Goal: Task Accomplishment & Management: Manage account settings

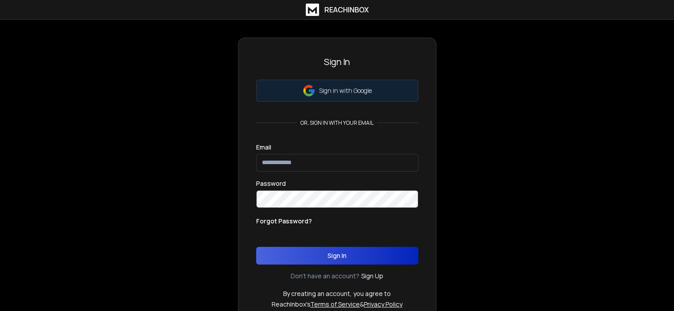
click at [361, 91] on p "Sign in with Google" at bounding box center [345, 90] width 53 height 9
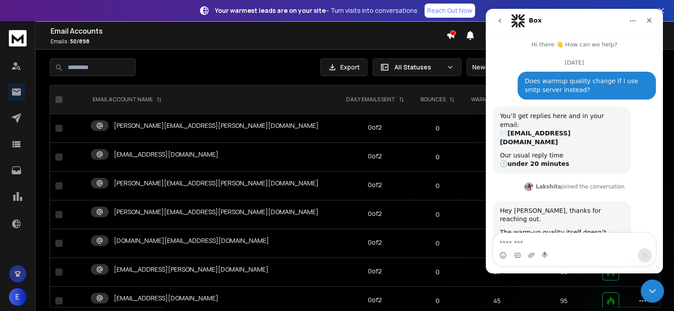
scroll to position [48, 0]
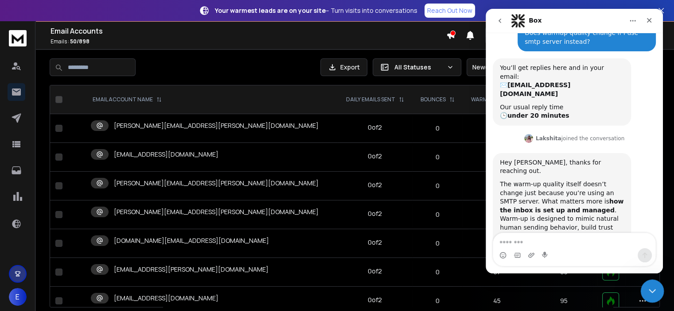
click at [652, 297] on div "Close Intercom Messenger" at bounding box center [650, 289] width 21 height 21
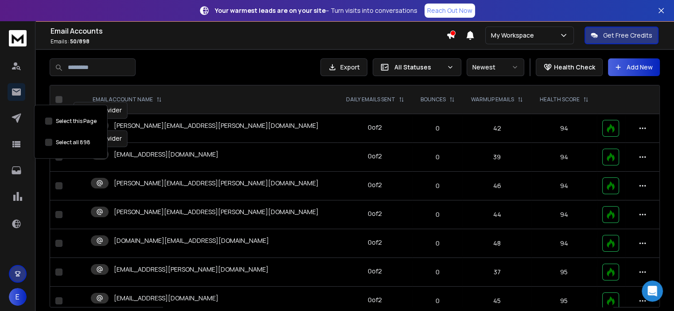
scroll to position [1690, 0]
click at [51, 140] on button "Select this Page" at bounding box center [48, 142] width 7 height 7
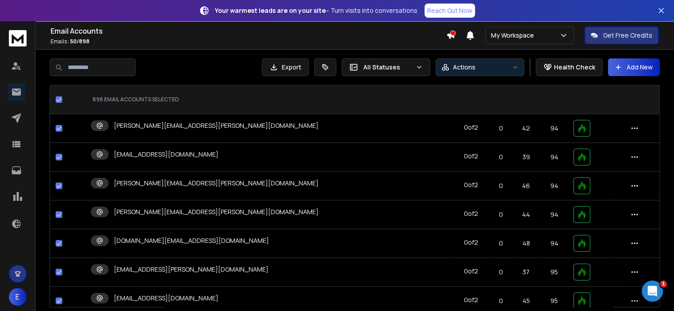
click at [492, 67] on div "Actions" at bounding box center [474, 67] width 67 height 9
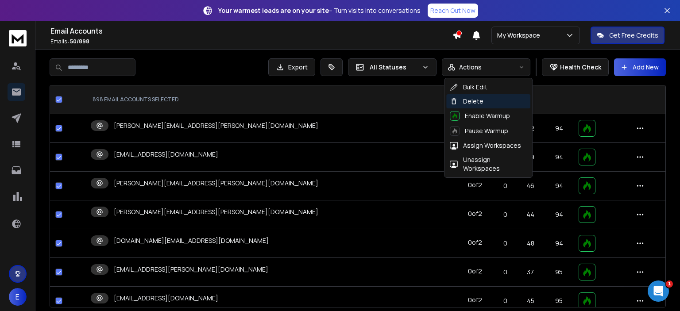
click at [480, 102] on div "Delete" at bounding box center [467, 101] width 34 height 9
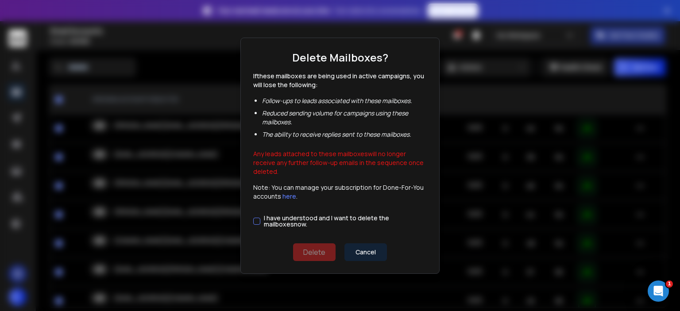
click at [257, 218] on button "I have understood and I want to delete the mailbox es now." at bounding box center [256, 221] width 7 height 7
click at [294, 240] on div "Delete Mailboxes? If these mailboxes are being used in active campaigns, you wi…" at bounding box center [340, 155] width 174 height 211
click at [312, 244] on button "Delete" at bounding box center [314, 253] width 43 height 18
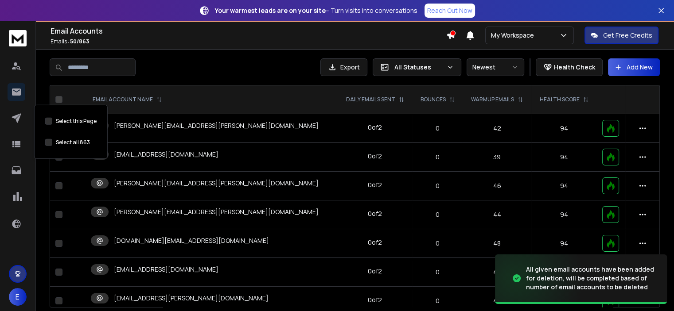
click at [51, 145] on button "Select this Page" at bounding box center [48, 142] width 7 height 7
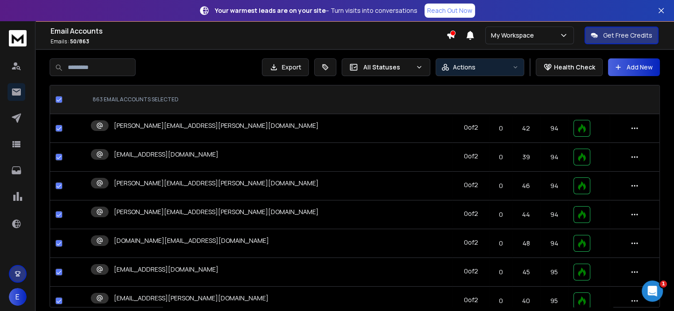
click at [512, 72] on button "Actions" at bounding box center [479, 67] width 89 height 18
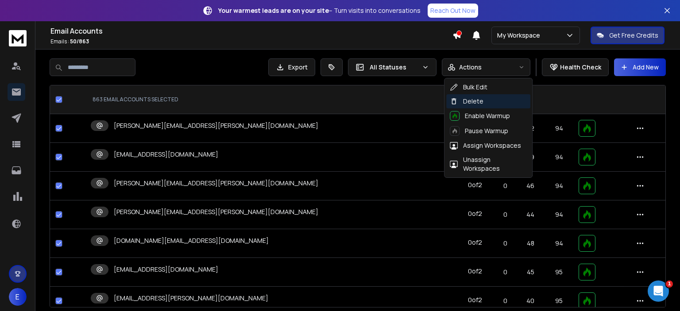
click at [483, 106] on div "Delete" at bounding box center [488, 101] width 84 height 14
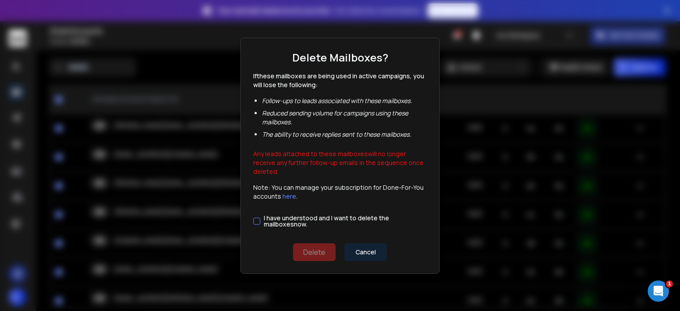
click at [255, 218] on button "I have understood and I want to delete the mailbox es now." at bounding box center [256, 221] width 7 height 7
click at [305, 251] on button "Delete" at bounding box center [314, 253] width 43 height 18
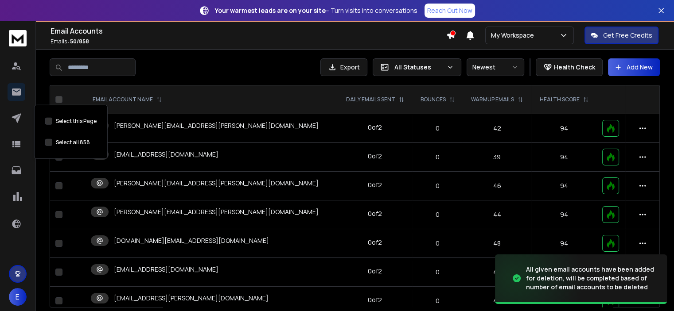
click at [50, 144] on button "Select this Page" at bounding box center [48, 142] width 7 height 7
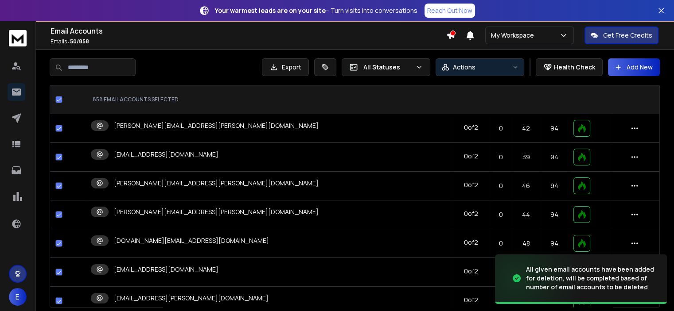
click at [491, 71] on div "Actions" at bounding box center [474, 67] width 67 height 9
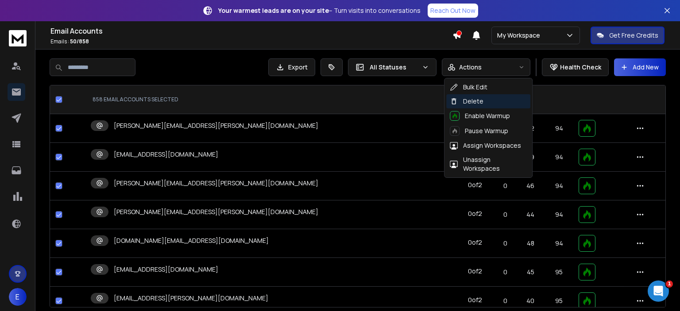
click at [477, 103] on div "Delete" at bounding box center [467, 101] width 34 height 9
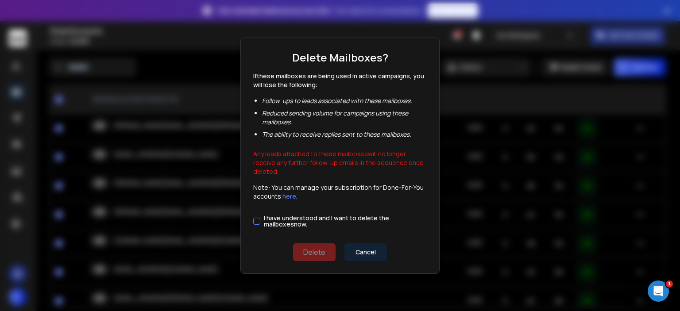
click at [257, 218] on button "I have understood and I want to delete the mailbox es now." at bounding box center [256, 221] width 7 height 7
click at [302, 244] on button "Delete" at bounding box center [314, 253] width 43 height 18
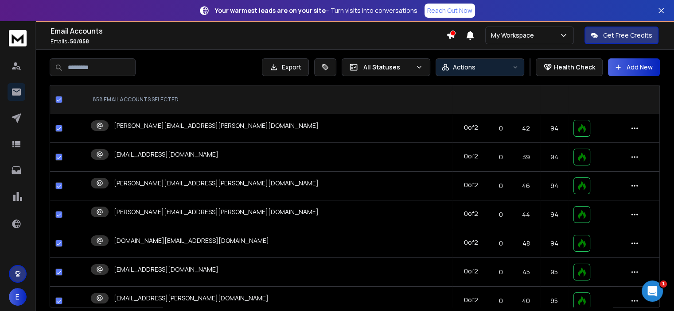
click at [500, 74] on button "Actions" at bounding box center [479, 67] width 89 height 18
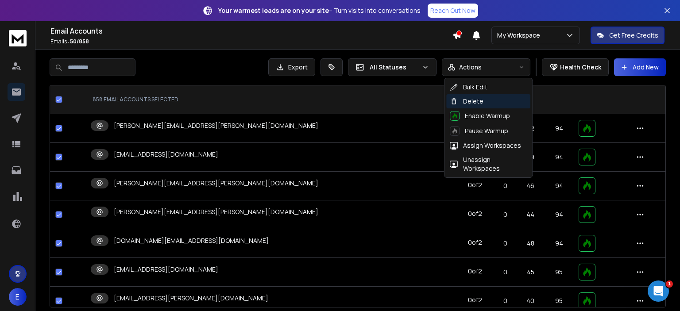
click at [484, 105] on div "Delete" at bounding box center [488, 101] width 84 height 14
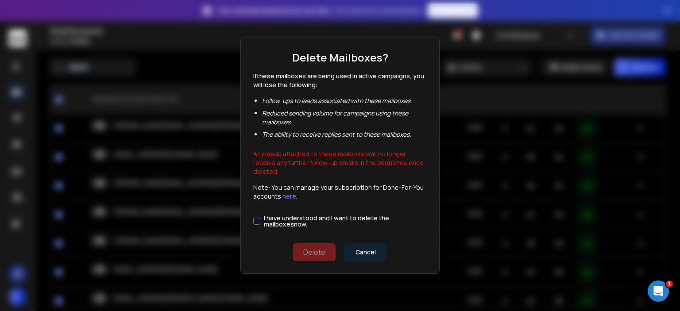
click at [256, 218] on button "I have understood and I want to delete the mailbox es now." at bounding box center [256, 221] width 7 height 7
click at [303, 244] on button "Delete" at bounding box center [314, 253] width 43 height 18
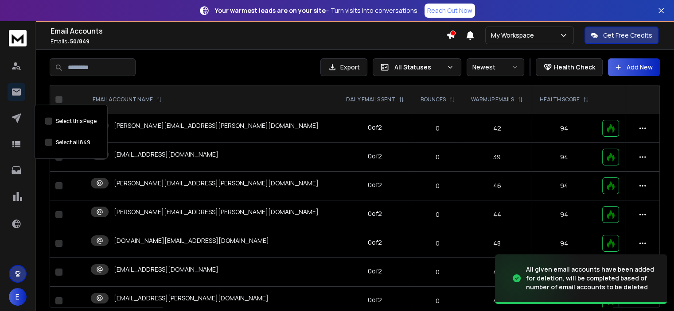
click at [51, 139] on button "Select this Page" at bounding box center [48, 142] width 7 height 7
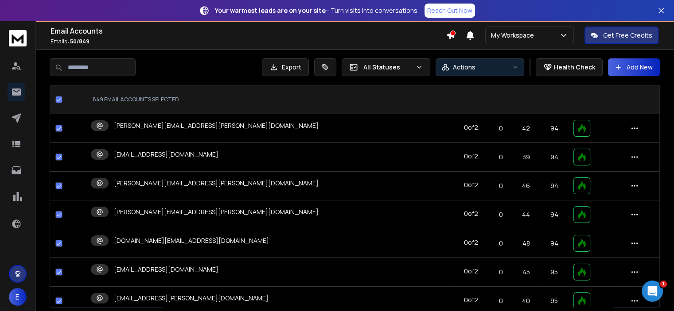
click at [468, 64] on p "Actions" at bounding box center [464, 67] width 23 height 9
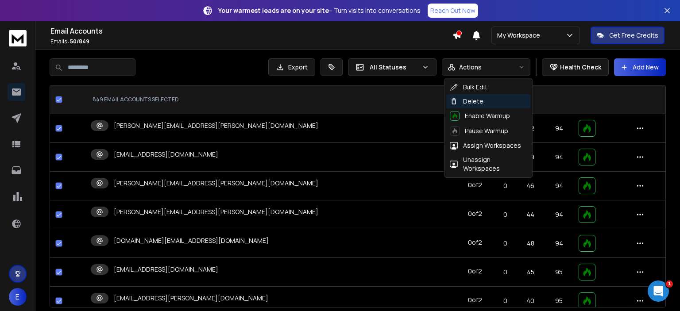
click at [479, 106] on div "Delete" at bounding box center [488, 101] width 84 height 14
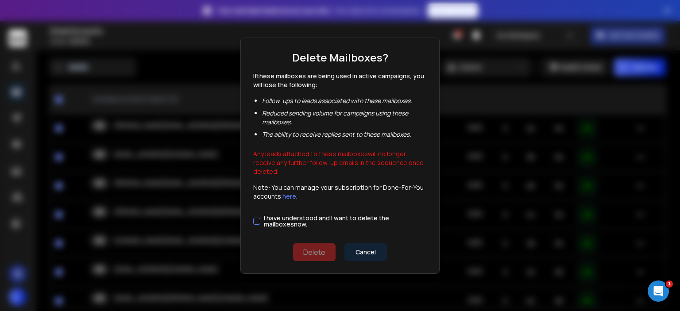
click at [260, 218] on button "I have understood and I want to delete the mailbox es now." at bounding box center [256, 221] width 7 height 7
click at [298, 244] on button "Delete" at bounding box center [314, 253] width 43 height 18
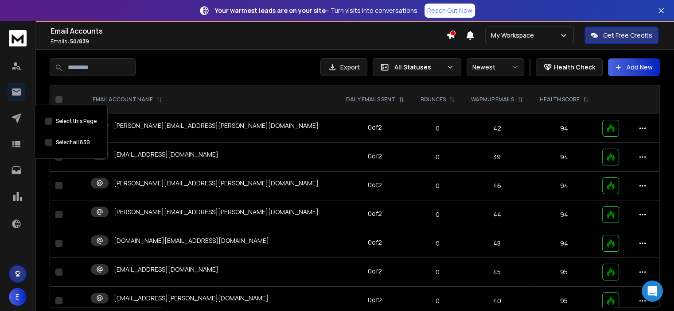
click at [50, 143] on button "Select this Page" at bounding box center [48, 142] width 7 height 7
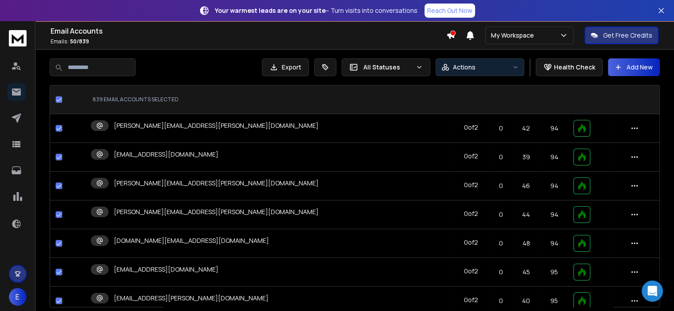
click at [497, 70] on div "Actions" at bounding box center [474, 67] width 67 height 9
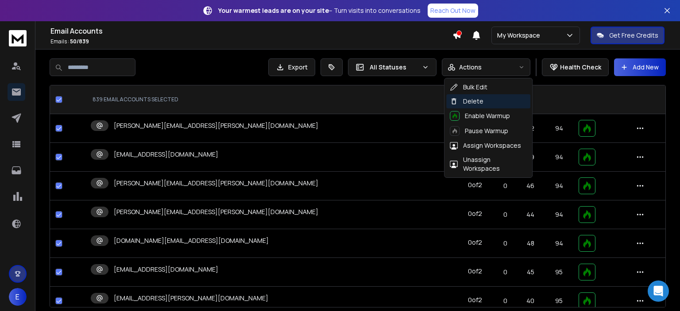
click at [478, 108] on div "Delete" at bounding box center [488, 101] width 84 height 14
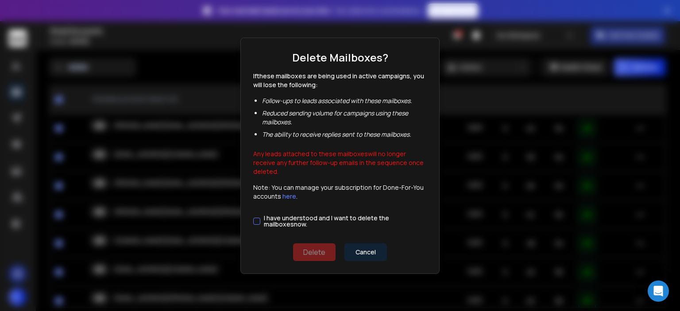
click at [260, 218] on button "I have understood and I want to delete the mailbox es now." at bounding box center [256, 221] width 7 height 7
click at [305, 251] on button "Delete" at bounding box center [314, 253] width 43 height 18
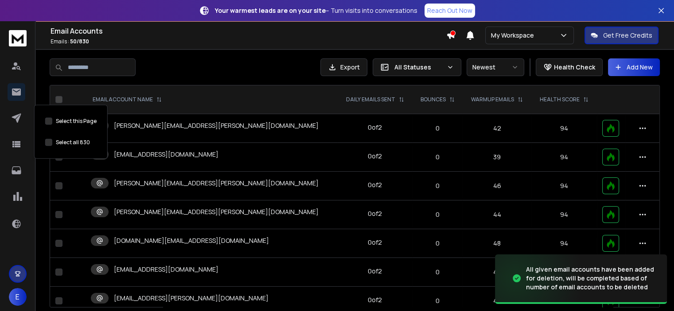
click at [51, 143] on button "Select this Page" at bounding box center [48, 142] width 7 height 7
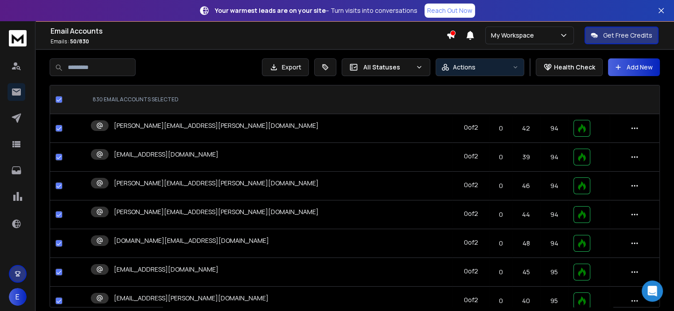
click at [448, 69] on icon "button" at bounding box center [447, 69] width 3 height 3
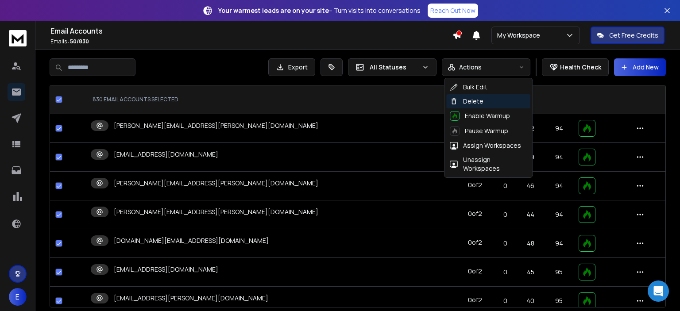
click at [476, 103] on div "Delete" at bounding box center [467, 101] width 34 height 9
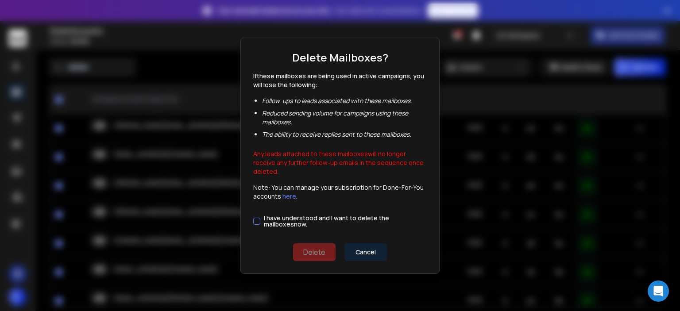
click at [259, 218] on button "I have understood and I want to delete the mailbox es now." at bounding box center [256, 221] width 7 height 7
click at [320, 245] on button "Delete" at bounding box center [314, 253] width 43 height 18
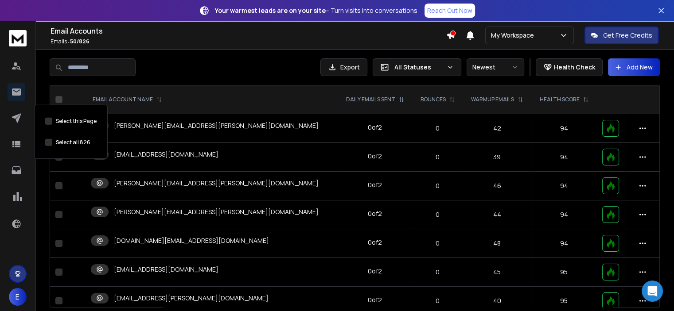
click at [47, 139] on button "Select this Page" at bounding box center [48, 142] width 7 height 7
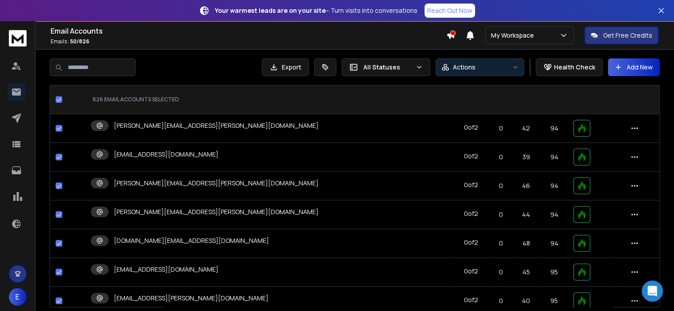
click at [470, 67] on p "Actions" at bounding box center [464, 67] width 23 height 9
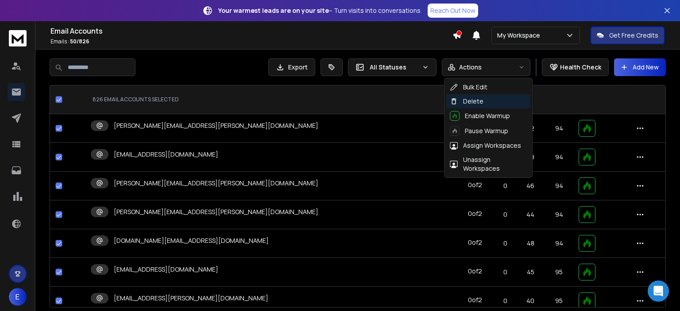
click at [464, 98] on div "Delete" at bounding box center [467, 101] width 34 height 9
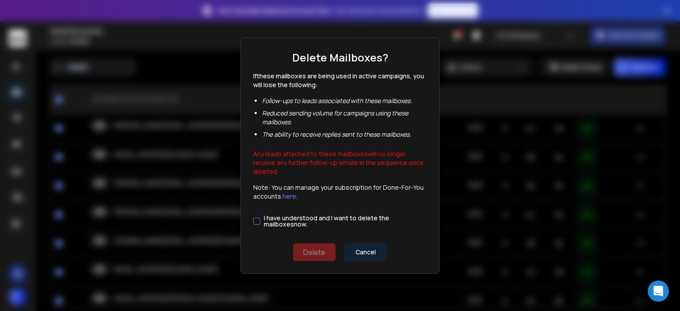
click at [257, 218] on button "I have understood and I want to delete the mailbox es now." at bounding box center [256, 221] width 7 height 7
click at [313, 245] on button "Delete" at bounding box center [314, 253] width 43 height 18
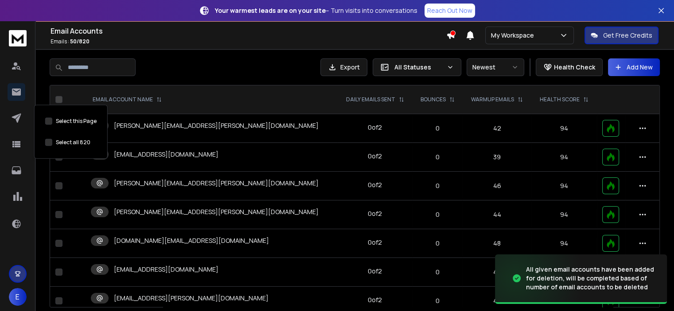
click at [52, 139] on div "Select all 820" at bounding box center [70, 142] width 51 height 7
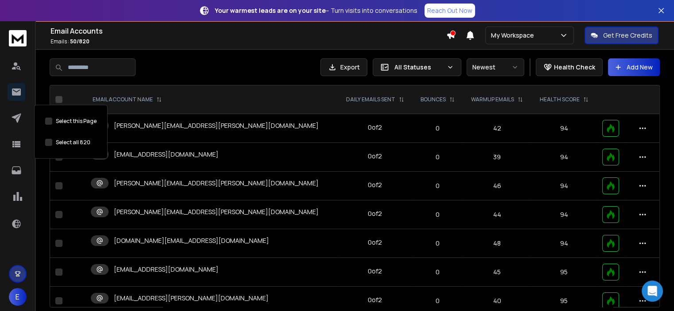
click at [51, 141] on button "Select this Page" at bounding box center [48, 142] width 7 height 7
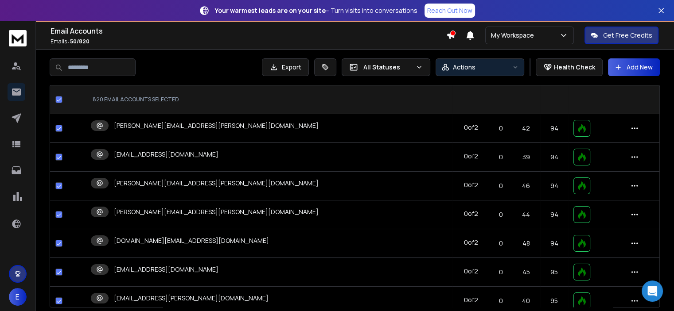
click at [499, 70] on div "Actions" at bounding box center [474, 67] width 67 height 9
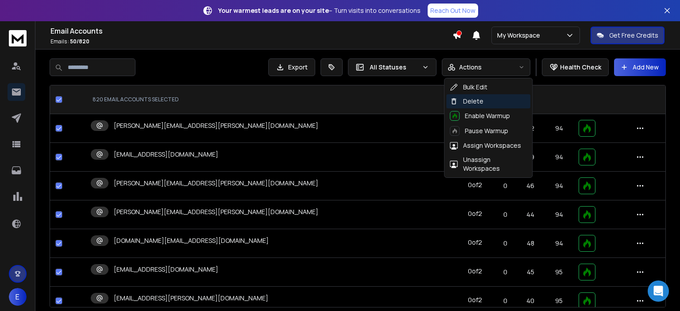
click at [484, 99] on div "Delete" at bounding box center [488, 101] width 84 height 14
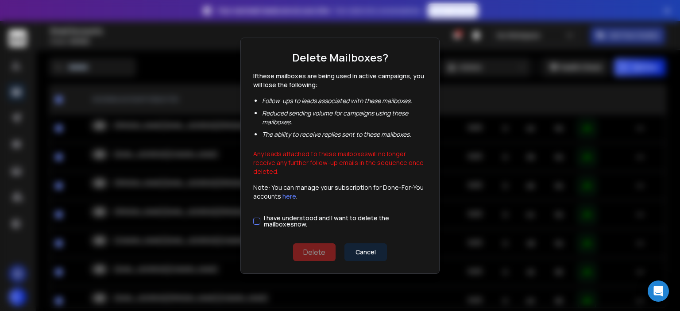
click at [259, 220] on button "I have understood and I want to delete the mailbox es now." at bounding box center [256, 221] width 7 height 7
click at [310, 253] on button "Delete" at bounding box center [314, 253] width 43 height 18
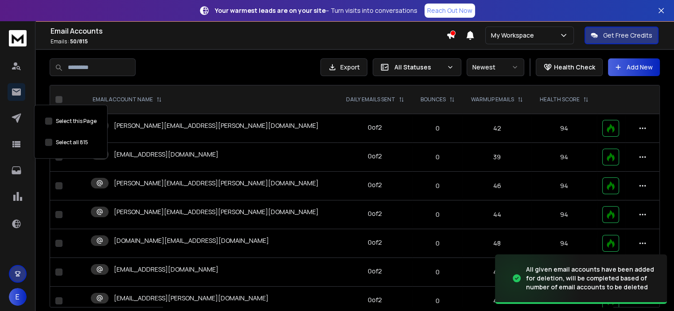
click at [52, 144] on div "Select all 815" at bounding box center [70, 142] width 51 height 7
click at [48, 143] on button "Select this Page" at bounding box center [48, 142] width 7 height 7
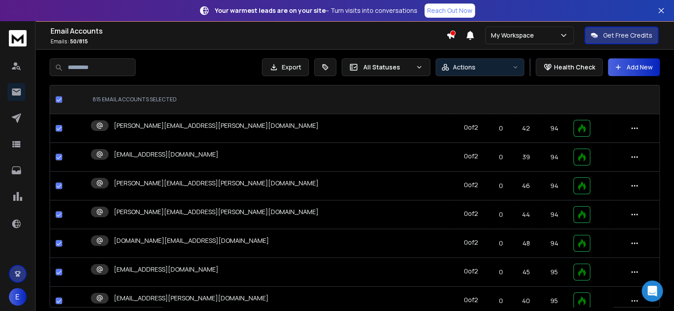
click at [474, 69] on p "Actions" at bounding box center [464, 67] width 23 height 9
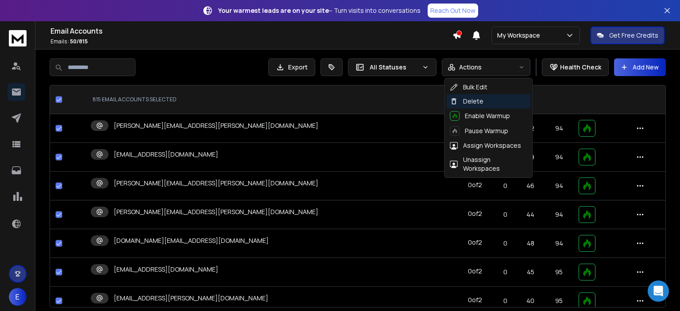
click at [465, 102] on div "Delete" at bounding box center [467, 101] width 34 height 9
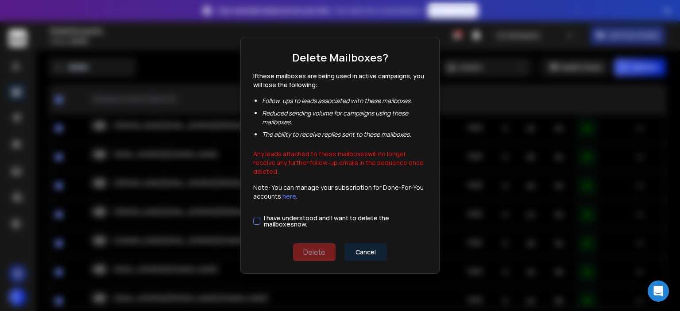
click at [253, 218] on button "I have understood and I want to delete the mailbox es now." at bounding box center [256, 221] width 7 height 7
click at [299, 244] on button "Delete" at bounding box center [314, 253] width 43 height 18
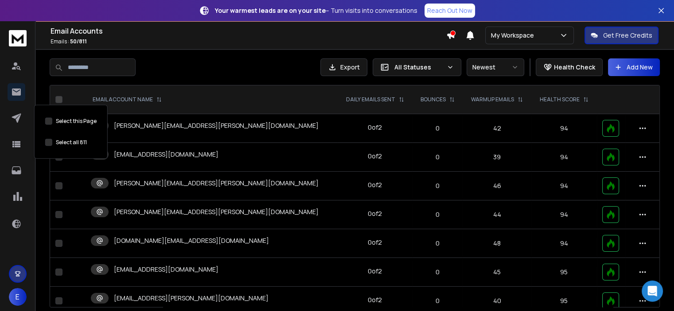
click at [50, 143] on button "Select this Page" at bounding box center [48, 142] width 7 height 7
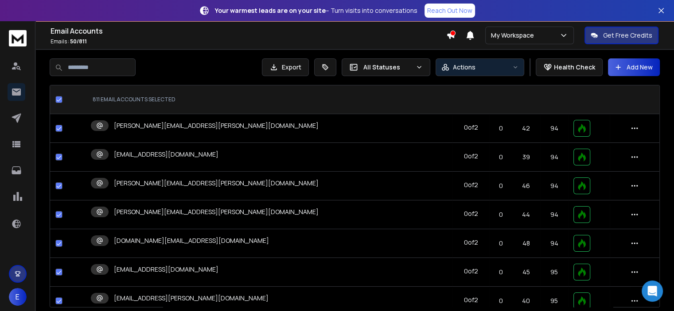
click at [470, 66] on p "Actions" at bounding box center [464, 67] width 23 height 9
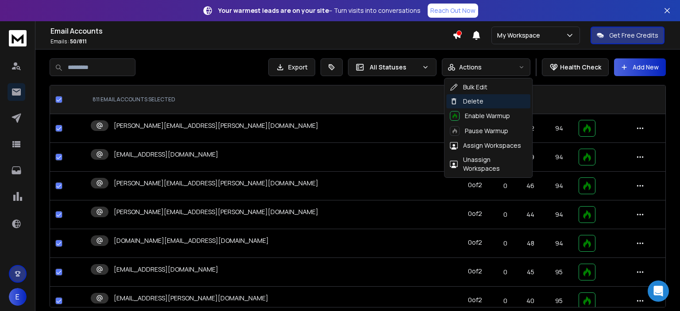
click at [473, 103] on div "Delete" at bounding box center [467, 101] width 34 height 9
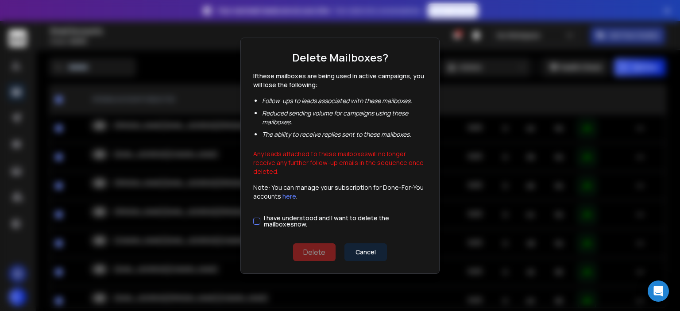
click at [258, 218] on button "I have understood and I want to delete the mailbox es now." at bounding box center [256, 221] width 7 height 7
click at [294, 244] on button "Delete" at bounding box center [314, 253] width 43 height 18
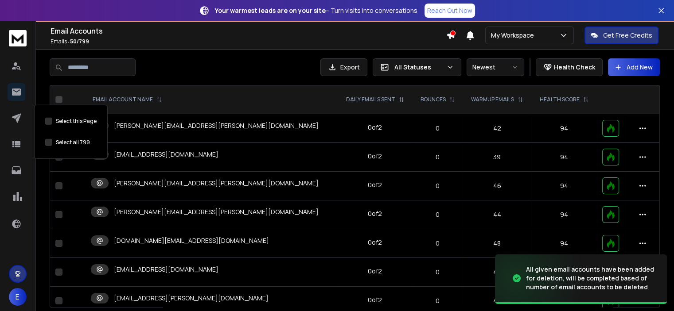
click at [50, 143] on button "Select this Page" at bounding box center [48, 142] width 7 height 7
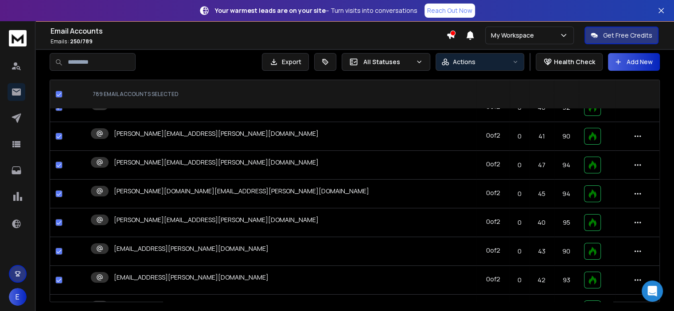
scroll to position [6685, 0]
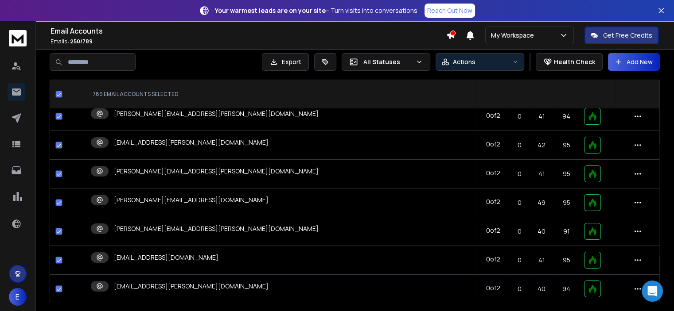
click at [469, 55] on button "Actions" at bounding box center [479, 62] width 89 height 18
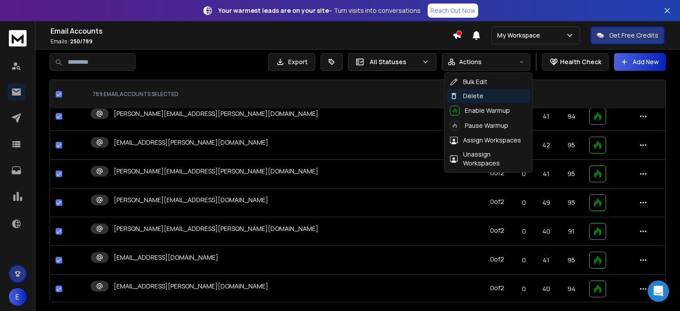
click at [477, 93] on div "Delete" at bounding box center [467, 96] width 34 height 9
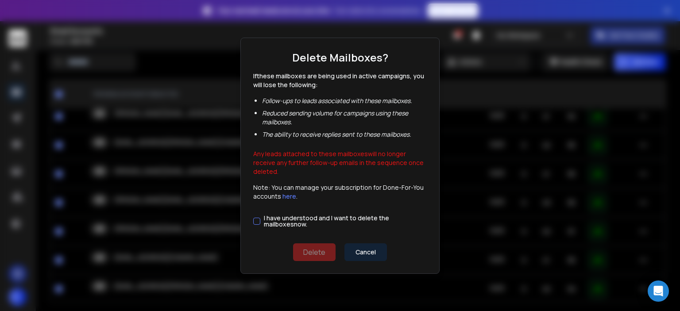
drag, startPoint x: 255, startPoint y: 217, endPoint x: 271, endPoint y: 229, distance: 20.3
click at [256, 218] on button "I have understood and I want to delete the mailbox es now." at bounding box center [256, 221] width 7 height 7
click at [313, 250] on button "Delete" at bounding box center [314, 253] width 43 height 18
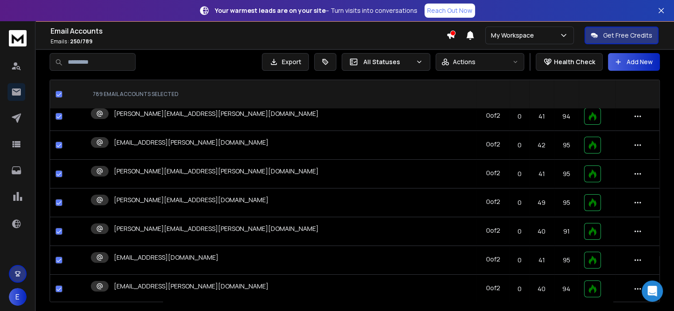
scroll to position [0, 0]
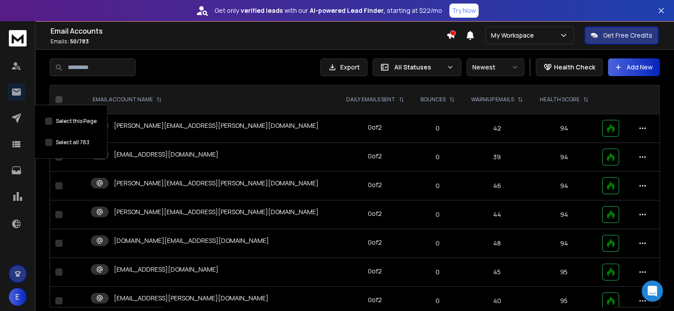
click at [48, 141] on button "Select this Page" at bounding box center [48, 142] width 7 height 7
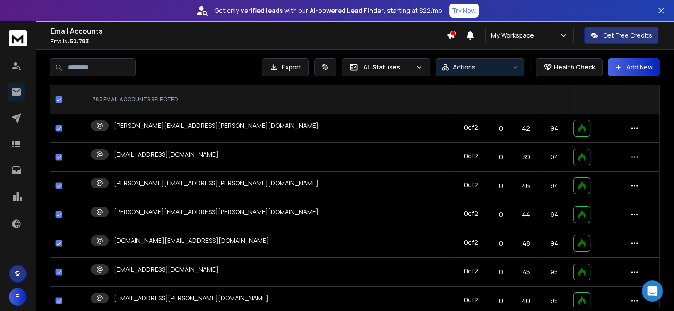
click at [504, 71] on div "Actions" at bounding box center [474, 67] width 67 height 9
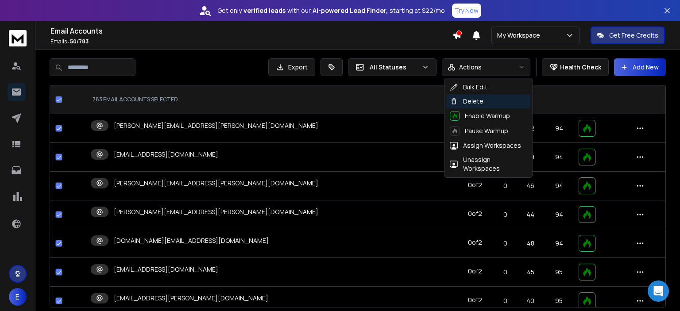
click at [470, 101] on div "Delete" at bounding box center [467, 101] width 34 height 9
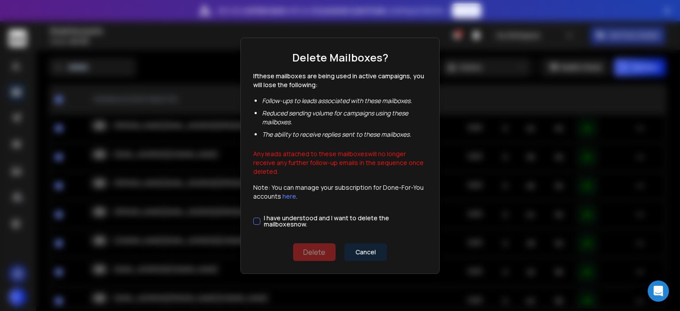
click at [256, 218] on button "I have understood and I want to delete the mailbox es now." at bounding box center [256, 221] width 7 height 7
click at [313, 249] on button "Delete" at bounding box center [314, 253] width 43 height 18
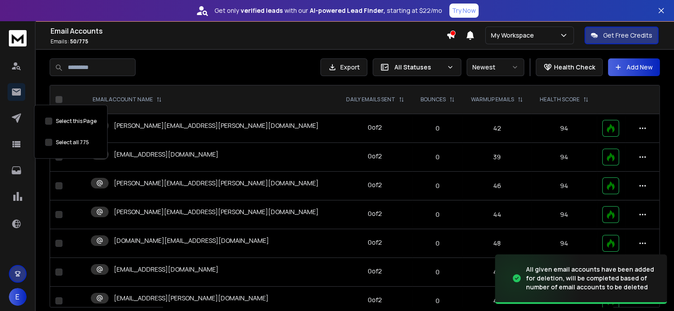
click at [50, 140] on button "Select this Page" at bounding box center [48, 142] width 7 height 7
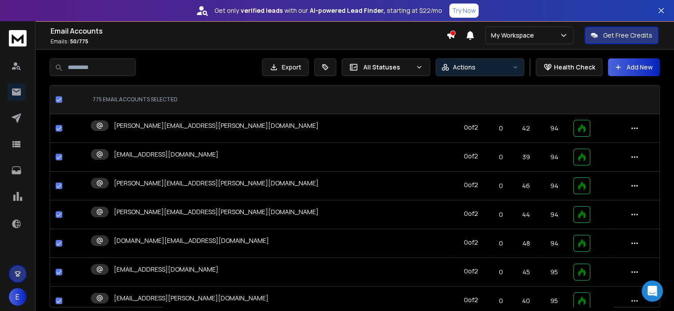
click at [498, 71] on div "Actions" at bounding box center [474, 67] width 67 height 9
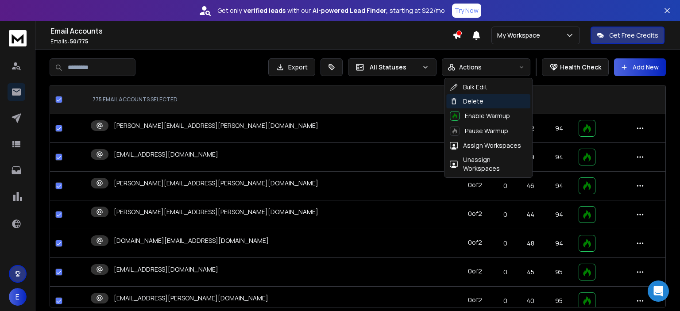
click at [486, 98] on div "Delete" at bounding box center [488, 101] width 84 height 14
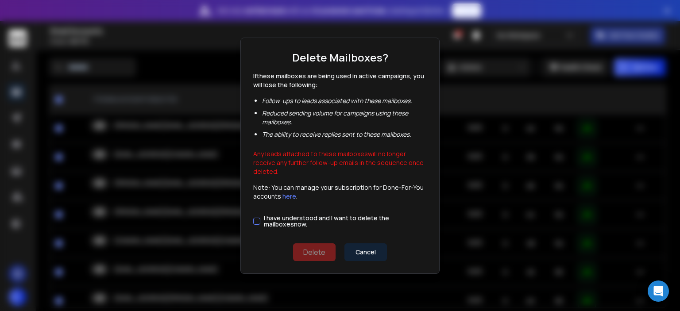
click at [255, 218] on button "I have understood and I want to delete the mailbox es now." at bounding box center [256, 221] width 7 height 7
click at [311, 249] on button "Delete" at bounding box center [314, 253] width 43 height 18
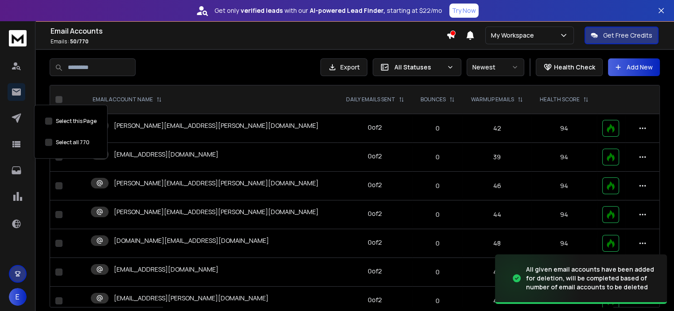
click at [53, 143] on div "Select all 770" at bounding box center [70, 142] width 51 height 7
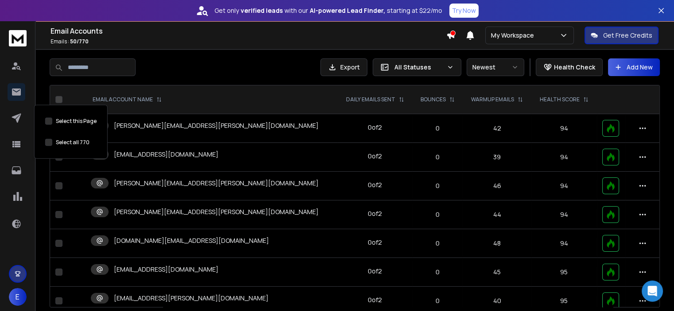
click at [47, 143] on button "Select this Page" at bounding box center [48, 142] width 7 height 7
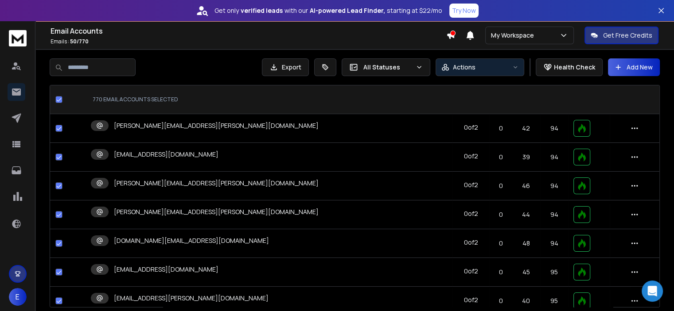
click at [475, 67] on p "Actions" at bounding box center [464, 67] width 23 height 9
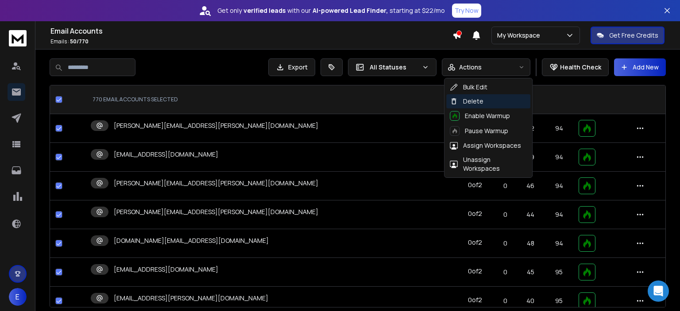
click at [470, 101] on div "Delete" at bounding box center [467, 101] width 34 height 9
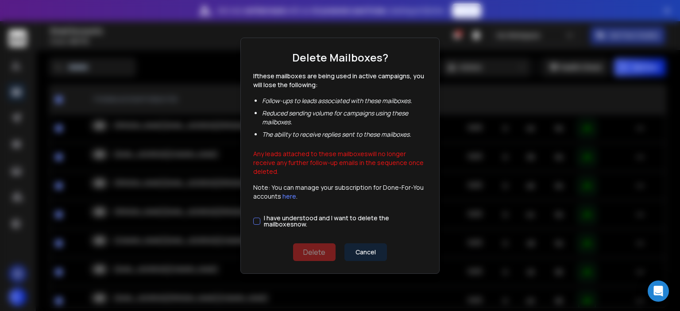
click at [255, 218] on button "I have understood and I want to delete the mailbox es now." at bounding box center [256, 221] width 7 height 7
click at [300, 238] on div "Delete Mailboxes? If these mailboxes are being used in active campaigns, you wi…" at bounding box center [340, 155] width 174 height 211
click at [305, 244] on button "Delete" at bounding box center [314, 253] width 43 height 18
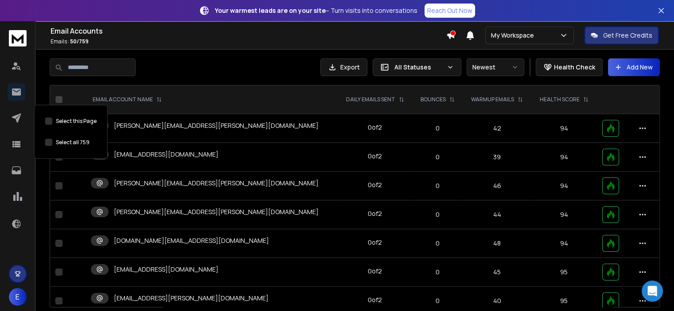
click at [59, 101] on button "Select this Page" at bounding box center [58, 99] width 7 height 7
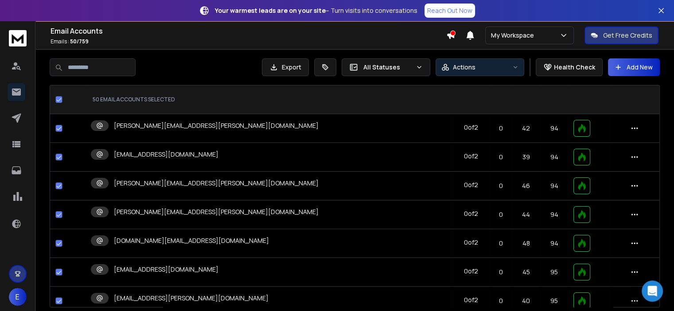
click at [511, 65] on button "Actions" at bounding box center [479, 67] width 89 height 18
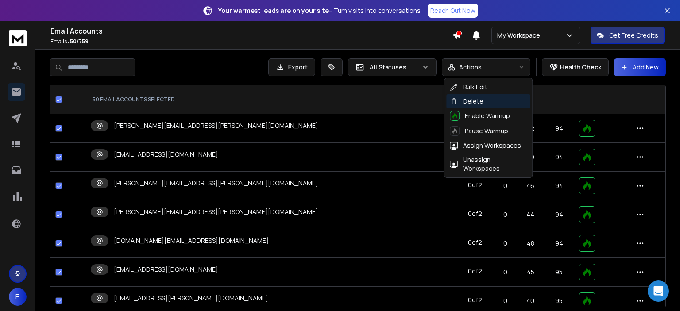
click at [496, 104] on div "Delete" at bounding box center [488, 101] width 84 height 14
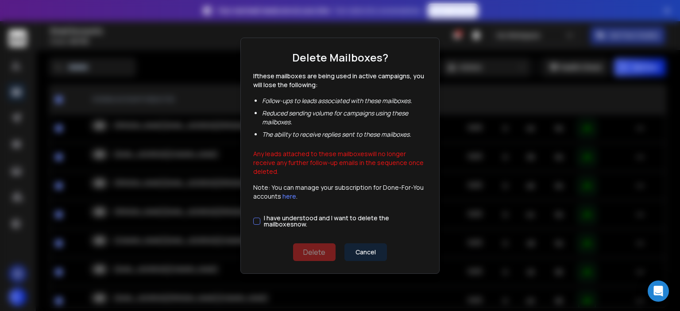
click at [255, 218] on button "I have understood and I want to delete the mailbox es now." at bounding box center [256, 221] width 7 height 7
click at [313, 245] on button "Delete" at bounding box center [314, 253] width 43 height 18
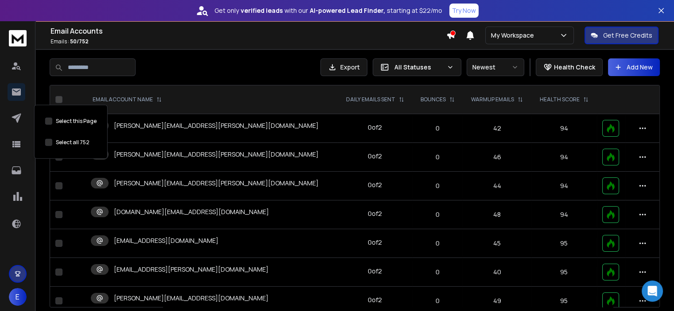
click at [51, 143] on button "Select this Page" at bounding box center [48, 142] width 7 height 7
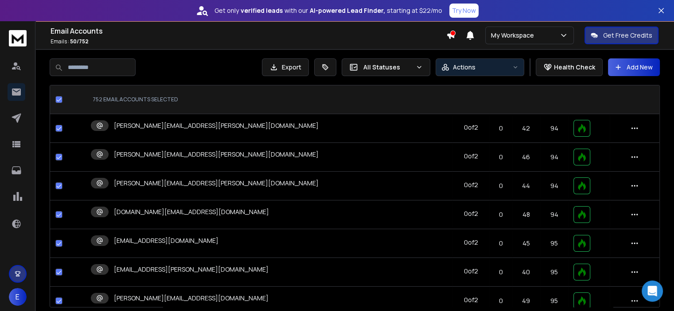
click at [457, 67] on p "Actions" at bounding box center [464, 67] width 23 height 9
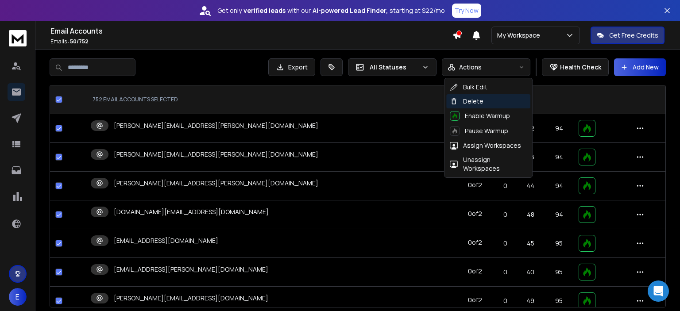
click at [479, 105] on div "Delete" at bounding box center [467, 101] width 34 height 9
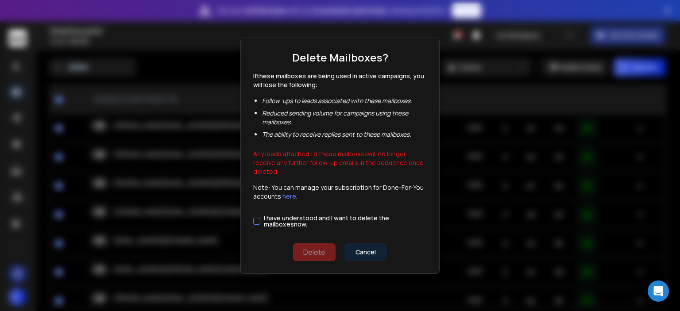
drag, startPoint x: 254, startPoint y: 219, endPoint x: 274, endPoint y: 229, distance: 22.2
click at [255, 219] on button "I have understood and I want to delete the mailbox es now." at bounding box center [256, 221] width 7 height 7
click at [305, 244] on button "Delete" at bounding box center [314, 253] width 43 height 18
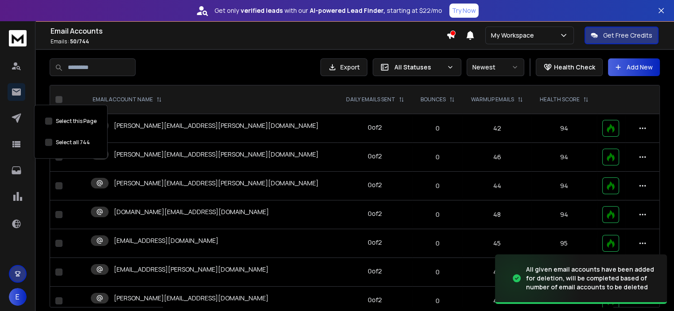
click at [50, 144] on button "Select this Page" at bounding box center [48, 142] width 7 height 7
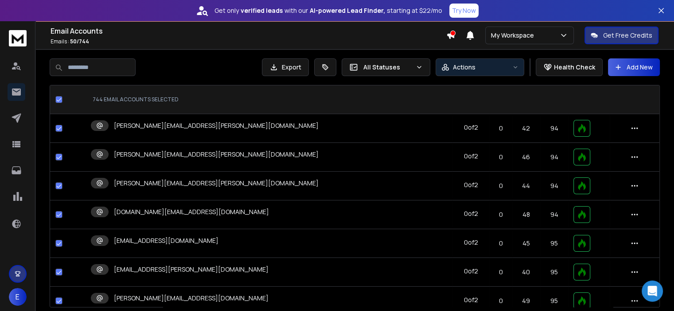
click at [459, 61] on button "Actions" at bounding box center [479, 67] width 89 height 18
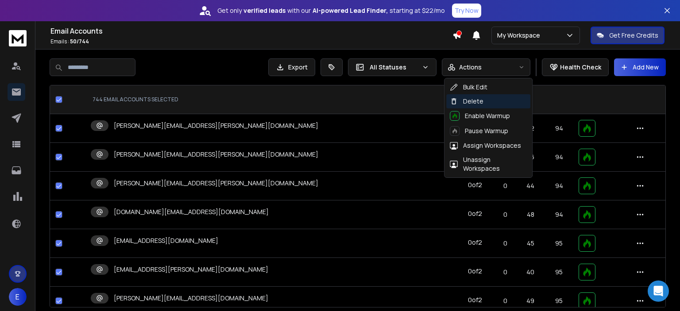
click at [473, 101] on div "Delete" at bounding box center [467, 101] width 34 height 9
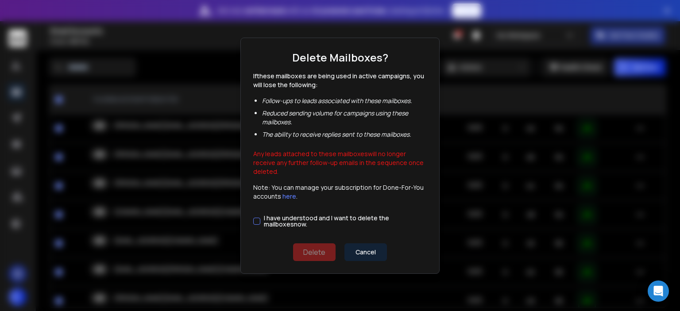
click at [260, 218] on button "I have understood and I want to delete the mailbox es now." at bounding box center [256, 221] width 7 height 7
click at [302, 244] on button "Delete" at bounding box center [314, 253] width 43 height 18
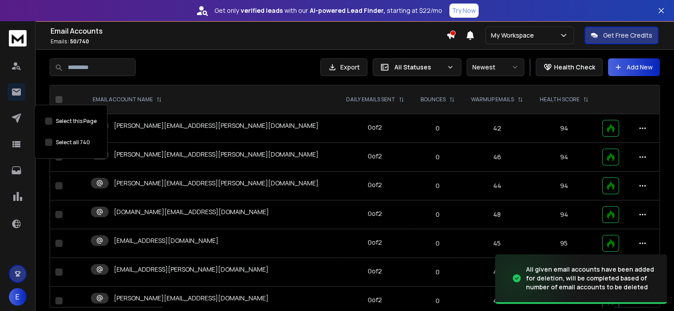
click at [50, 141] on button "Select this Page" at bounding box center [48, 142] width 7 height 7
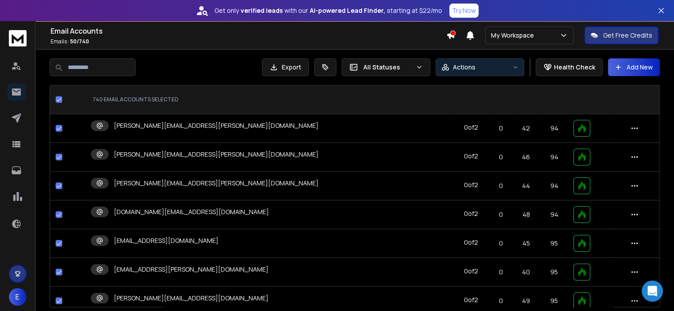
click at [486, 63] on div "Actions" at bounding box center [474, 67] width 67 height 9
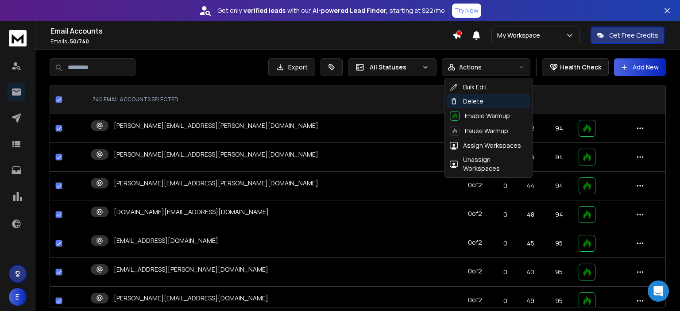
click at [473, 104] on div "Delete" at bounding box center [467, 101] width 34 height 9
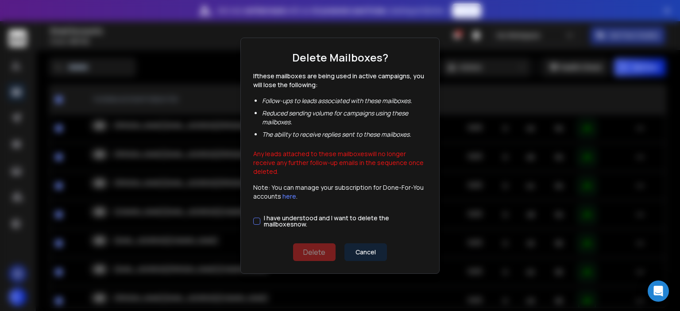
click at [254, 218] on button "I have understood and I want to delete the mailbox es now." at bounding box center [256, 221] width 7 height 7
click at [314, 244] on button "Delete" at bounding box center [314, 253] width 43 height 18
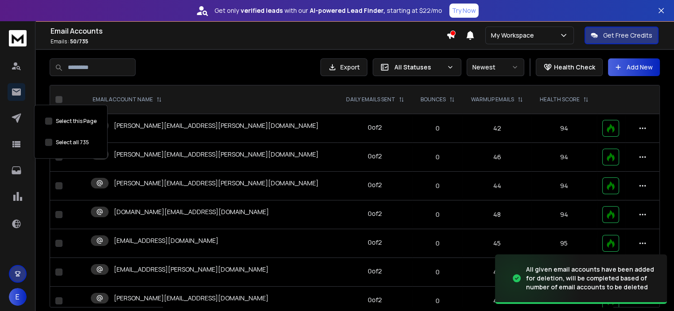
click at [50, 143] on button "Select this Page" at bounding box center [48, 142] width 7 height 7
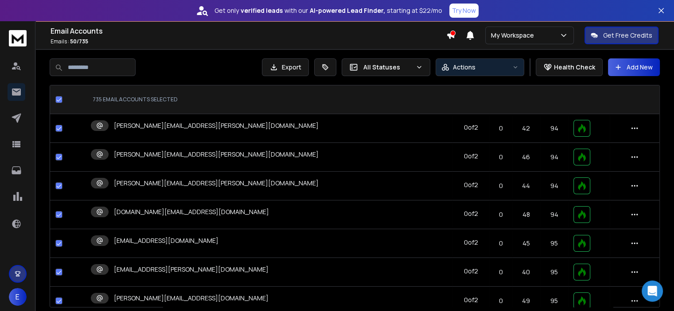
click at [478, 67] on div "Actions" at bounding box center [474, 67] width 67 height 9
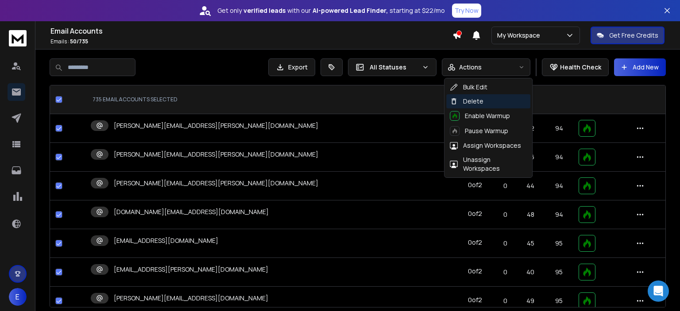
click at [473, 100] on div "Delete" at bounding box center [467, 101] width 34 height 9
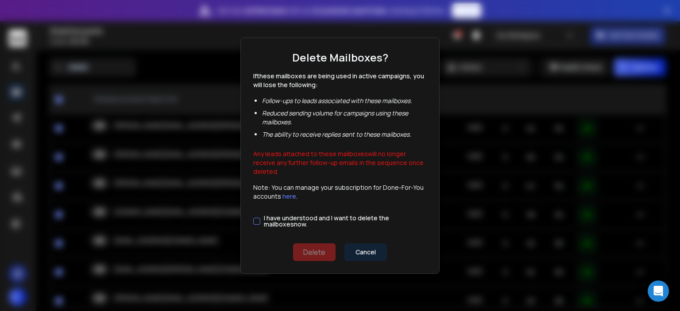
click at [258, 218] on button "I have understood and I want to delete the mailbox es now." at bounding box center [256, 221] width 7 height 7
click at [322, 252] on button "Delete" at bounding box center [314, 253] width 43 height 18
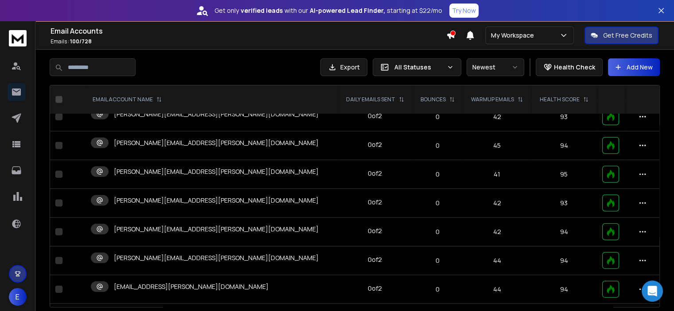
scroll to position [2697, 0]
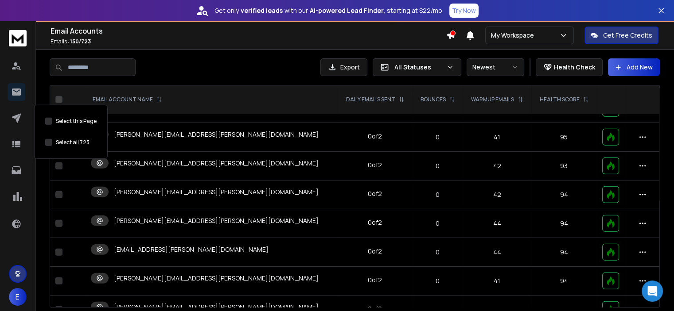
click at [52, 122] on div "Select this Page" at bounding box center [70, 121] width 51 height 7
click at [49, 121] on button "Select this Page" at bounding box center [48, 121] width 7 height 7
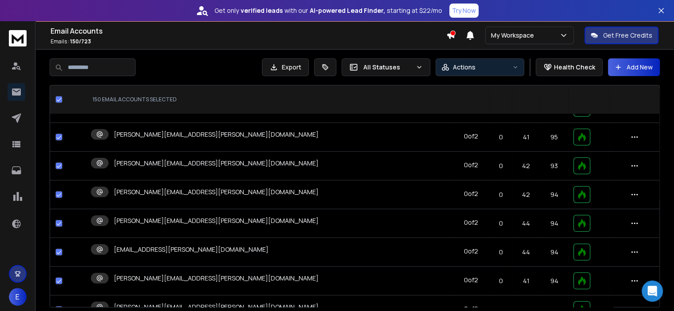
click at [507, 70] on div "Actions" at bounding box center [474, 67] width 67 height 9
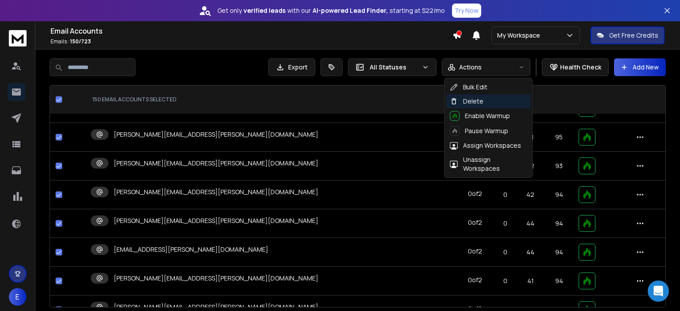
click at [475, 105] on div "Delete" at bounding box center [467, 101] width 34 height 9
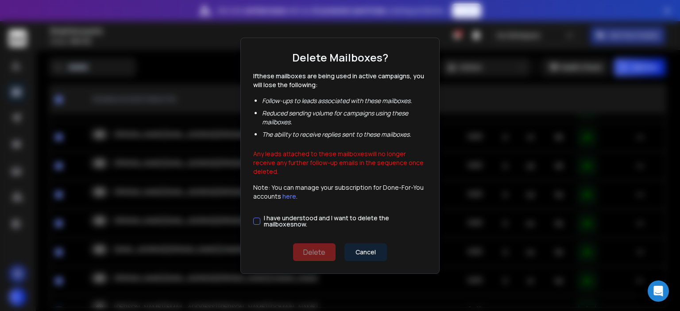
drag, startPoint x: 256, startPoint y: 215, endPoint x: 261, endPoint y: 222, distance: 8.4
click at [256, 218] on button "I have understood and I want to delete the mailbox es now." at bounding box center [256, 221] width 7 height 7
click at [310, 249] on button "Delete" at bounding box center [314, 253] width 43 height 18
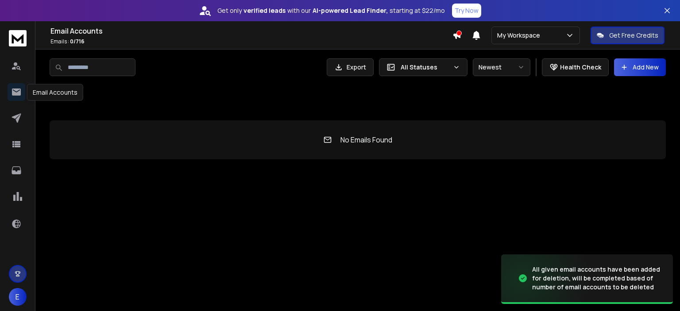
click at [18, 92] on icon at bounding box center [16, 92] width 9 height 7
click at [10, 111] on link at bounding box center [17, 118] width 18 height 18
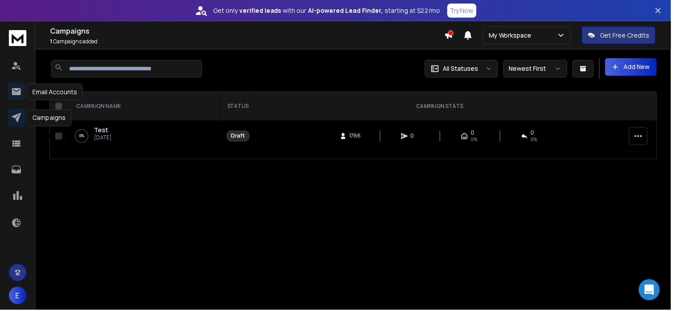
click at [18, 90] on icon at bounding box center [16, 92] width 9 height 7
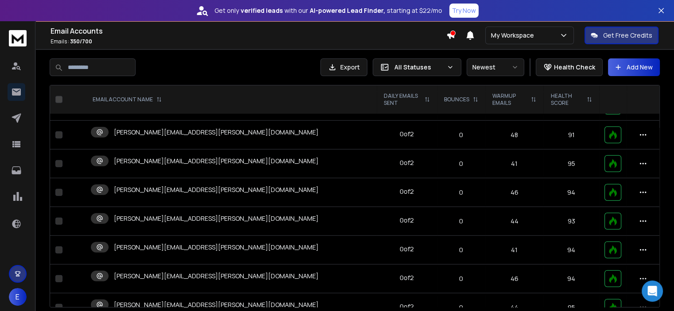
scroll to position [9322, 0]
click at [49, 120] on button "Select this Page" at bounding box center [48, 121] width 7 height 7
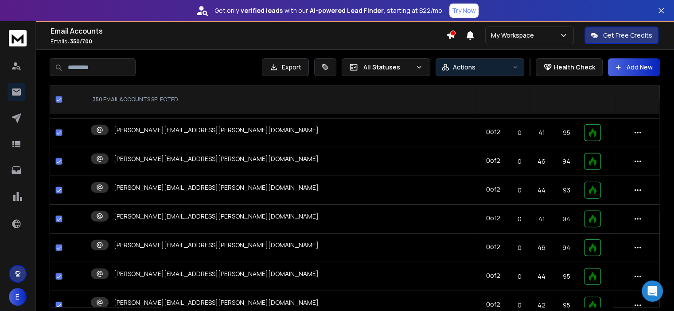
click at [508, 66] on div "Actions" at bounding box center [474, 67] width 67 height 9
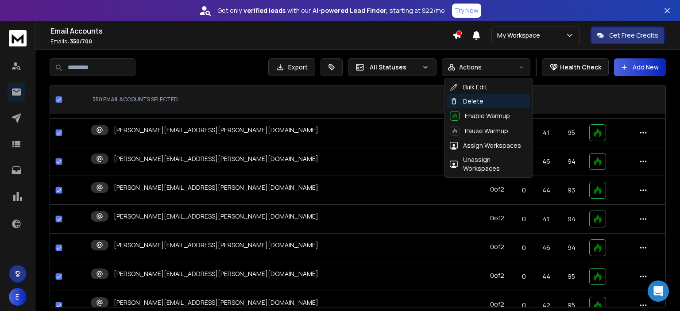
click at [471, 102] on div "Delete" at bounding box center [467, 101] width 34 height 9
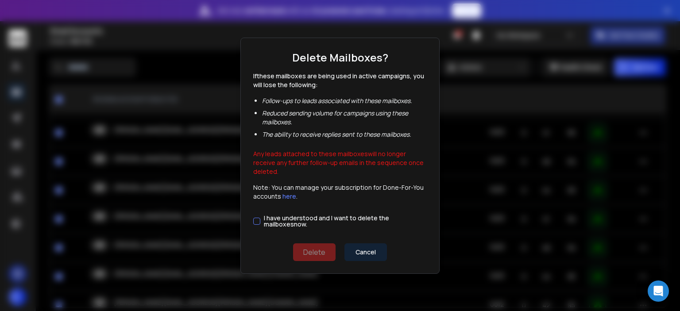
click at [259, 218] on button "I have understood and I want to delete the mailbox es now." at bounding box center [256, 221] width 7 height 7
click at [309, 248] on button "Delete" at bounding box center [314, 253] width 43 height 18
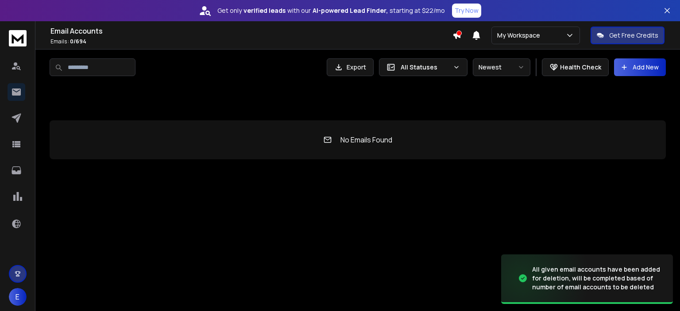
click at [40, 132] on div "Export All Statuses Newest Health Check Add New No Emails Found" at bounding box center [357, 109] width 645 height 119
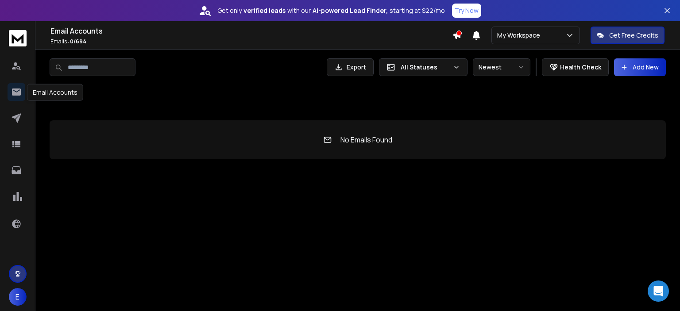
click at [16, 92] on icon at bounding box center [16, 92] width 11 height 11
click at [13, 115] on icon at bounding box center [16, 118] width 11 height 11
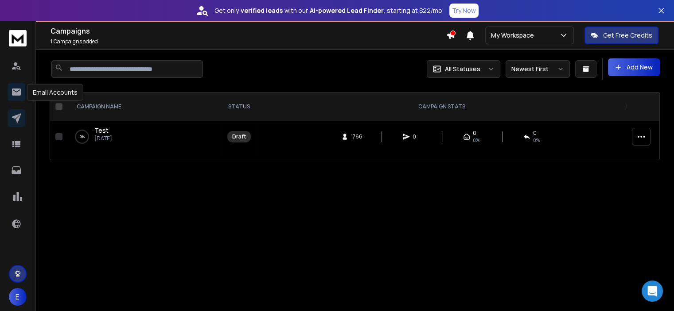
click at [18, 96] on icon at bounding box center [16, 92] width 11 height 11
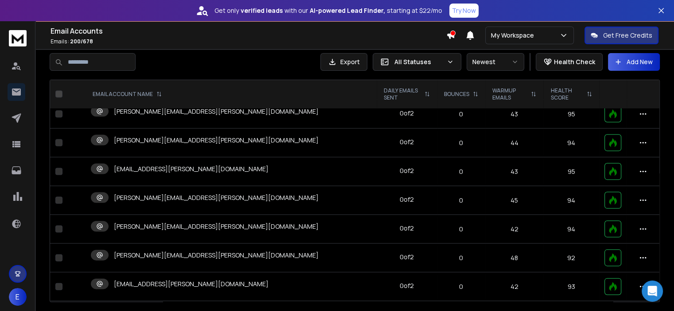
scroll to position [5567, 0]
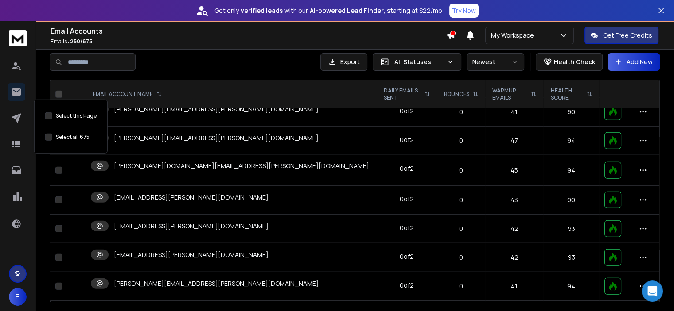
click at [51, 114] on button "Select this Page" at bounding box center [48, 115] width 7 height 7
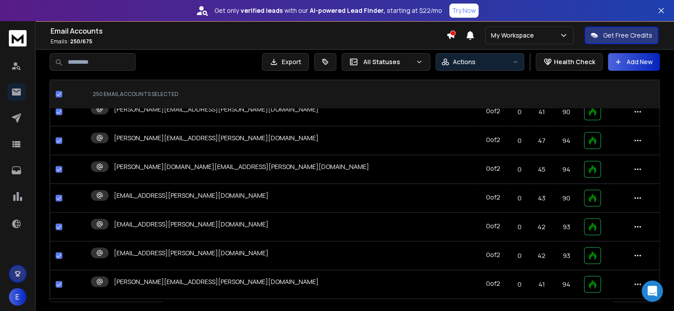
click at [488, 65] on div "Actions" at bounding box center [474, 62] width 67 height 9
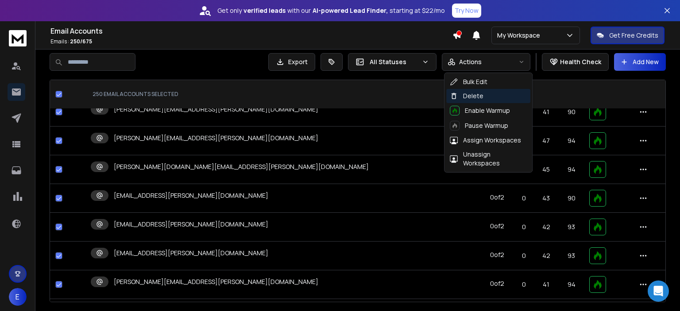
click at [471, 95] on div "Delete" at bounding box center [467, 96] width 34 height 9
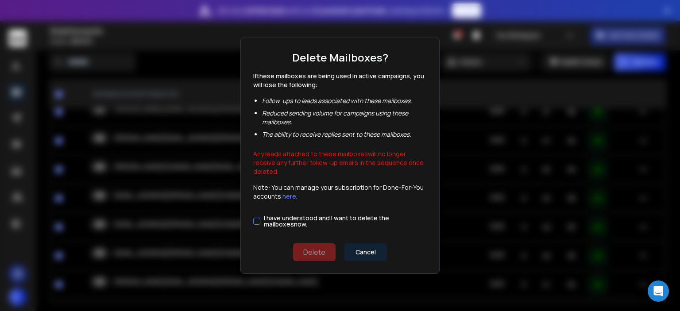
click at [259, 218] on button "I have understood and I want to delete the mailbox es now." at bounding box center [256, 221] width 7 height 7
click at [319, 245] on button "Delete" at bounding box center [314, 253] width 43 height 18
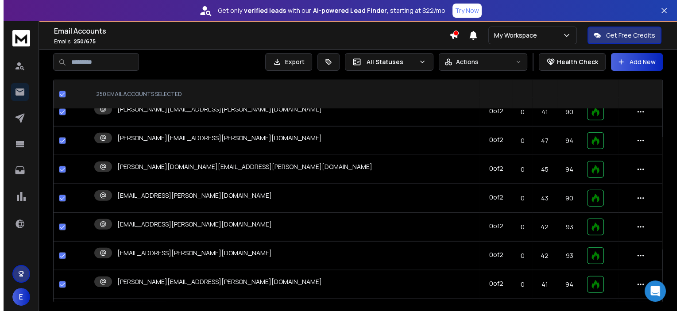
scroll to position [0, 0]
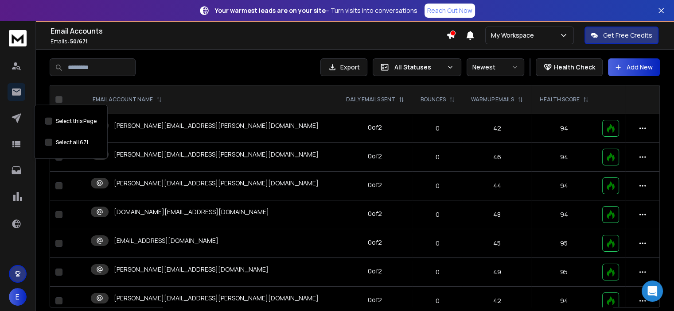
click at [58, 99] on button "Select this Page" at bounding box center [58, 99] width 7 height 7
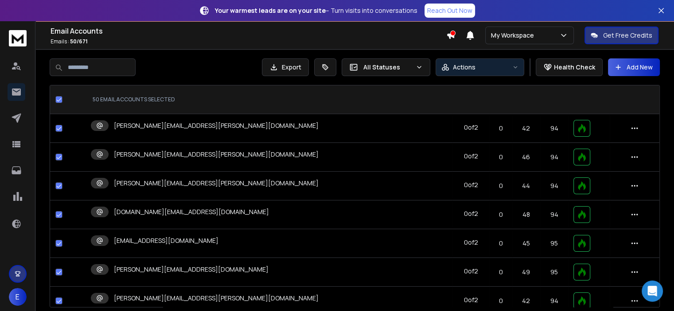
click at [480, 64] on div "Actions" at bounding box center [474, 67] width 67 height 9
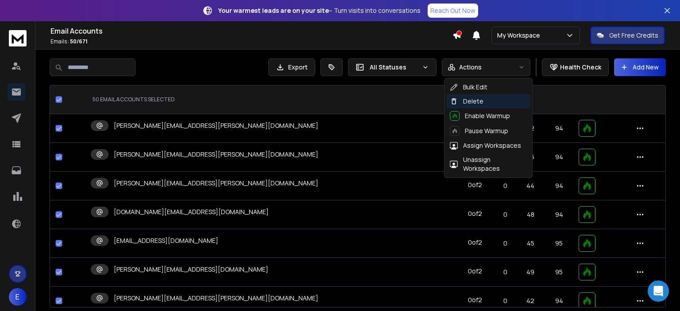
click at [477, 100] on div "Delete" at bounding box center [467, 101] width 34 height 9
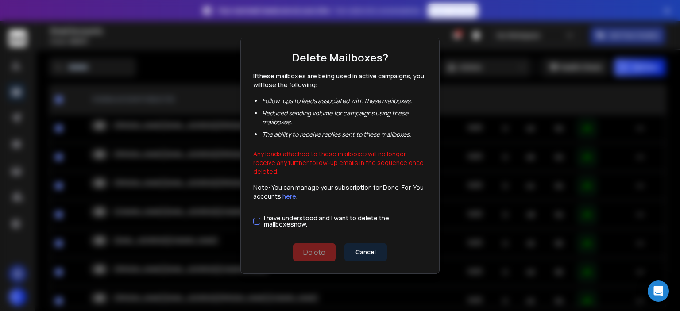
click at [256, 219] on button "I have understood and I want to delete the mailbox es now." at bounding box center [256, 221] width 7 height 7
click at [303, 245] on button "Delete" at bounding box center [314, 253] width 43 height 18
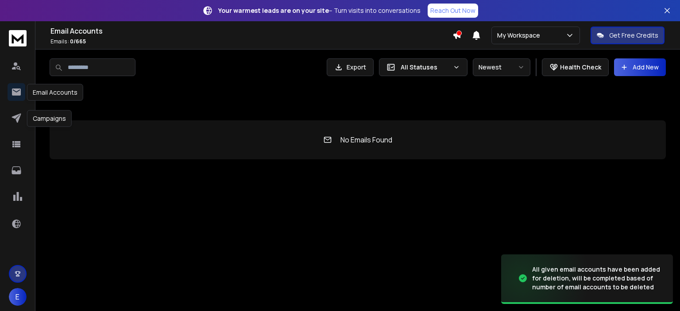
click at [11, 101] on link at bounding box center [17, 92] width 18 height 18
click at [15, 116] on icon at bounding box center [16, 117] width 9 height 9
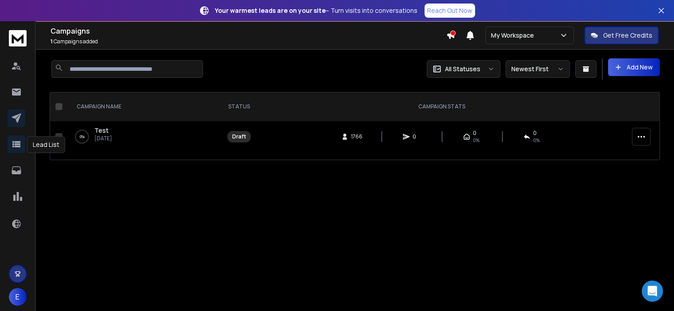
click at [13, 148] on icon at bounding box center [16, 144] width 11 height 11
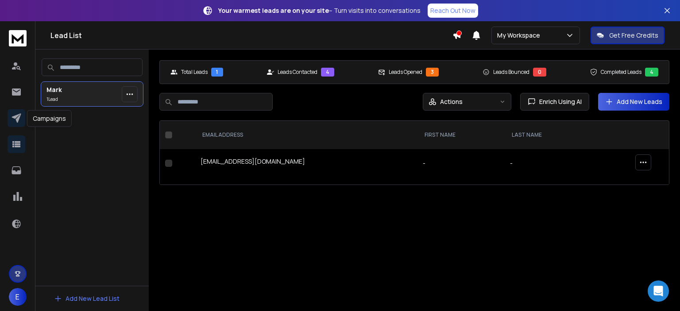
click at [17, 120] on icon at bounding box center [16, 117] width 9 height 9
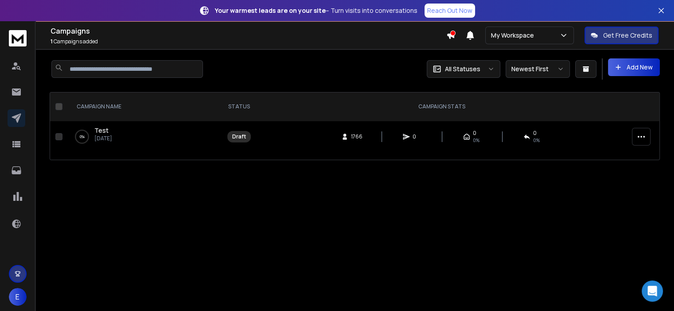
click at [9, 103] on div at bounding box center [18, 93] width 20 height 21
click at [12, 93] on icon at bounding box center [16, 92] width 11 height 11
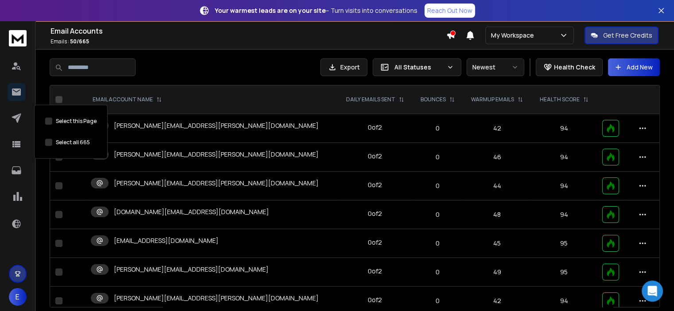
click at [50, 142] on button "Select this Page" at bounding box center [48, 142] width 7 height 7
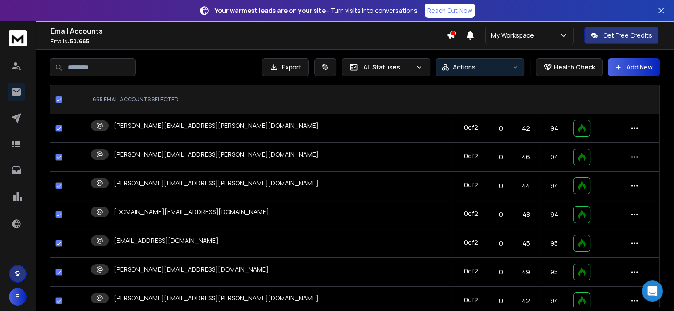
click at [465, 64] on p "Actions" at bounding box center [464, 67] width 23 height 9
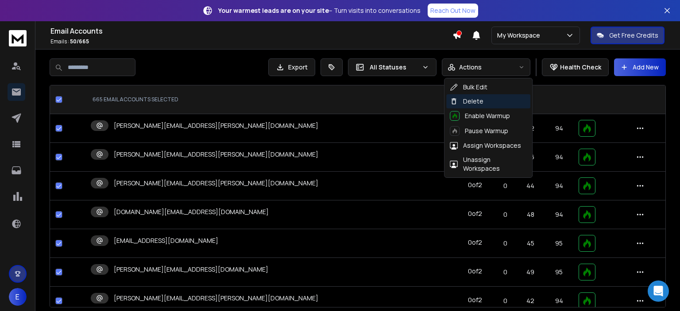
click at [468, 102] on div "Delete" at bounding box center [467, 101] width 34 height 9
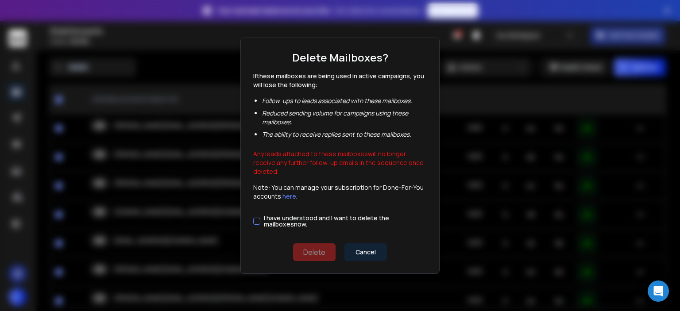
click at [259, 218] on div "I have understood and I want to delete the mailbox es now." at bounding box center [340, 217] width 174 height 19
click at [256, 219] on button "I have understood and I want to delete the mailbox es now." at bounding box center [256, 221] width 7 height 7
click at [307, 237] on div "Delete Mailboxes? If these mailboxes are being used in active campaigns, you wi…" at bounding box center [340, 155] width 174 height 211
click at [310, 245] on button "Delete" at bounding box center [314, 253] width 43 height 18
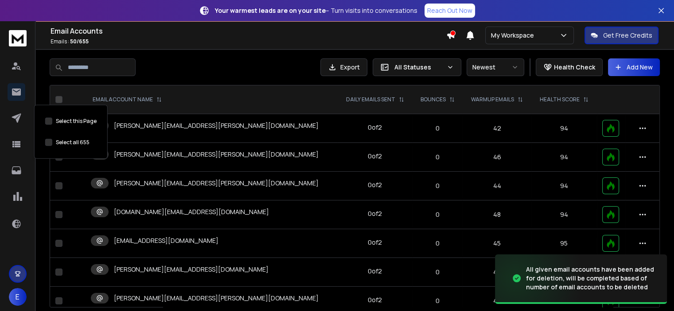
click at [60, 99] on button "Select this Page" at bounding box center [58, 99] width 7 height 7
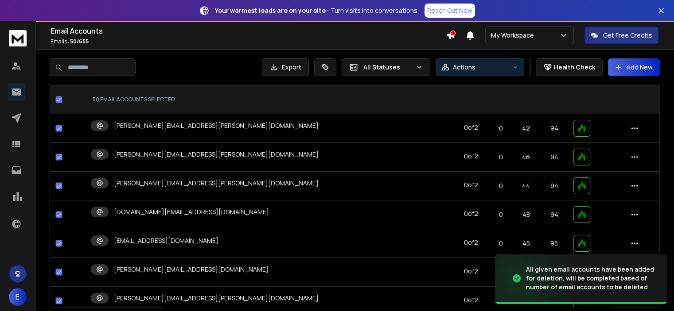
click at [477, 74] on button "Actions" at bounding box center [479, 67] width 89 height 18
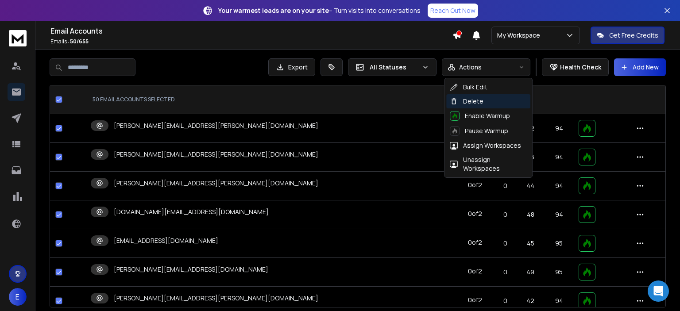
click at [484, 101] on div "Delete" at bounding box center [488, 101] width 84 height 14
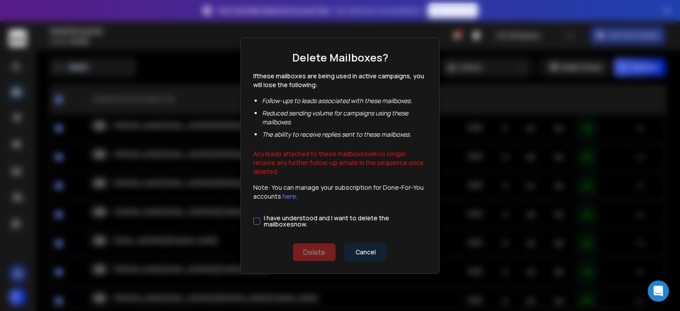
click at [259, 219] on button "I have understood and I want to delete the mailbox es now." at bounding box center [256, 221] width 7 height 7
click at [307, 244] on button "Delete" at bounding box center [314, 253] width 43 height 18
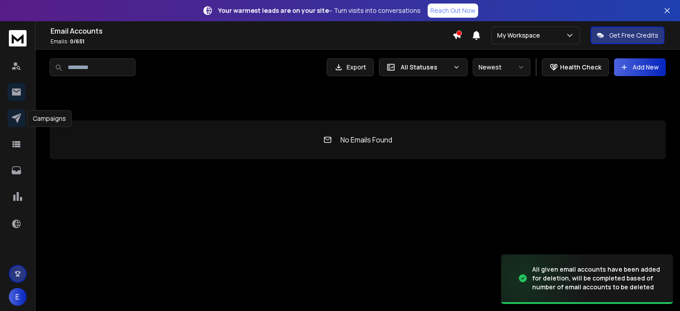
click at [10, 111] on link at bounding box center [17, 118] width 18 height 18
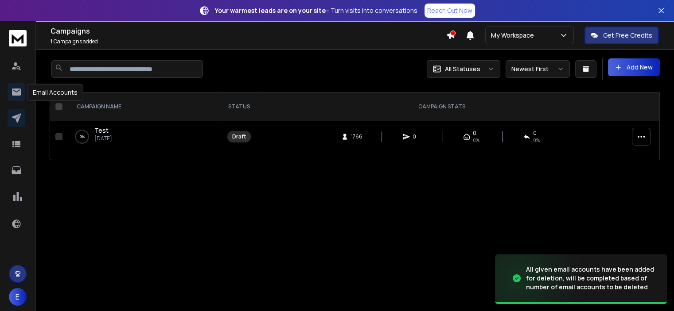
click at [14, 93] on icon at bounding box center [16, 92] width 9 height 7
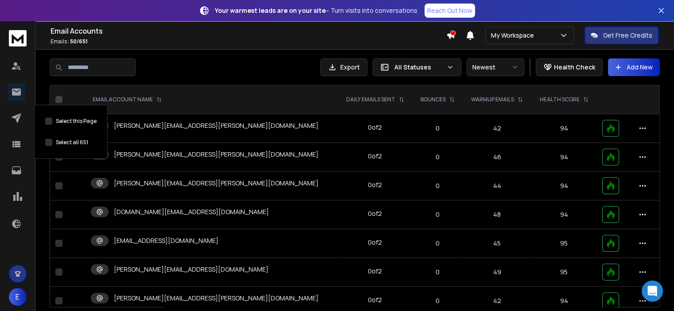
click at [50, 147] on div "Select all 651" at bounding box center [70, 143] width 51 height 18
click at [48, 145] on button "Select this Page" at bounding box center [48, 142] width 7 height 7
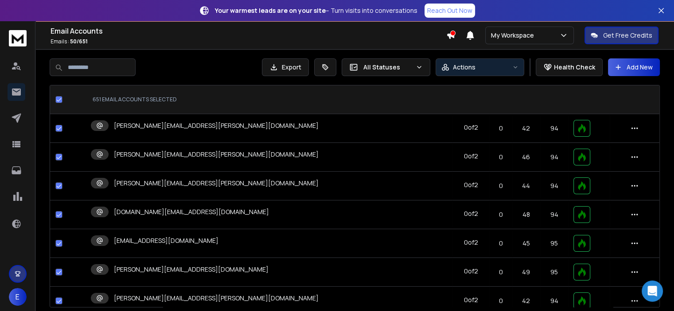
click at [486, 69] on div "Actions" at bounding box center [474, 67] width 67 height 9
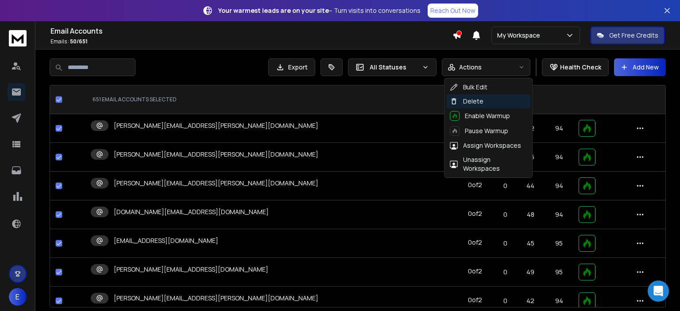
click at [482, 102] on div "Delete" at bounding box center [488, 101] width 84 height 14
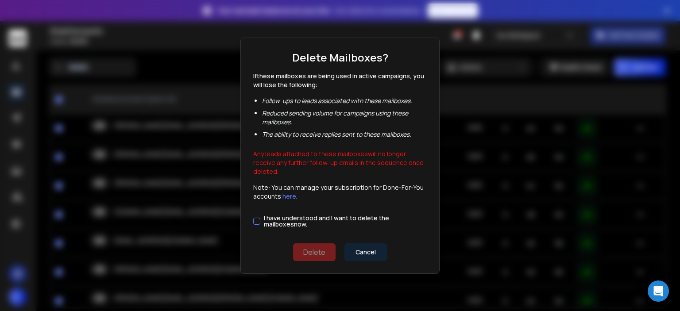
click at [256, 218] on button "I have understood and I want to delete the mailbox es now." at bounding box center [256, 221] width 7 height 7
click at [312, 244] on button "Delete" at bounding box center [314, 253] width 43 height 18
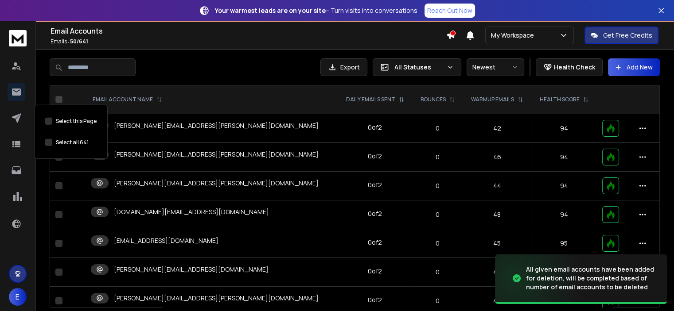
click at [50, 145] on button "Select this Page" at bounding box center [48, 142] width 7 height 7
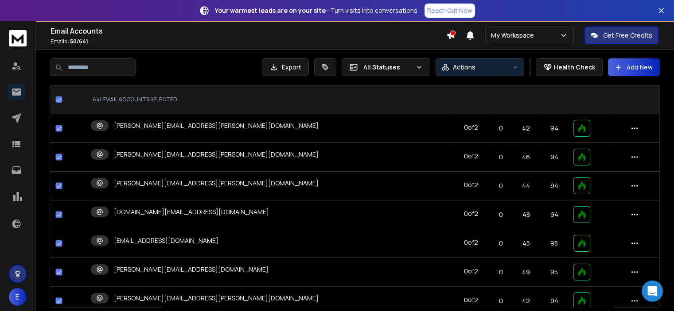
click at [490, 70] on div "Actions" at bounding box center [474, 67] width 67 height 9
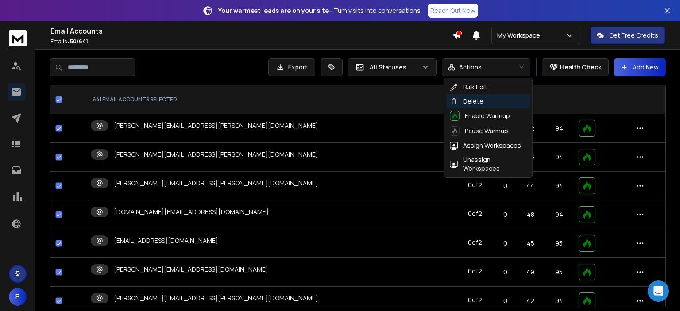
click at [486, 104] on div "Delete" at bounding box center [488, 101] width 84 height 14
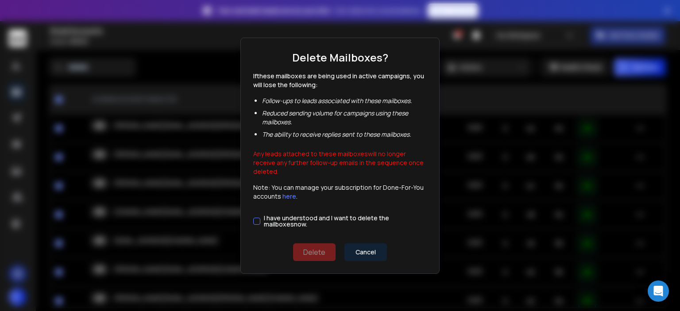
click at [260, 219] on button "I have understood and I want to delete the mailbox es now." at bounding box center [256, 221] width 7 height 7
click at [298, 239] on div "Delete Mailboxes? If these mailboxes are being used in active campaigns, you wi…" at bounding box center [340, 155] width 174 height 211
click at [307, 246] on button "Delete" at bounding box center [314, 253] width 43 height 18
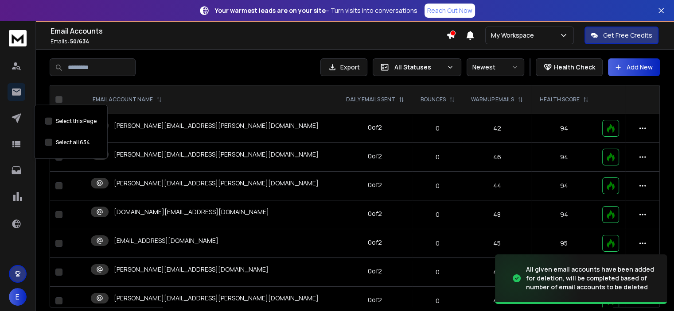
click at [52, 142] on div "Select all 634" at bounding box center [70, 142] width 51 height 7
click at [49, 143] on button "Select this Page" at bounding box center [48, 142] width 7 height 7
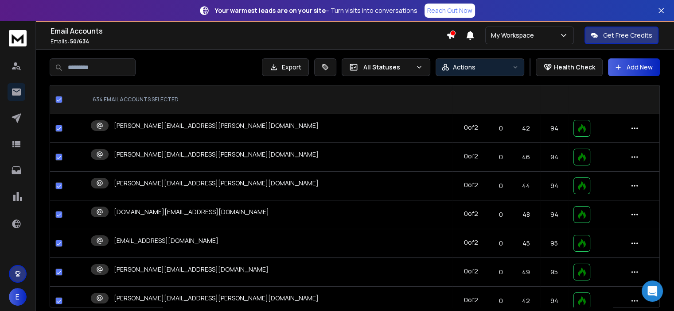
click at [464, 66] on p "Actions" at bounding box center [464, 67] width 23 height 9
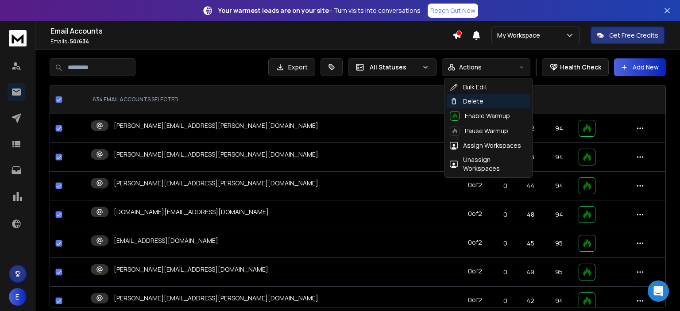
click at [467, 104] on div "Delete" at bounding box center [467, 101] width 34 height 9
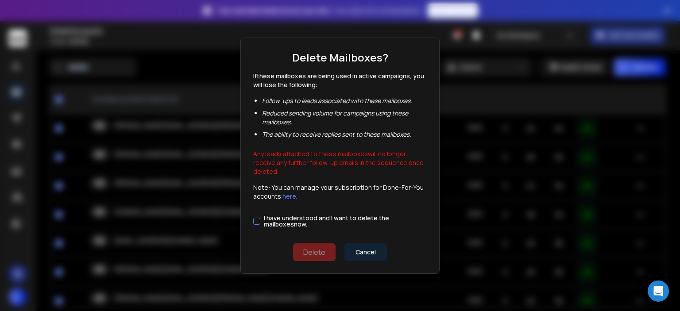
click at [254, 218] on button "I have understood and I want to delete the mailbox es now." at bounding box center [256, 221] width 7 height 7
click at [303, 244] on button "Delete" at bounding box center [314, 253] width 43 height 18
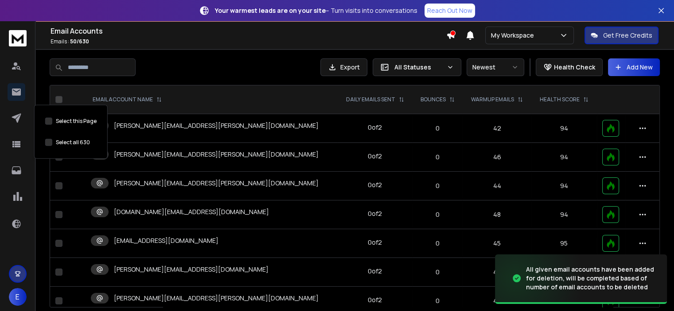
click at [50, 141] on button "Select this Page" at bounding box center [48, 142] width 7 height 7
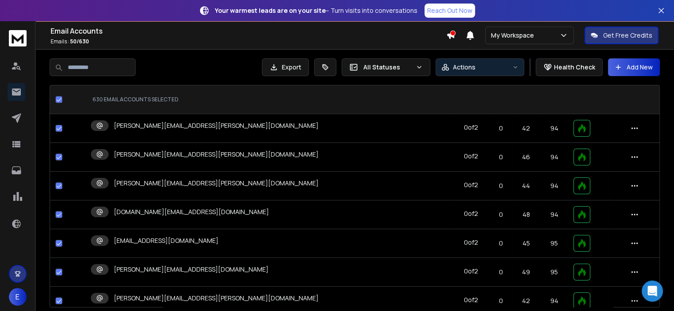
click at [460, 65] on p "Actions" at bounding box center [464, 67] width 23 height 9
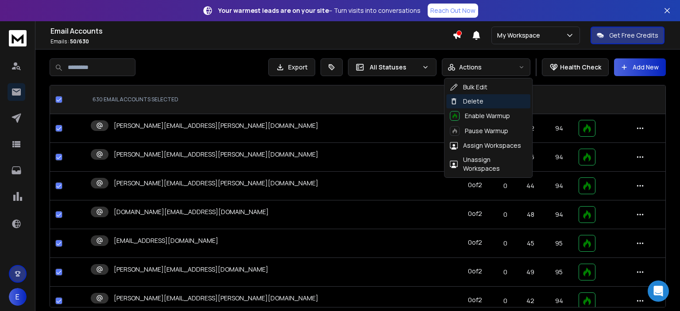
click at [466, 99] on div "Delete" at bounding box center [467, 101] width 34 height 9
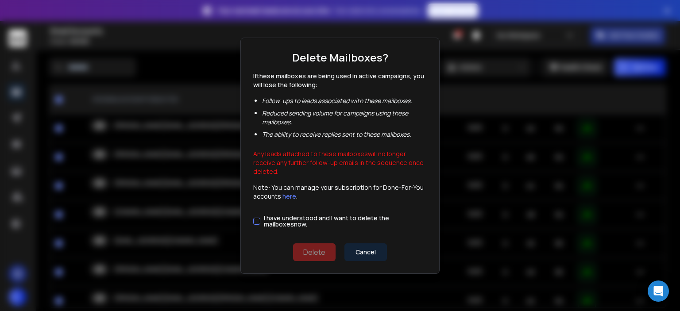
click at [256, 218] on button "I have understood and I want to delete the mailbox es now." at bounding box center [256, 221] width 7 height 7
click at [299, 245] on button "Delete" at bounding box center [314, 253] width 43 height 18
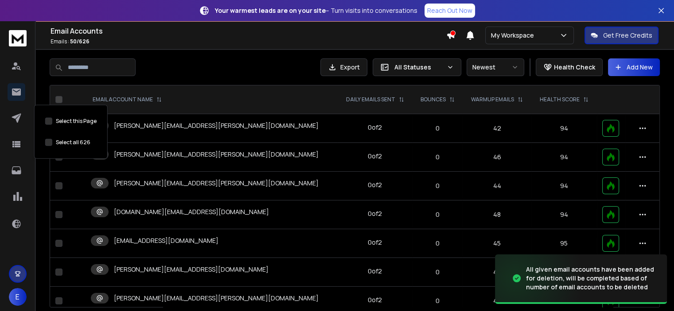
click at [48, 143] on button "Select this Page" at bounding box center [48, 142] width 7 height 7
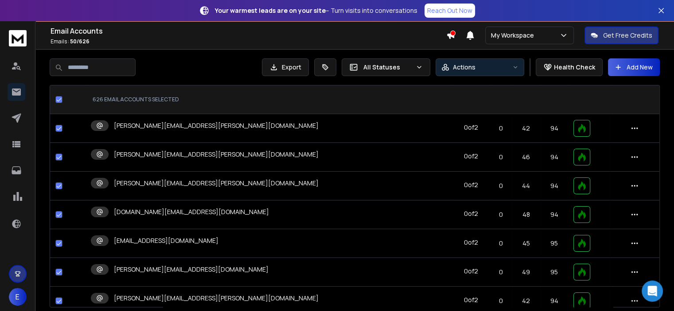
click at [487, 62] on button "Actions" at bounding box center [479, 67] width 89 height 18
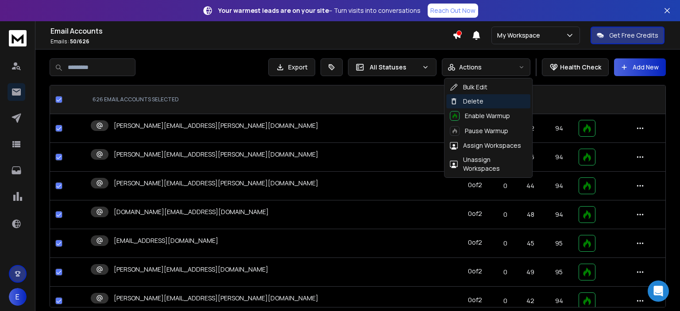
click at [481, 104] on div "Delete" at bounding box center [467, 101] width 34 height 9
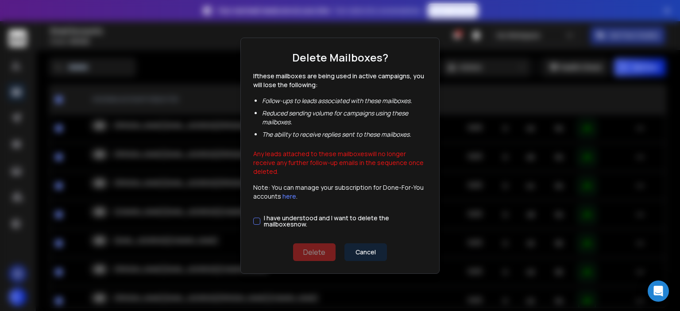
click at [256, 218] on button "I have understood and I want to delete the mailbox es now." at bounding box center [256, 221] width 7 height 7
click at [325, 247] on button "Delete" at bounding box center [314, 253] width 43 height 18
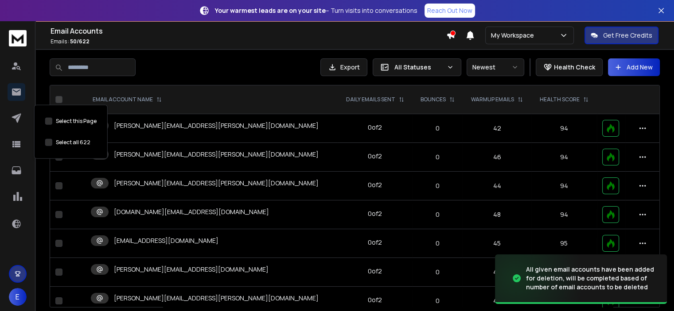
click at [51, 143] on button "Select this Page" at bounding box center [48, 142] width 7 height 7
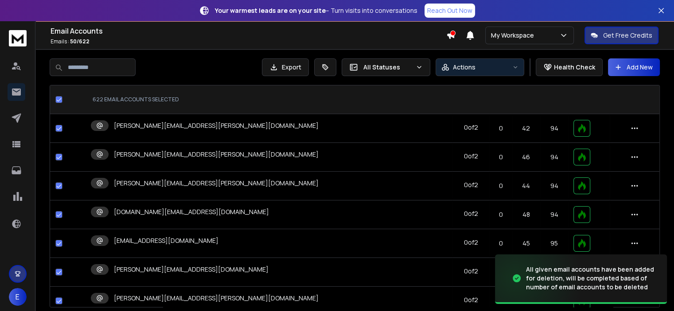
click at [493, 70] on div "Actions" at bounding box center [474, 67] width 67 height 9
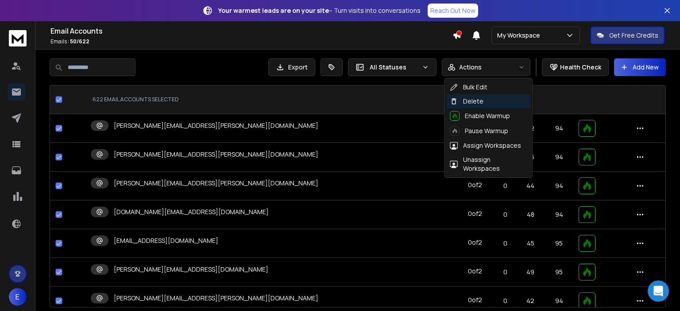
click at [468, 104] on div "Delete" at bounding box center [467, 101] width 34 height 9
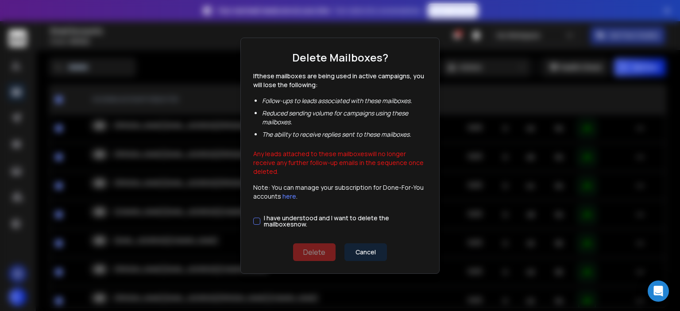
click at [257, 218] on button "I have understood and I want to delete the mailbox es now." at bounding box center [256, 221] width 7 height 7
click at [310, 244] on button "Delete" at bounding box center [314, 253] width 43 height 18
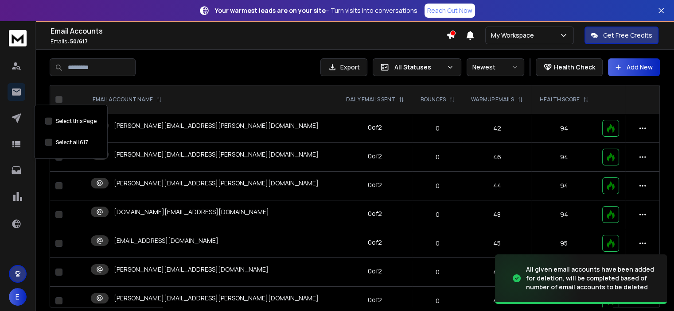
click at [48, 142] on button "Select this Page" at bounding box center [48, 142] width 7 height 7
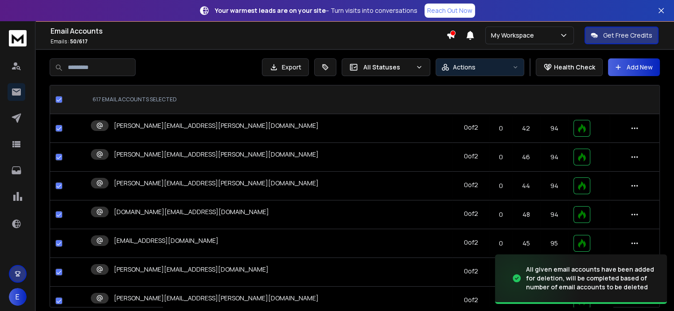
click at [494, 73] on button "Actions" at bounding box center [479, 67] width 89 height 18
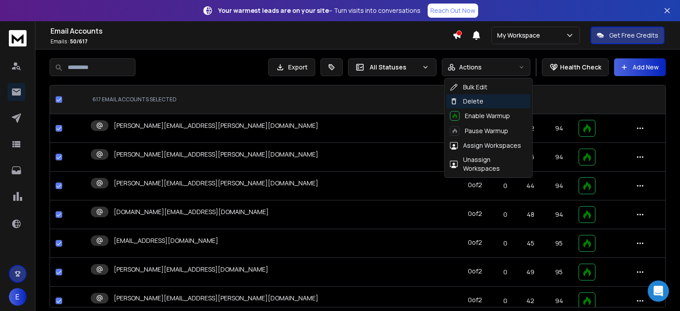
click at [480, 105] on div "Delete" at bounding box center [467, 101] width 34 height 9
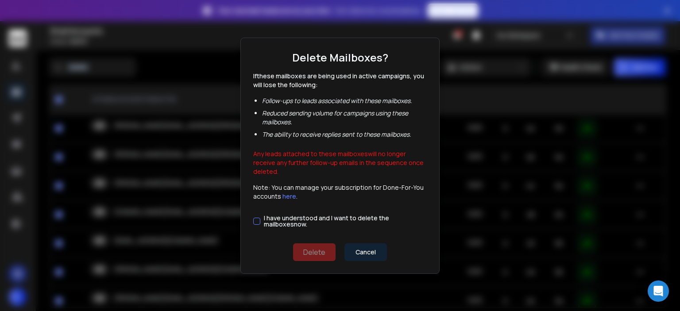
click at [255, 218] on button "I have understood and I want to delete the mailbox es now." at bounding box center [256, 221] width 7 height 7
click at [317, 244] on button "Delete" at bounding box center [314, 253] width 43 height 18
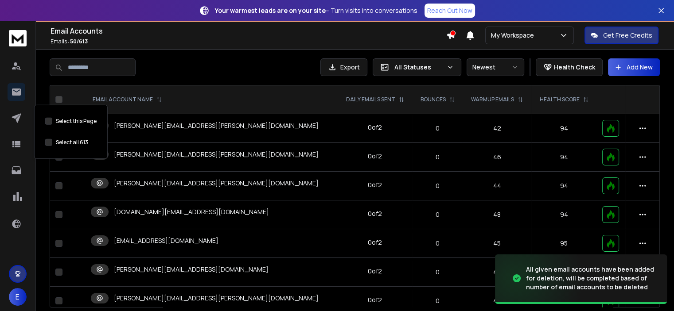
click at [50, 142] on button "Select this Page" at bounding box center [48, 142] width 7 height 7
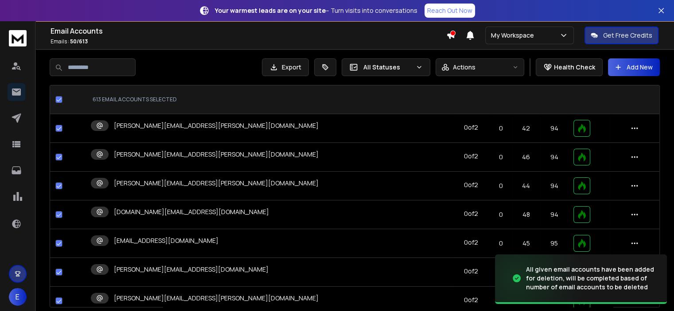
click at [476, 58] on div "Export All Statuses Actions Health Check Add New 613 EMAIL ACCOUNTS SELECTED el…" at bounding box center [354, 183] width 638 height 267
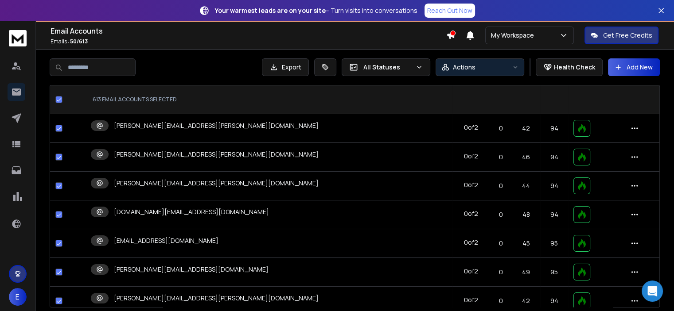
click at [487, 74] on button "Actions" at bounding box center [479, 67] width 89 height 18
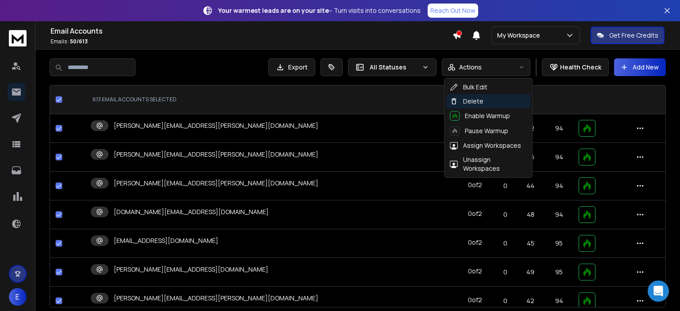
click at [475, 104] on div "Delete" at bounding box center [467, 101] width 34 height 9
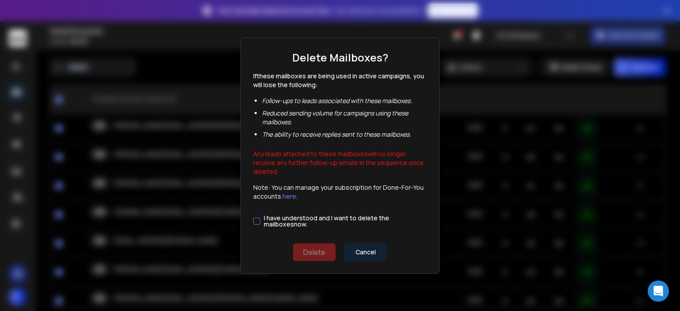
click at [252, 216] on div "Delete Mailboxes? If these mailboxes are being used in active campaigns, you wi…" at bounding box center [339, 156] width 199 height 236
click at [256, 218] on button "I have understood and I want to delete the mailbox es now." at bounding box center [256, 221] width 7 height 7
click at [318, 244] on button "Delete" at bounding box center [314, 253] width 43 height 18
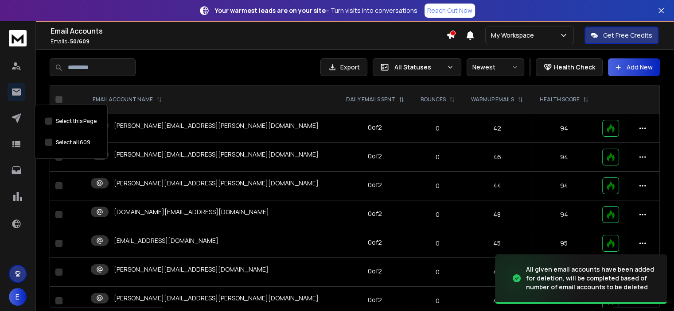
click at [44, 143] on div "Select this Page Select all 609" at bounding box center [71, 132] width 62 height 46
click at [48, 141] on button "Select this Page" at bounding box center [48, 142] width 7 height 7
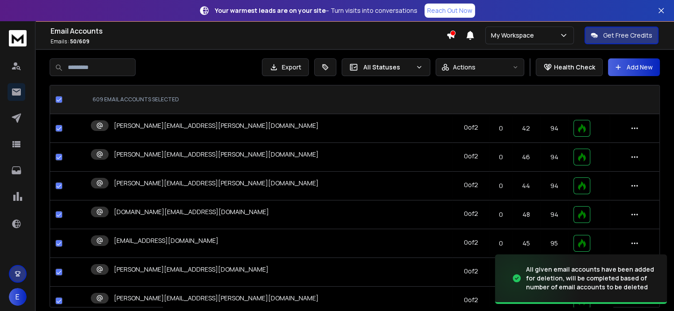
click at [405, 65] on p "All Statuses" at bounding box center [387, 67] width 49 height 9
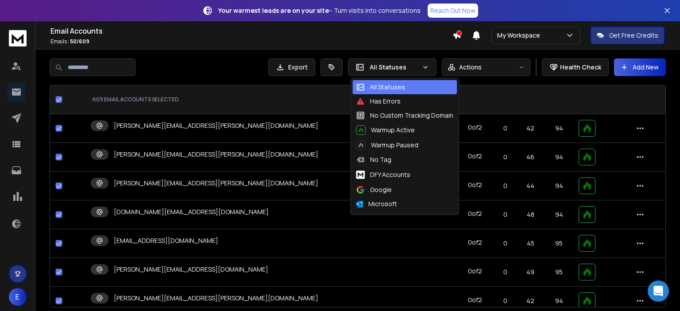
click at [405, 65] on p "All Statuses" at bounding box center [394, 67] width 49 height 9
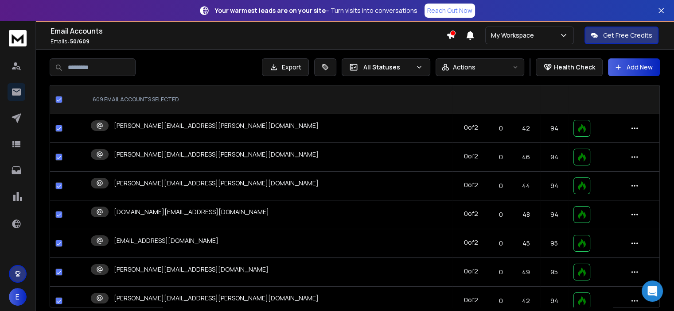
click at [397, 63] on p "All Statuses" at bounding box center [387, 67] width 49 height 9
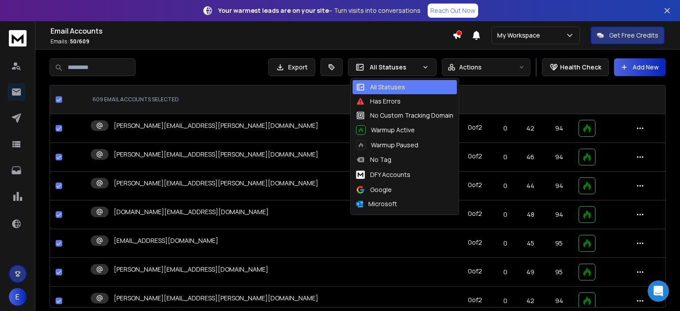
click at [397, 63] on p "All Statuses" at bounding box center [394, 67] width 49 height 9
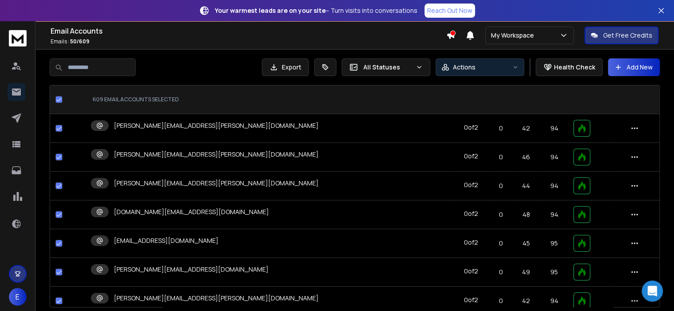
click at [501, 66] on div "Actions" at bounding box center [474, 67] width 67 height 9
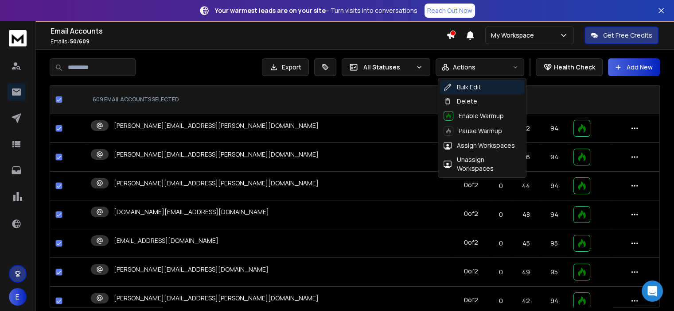
click at [499, 55] on div "Export All Statuses Actions Health Check Add New 609 EMAIL ACCOUNTS SELECTED el…" at bounding box center [354, 183] width 638 height 267
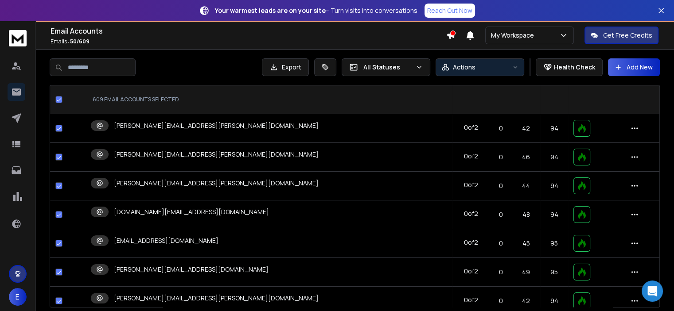
click at [504, 73] on button "Actions" at bounding box center [479, 67] width 89 height 18
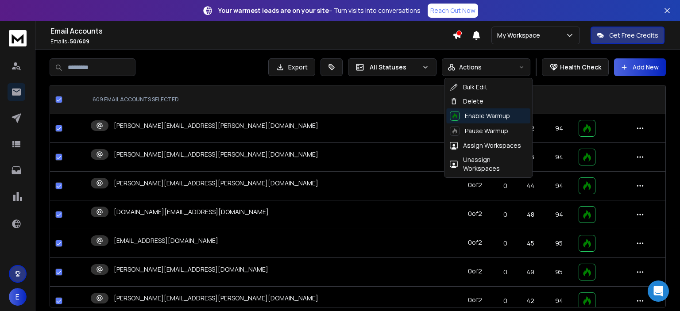
drag, startPoint x: 480, startPoint y: 159, endPoint x: 481, endPoint y: 112, distance: 46.5
click at [481, 112] on div "Bulk Edit Delete Enable Warmup Pause Warmup Assign Workspaces Unassign Workspac…" at bounding box center [488, 128] width 84 height 96
click at [481, 112] on div "Enable Warmup" at bounding box center [480, 116] width 60 height 10
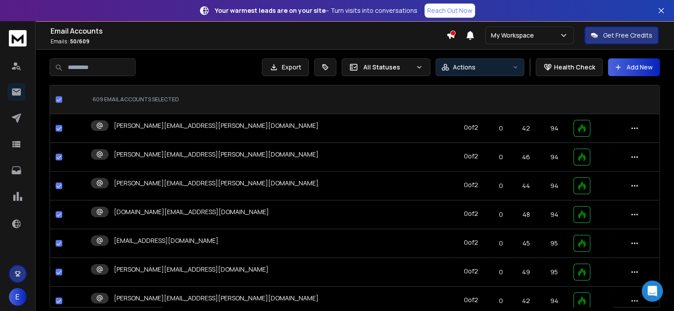
click at [482, 68] on div "Actions" at bounding box center [474, 67] width 67 height 9
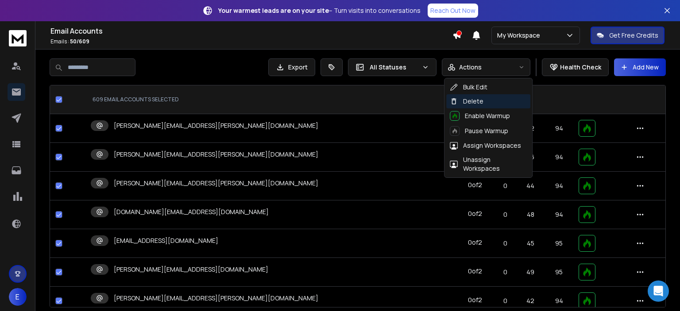
click at [470, 105] on div "Delete" at bounding box center [467, 101] width 34 height 9
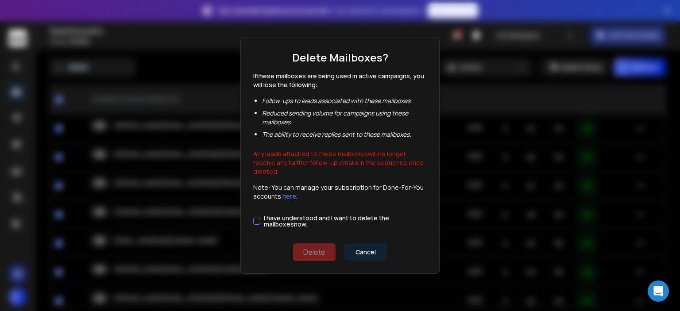
click at [256, 218] on button "I have understood and I want to delete the mailbox es now." at bounding box center [256, 221] width 7 height 7
click at [314, 249] on button "Delete" at bounding box center [314, 253] width 43 height 18
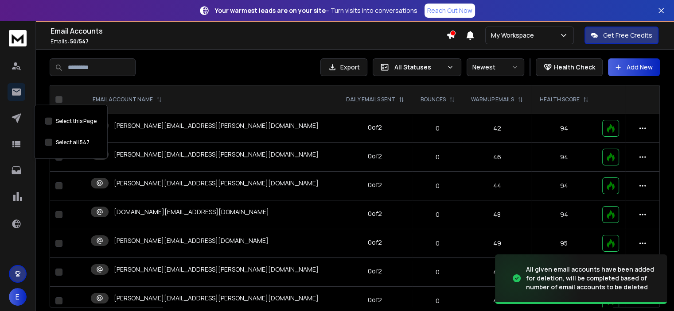
click at [56, 142] on label "Select all 547" at bounding box center [73, 142] width 34 height 7
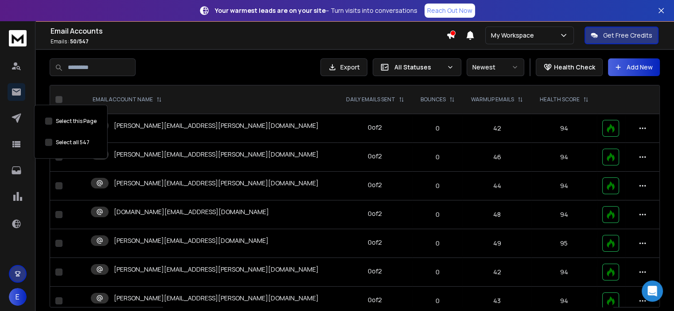
click at [50, 144] on button "Select this Page" at bounding box center [48, 142] width 7 height 7
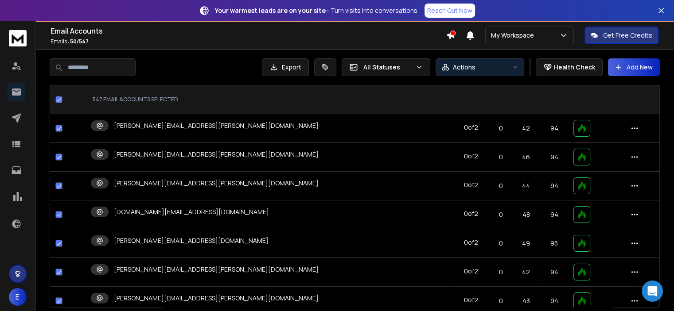
click at [480, 70] on div "Actions" at bounding box center [474, 67] width 67 height 9
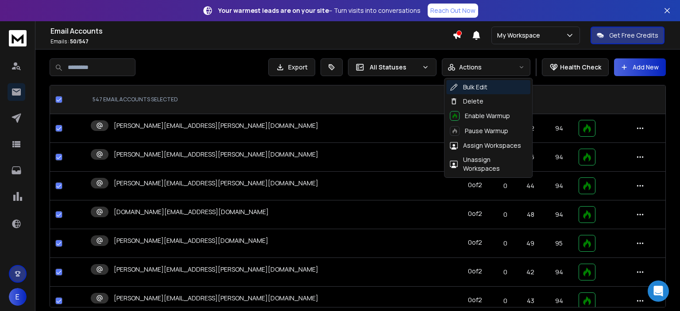
click at [478, 85] on div "Bulk Edit" at bounding box center [469, 87] width 38 height 9
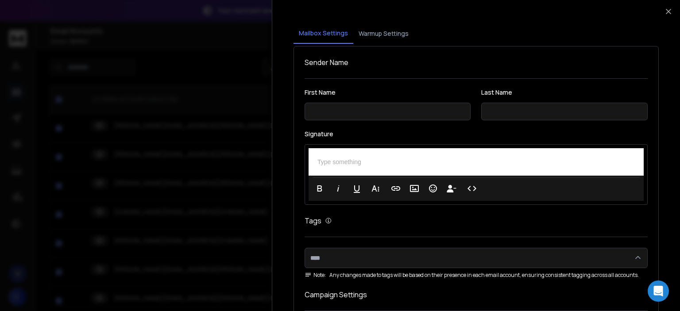
click at [367, 30] on button "Warmup Settings" at bounding box center [383, 33] width 61 height 19
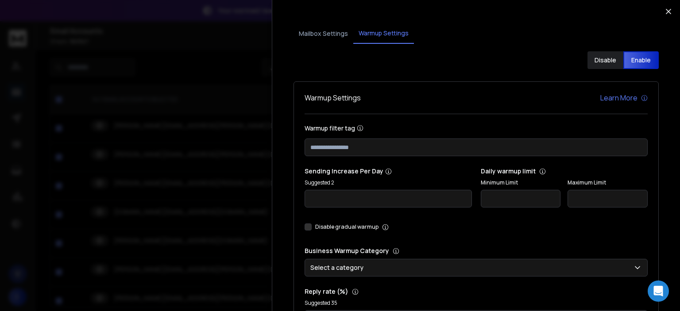
click at [667, 14] on icon "button" at bounding box center [668, 11] width 9 height 9
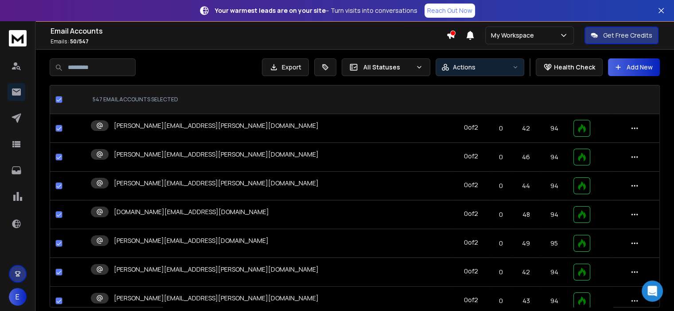
click at [452, 65] on div "Actions" at bounding box center [474, 67] width 67 height 9
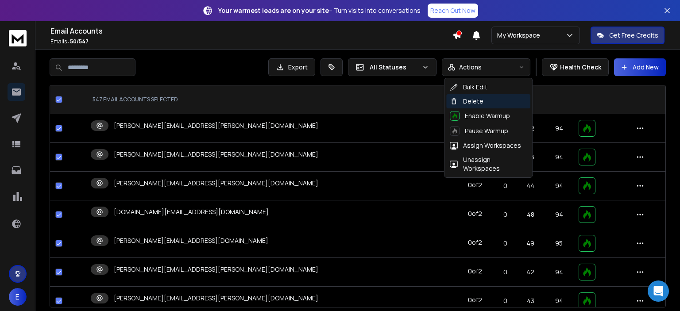
click at [460, 97] on div "Delete" at bounding box center [467, 101] width 34 height 9
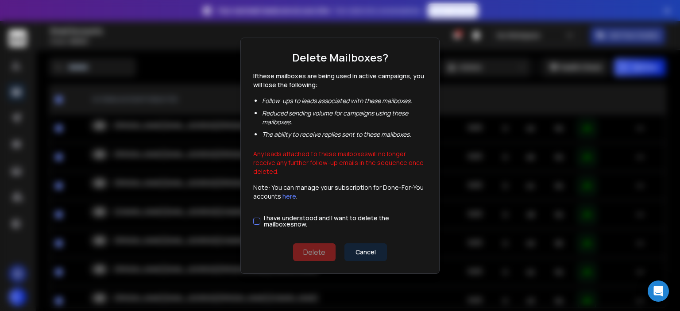
click at [253, 218] on button "I have understood and I want to delete the mailbox es now." at bounding box center [256, 221] width 7 height 7
click at [312, 249] on button "Delete" at bounding box center [314, 253] width 43 height 18
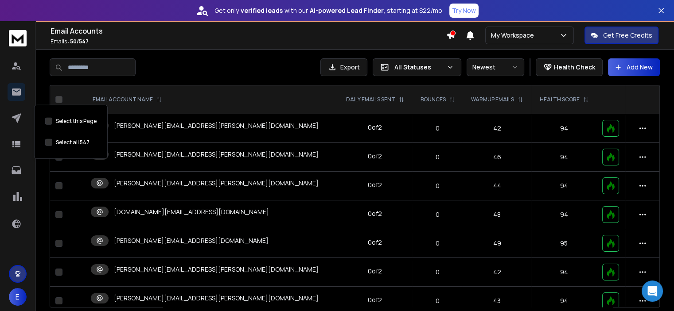
click at [55, 99] on button "Select this Page" at bounding box center [58, 99] width 7 height 7
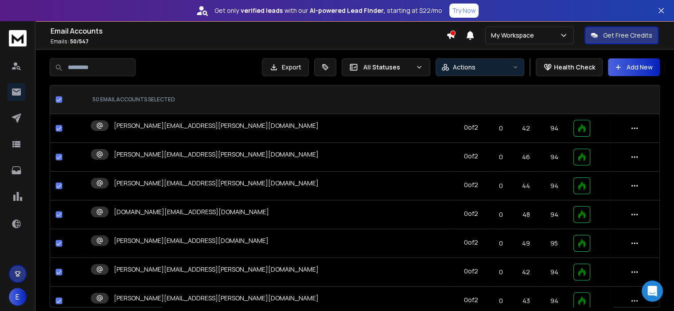
click at [440, 65] on button "Actions" at bounding box center [479, 67] width 89 height 18
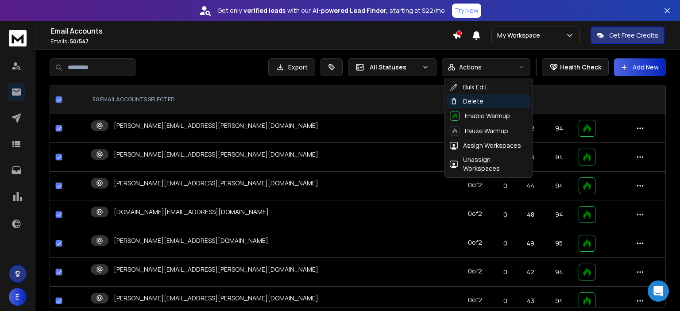
click at [463, 102] on div "Delete" at bounding box center [467, 101] width 34 height 9
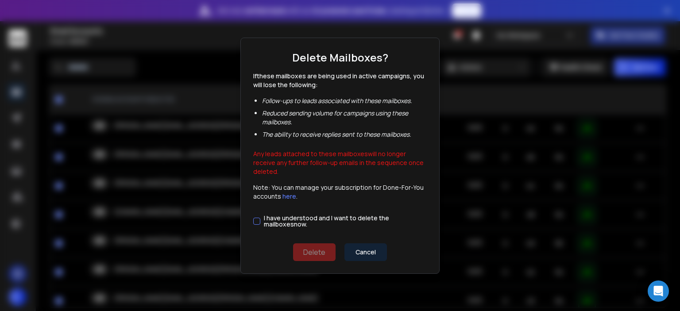
click at [254, 218] on button "I have understood and I want to delete the mailbox es now." at bounding box center [256, 221] width 7 height 7
click at [304, 244] on button "Delete" at bounding box center [314, 253] width 43 height 18
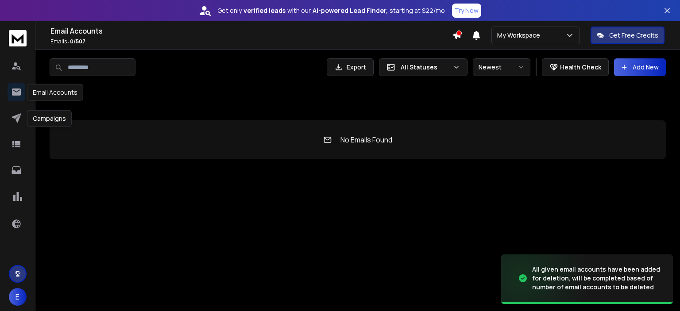
click at [8, 93] on link at bounding box center [17, 92] width 18 height 18
click at [16, 120] on icon at bounding box center [16, 117] width 9 height 9
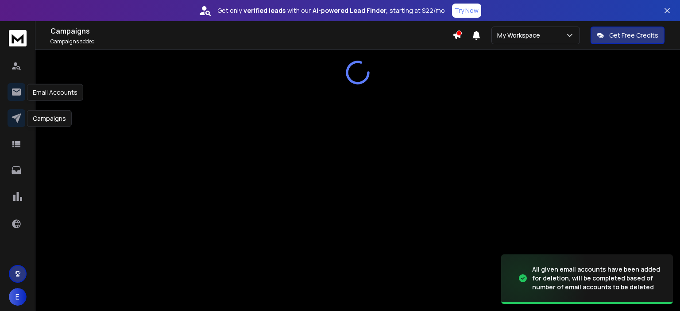
click at [14, 87] on icon at bounding box center [16, 92] width 11 height 11
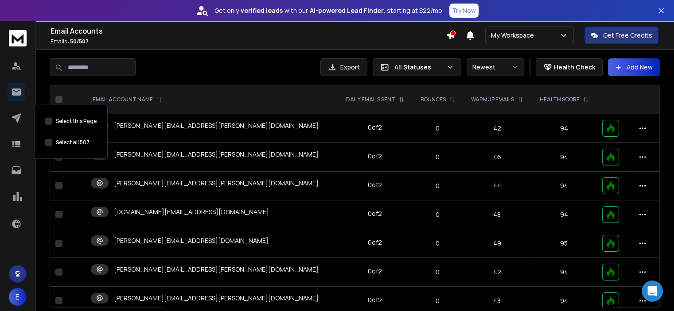
click at [48, 143] on button "Select this Page" at bounding box center [48, 142] width 7 height 7
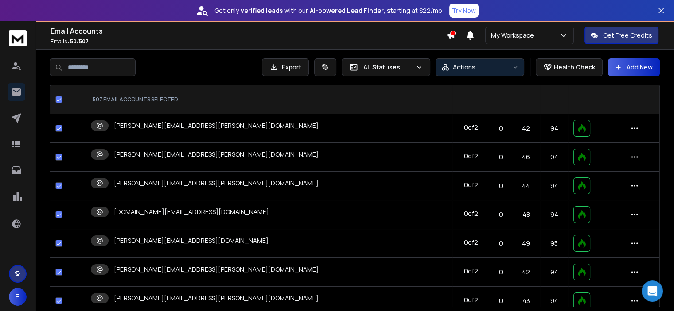
click at [488, 64] on div "Actions" at bounding box center [474, 67] width 67 height 9
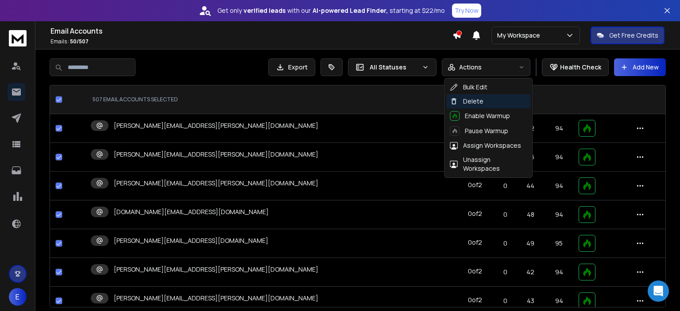
click at [473, 99] on div "Delete" at bounding box center [467, 101] width 34 height 9
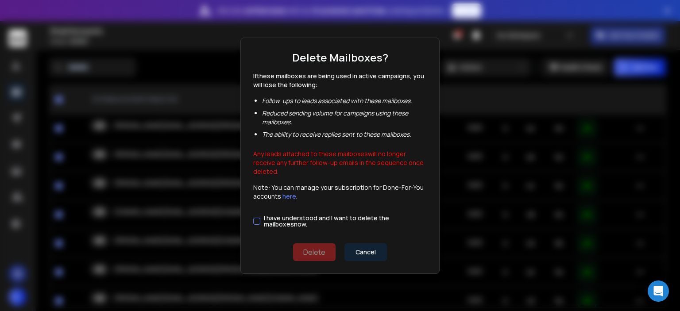
click at [258, 218] on button "I have understood and I want to delete the mailbox es now." at bounding box center [256, 221] width 7 height 7
click at [313, 248] on button "Delete" at bounding box center [314, 253] width 43 height 18
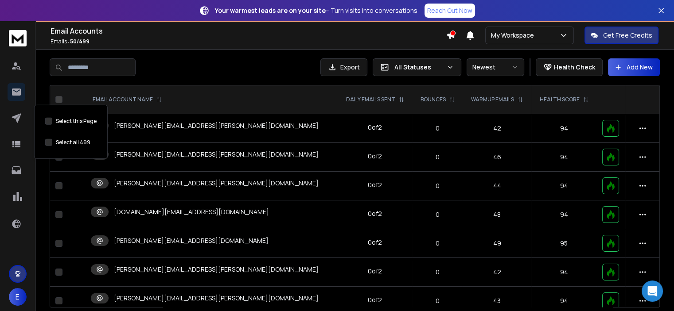
click at [53, 142] on div "Select all 499" at bounding box center [70, 142] width 51 height 7
click at [50, 142] on button "Select this Page" at bounding box center [48, 142] width 7 height 7
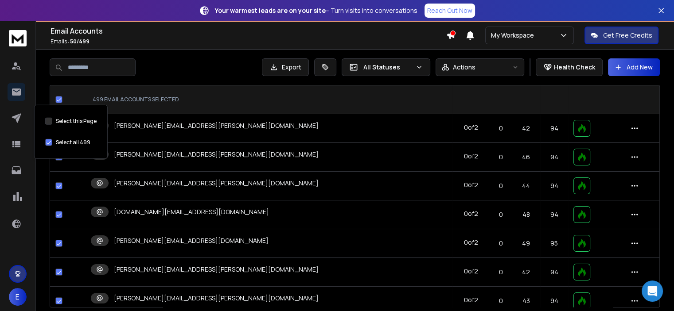
click at [50, 142] on button "Select this Page" at bounding box center [48, 142] width 7 height 7
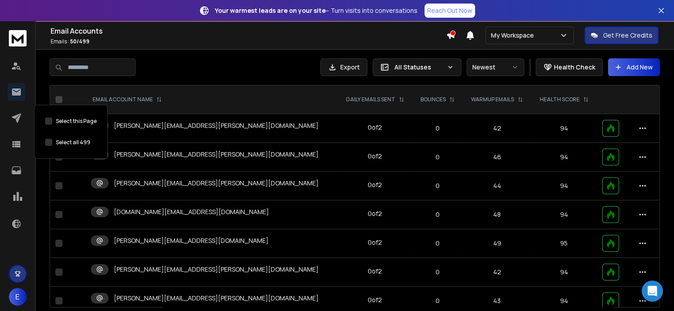
click at [47, 120] on button "Select this Page" at bounding box center [48, 121] width 7 height 7
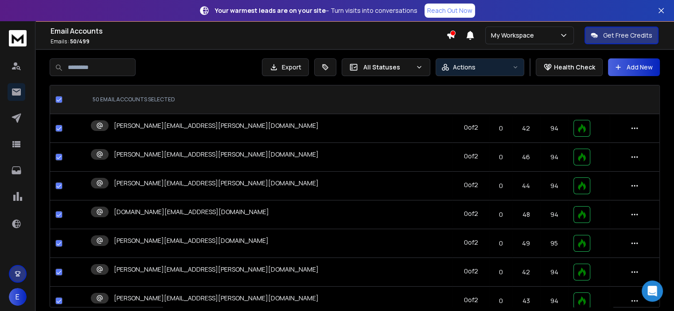
click at [490, 68] on div "Actions" at bounding box center [474, 67] width 67 height 9
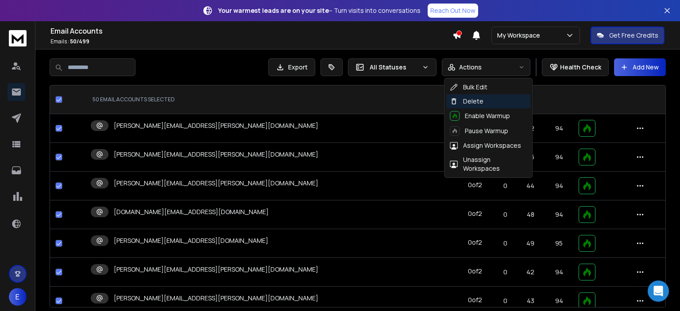
click at [481, 99] on div "Delete" at bounding box center [467, 101] width 34 height 9
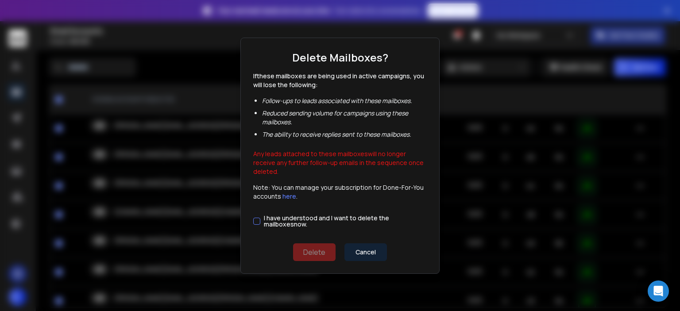
click at [257, 220] on button "I have understood and I want to delete the mailbox es now." at bounding box center [256, 221] width 7 height 7
click at [317, 244] on button "Delete" at bounding box center [314, 253] width 43 height 18
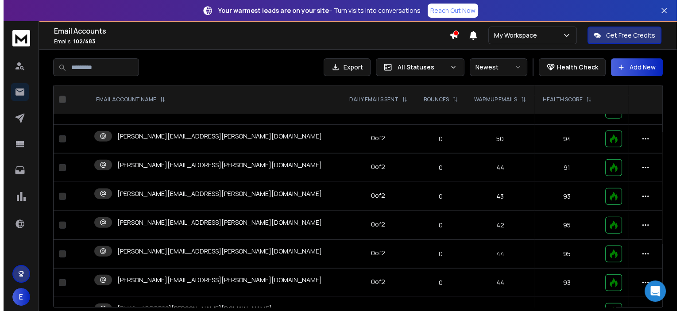
scroll to position [2095, 0]
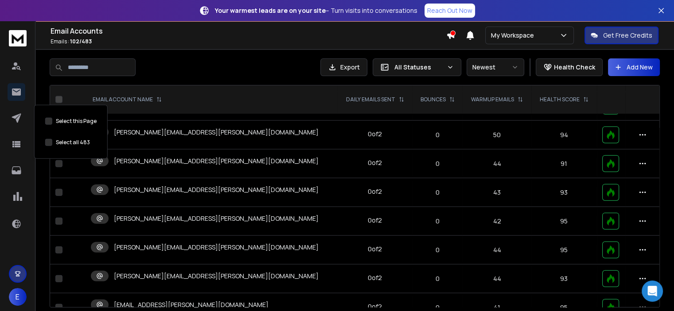
click at [48, 118] on button "Select this Page" at bounding box center [48, 121] width 7 height 7
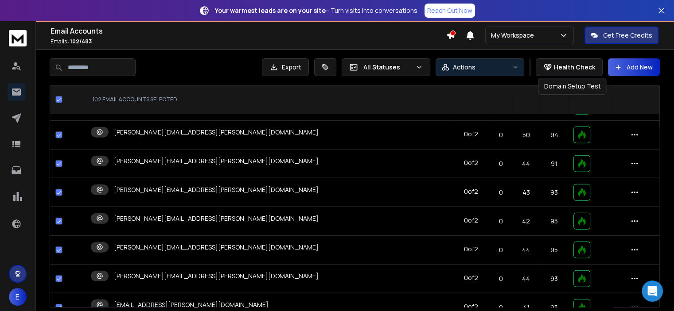
click at [494, 65] on div "Actions" at bounding box center [474, 67] width 67 height 9
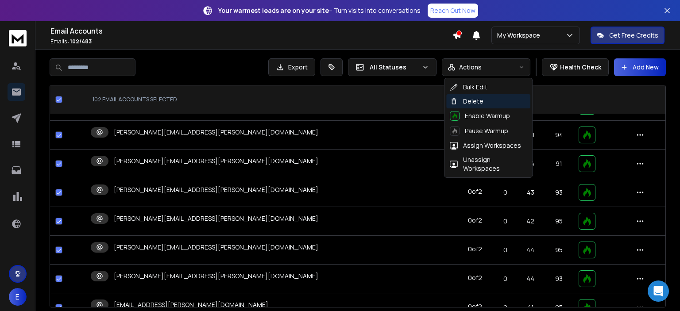
click at [473, 101] on div "Delete" at bounding box center [467, 101] width 34 height 9
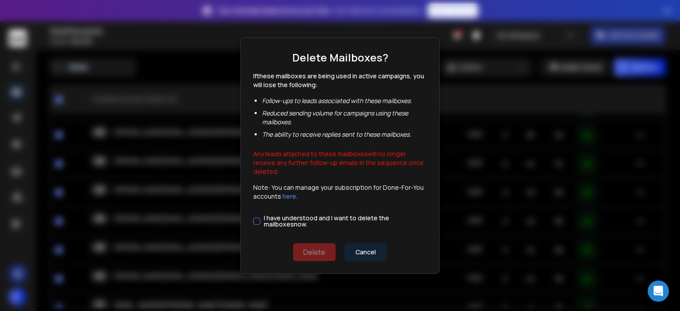
click at [259, 218] on button "I have understood and I want to delete the mailbox es now." at bounding box center [256, 221] width 7 height 7
click at [321, 255] on button "Delete" at bounding box center [314, 253] width 43 height 18
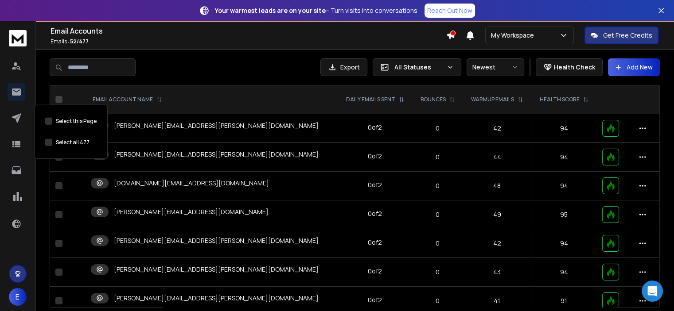
click at [47, 120] on button "Select this Page" at bounding box center [48, 121] width 7 height 7
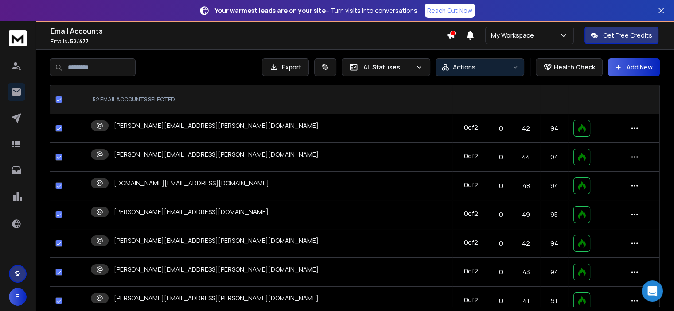
click at [470, 71] on p "Actions" at bounding box center [464, 67] width 23 height 9
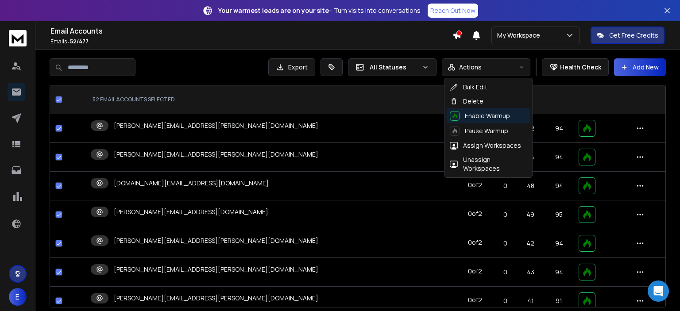
click at [473, 103] on div "Delete" at bounding box center [467, 101] width 34 height 9
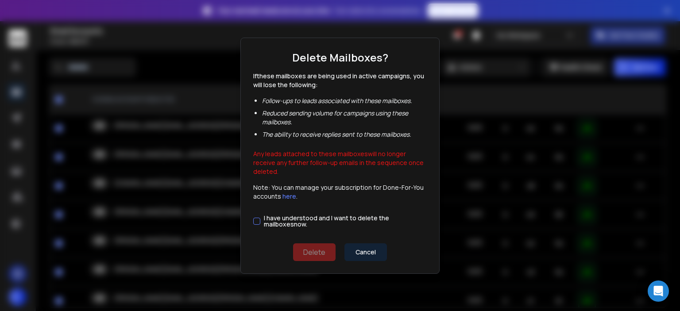
click at [253, 214] on div "I have understood and I want to delete the mailbox es now." at bounding box center [340, 217] width 174 height 19
click at [256, 218] on button "I have understood and I want to delete the mailbox es now." at bounding box center [256, 221] width 7 height 7
click at [308, 244] on button "Delete" at bounding box center [314, 253] width 43 height 18
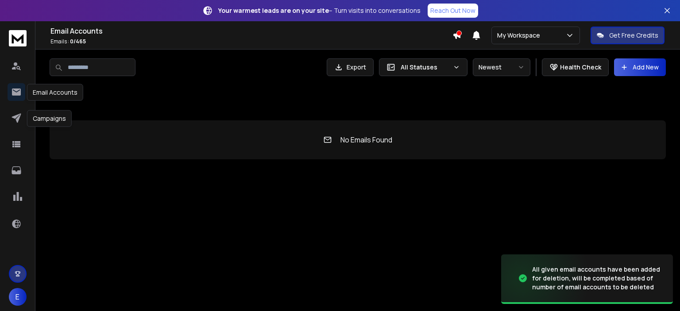
click at [18, 96] on icon at bounding box center [16, 92] width 11 height 11
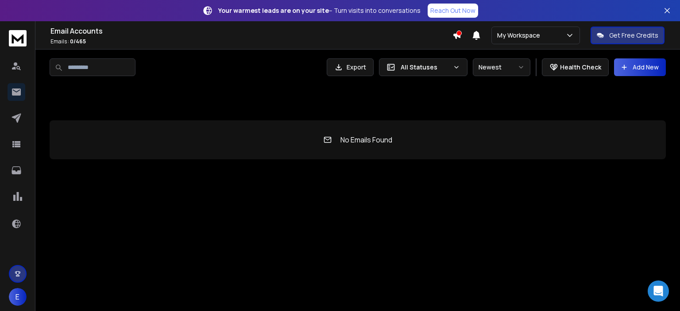
click at [21, 85] on link at bounding box center [17, 92] width 18 height 18
click at [17, 90] on icon at bounding box center [16, 92] width 9 height 7
click at [16, 120] on icon at bounding box center [16, 117] width 9 height 9
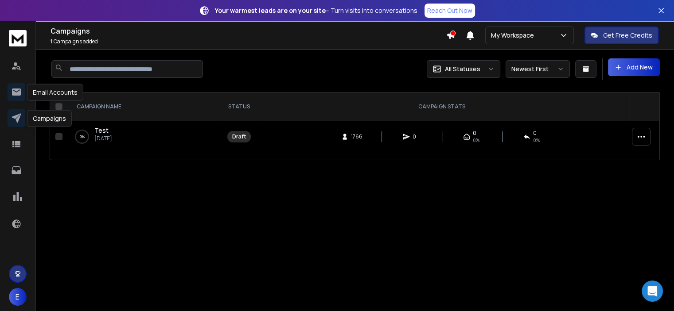
click at [18, 85] on link at bounding box center [17, 92] width 18 height 18
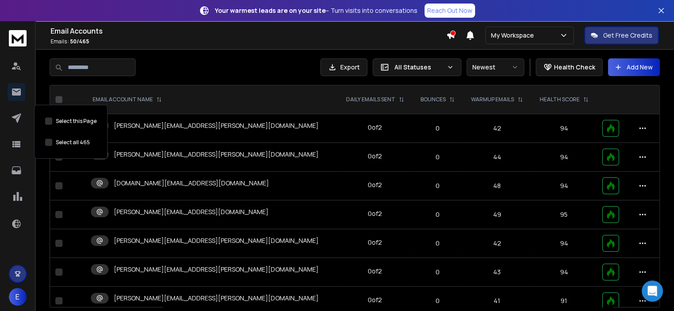
click at [51, 120] on button "Select this Page" at bounding box center [48, 121] width 7 height 7
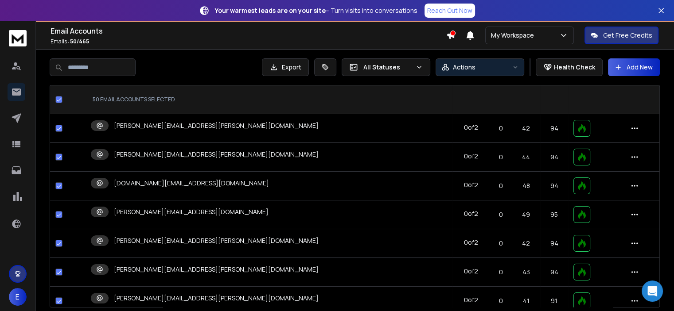
click at [468, 64] on p "Actions" at bounding box center [464, 67] width 23 height 9
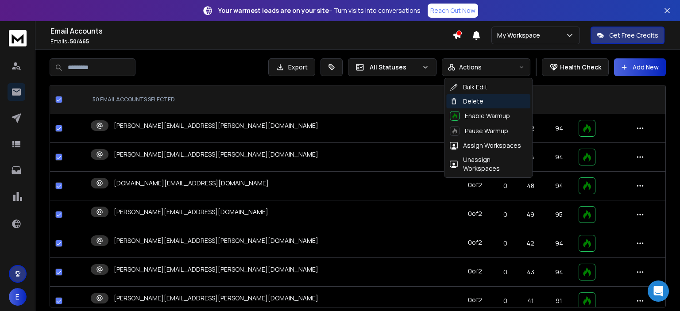
click at [474, 99] on div "Delete" at bounding box center [467, 101] width 34 height 9
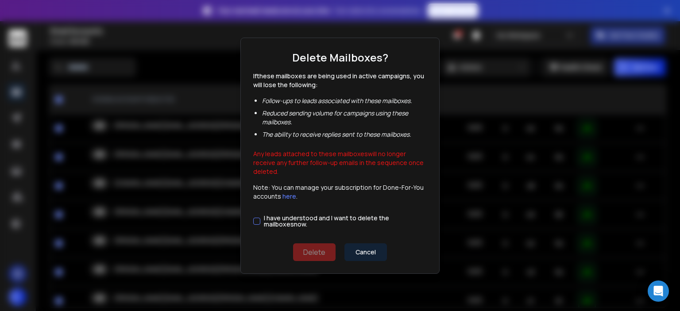
click at [257, 218] on button "I have understood and I want to delete the mailbox es now." at bounding box center [256, 221] width 7 height 7
click at [321, 253] on button "Delete" at bounding box center [314, 253] width 43 height 18
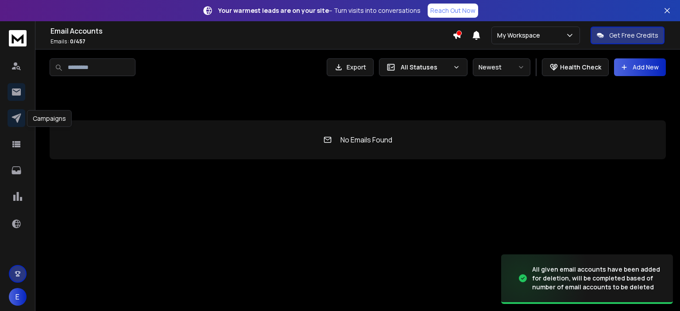
click at [17, 114] on icon at bounding box center [16, 118] width 11 height 11
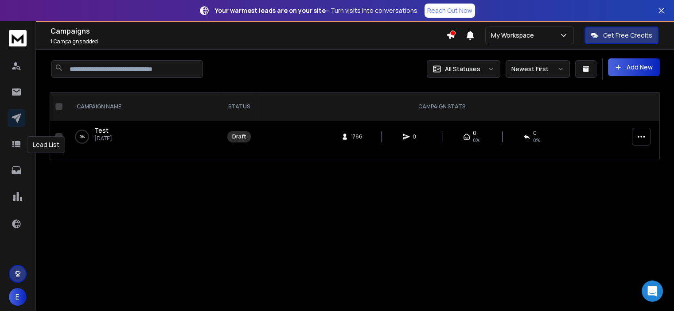
click at [26, 141] on div at bounding box center [18, 146] width 20 height 21
click at [19, 80] on div at bounding box center [18, 146] width 20 height 179
click at [19, 97] on link at bounding box center [17, 92] width 18 height 18
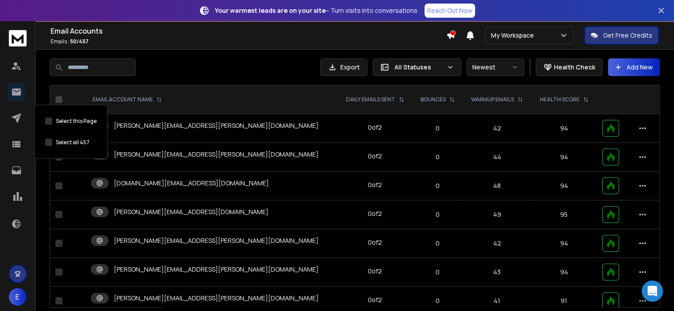
click at [51, 120] on button "Select this Page" at bounding box center [48, 121] width 7 height 7
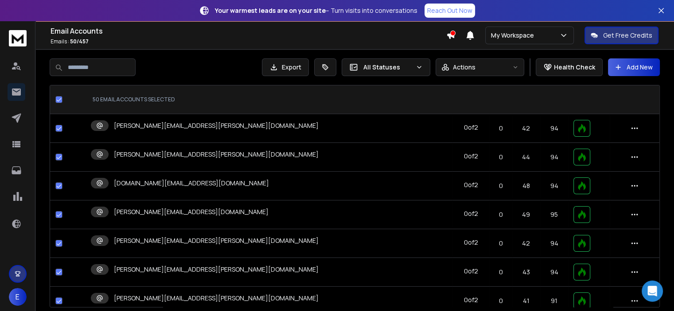
click at [401, 65] on p "All Statuses" at bounding box center [387, 67] width 49 height 9
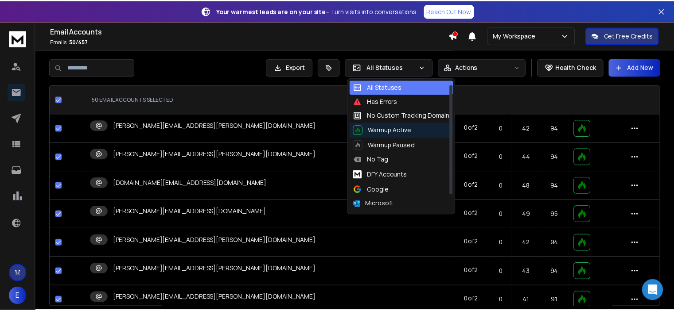
scroll to position [26, 0]
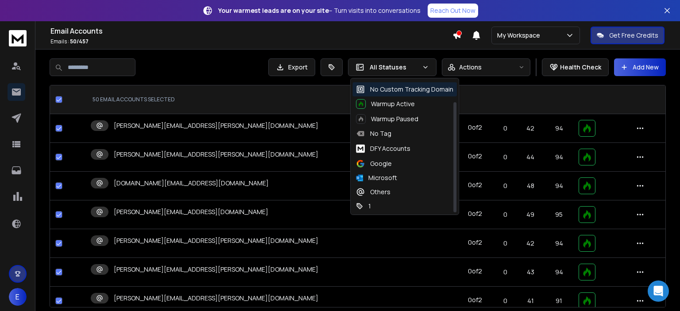
click at [244, 61] on div at bounding box center [156, 67] width 213 height 18
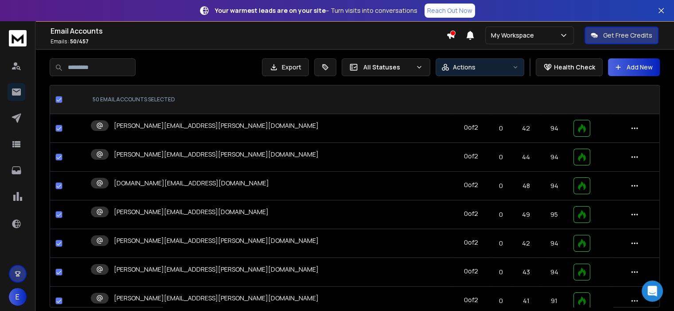
click at [475, 64] on p "Actions" at bounding box center [464, 67] width 23 height 9
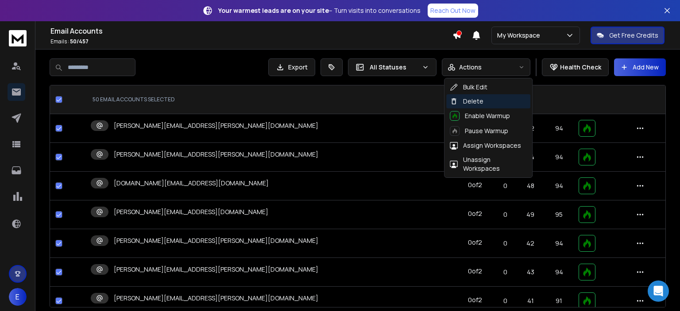
click at [489, 99] on div "Delete" at bounding box center [488, 101] width 84 height 14
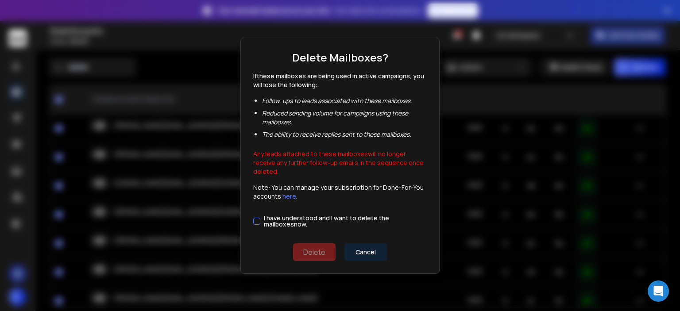
click at [259, 219] on button "I have understood and I want to delete the mailbox es now." at bounding box center [256, 221] width 7 height 7
click at [308, 247] on button "Delete" at bounding box center [314, 253] width 43 height 18
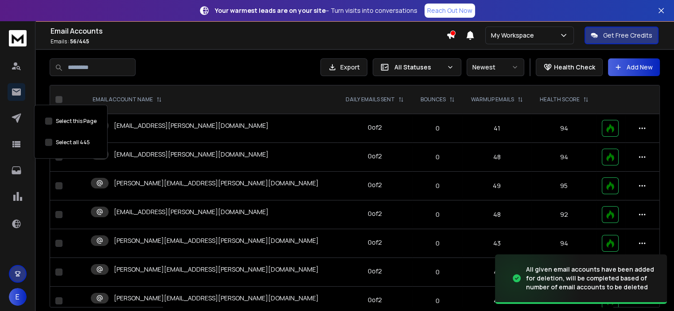
click at [51, 144] on button "Select this Page" at bounding box center [48, 142] width 7 height 7
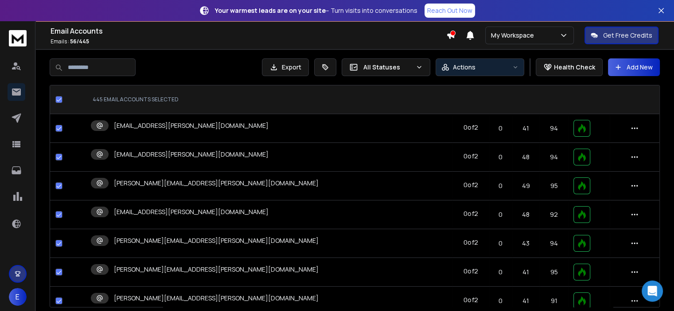
click at [481, 68] on div "Actions" at bounding box center [474, 67] width 67 height 9
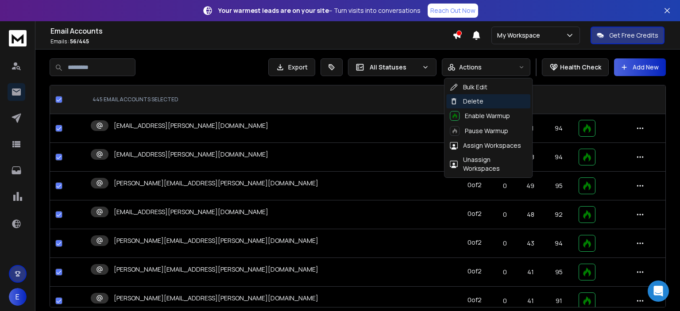
click at [474, 105] on div "Delete" at bounding box center [467, 101] width 34 height 9
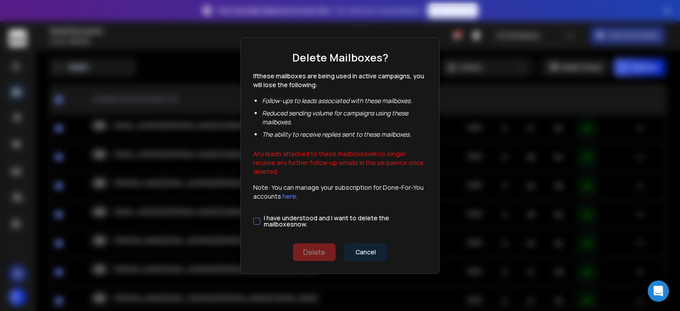
click at [255, 219] on button "I have understood and I want to delete the mailbox es now." at bounding box center [256, 221] width 7 height 7
click at [329, 250] on button "Delete" at bounding box center [314, 253] width 43 height 18
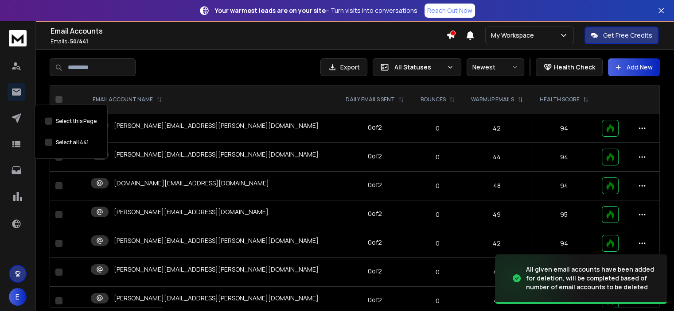
click at [53, 140] on div "Select all 441" at bounding box center [70, 142] width 51 height 7
click at [48, 142] on button "Select this Page" at bounding box center [48, 142] width 7 height 7
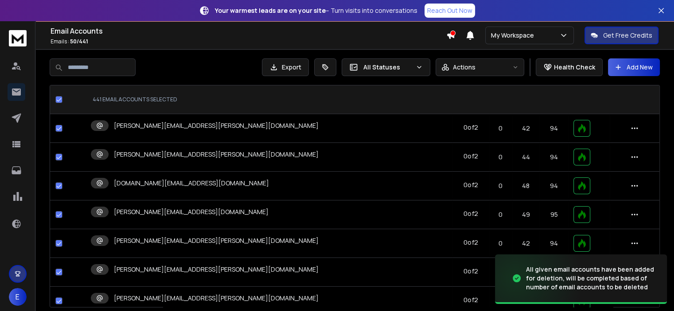
click at [508, 54] on div "Export All Statuses Actions Health Check Add New 441 EMAIL ACCOUNTS SELECTED el…" at bounding box center [354, 183] width 638 height 267
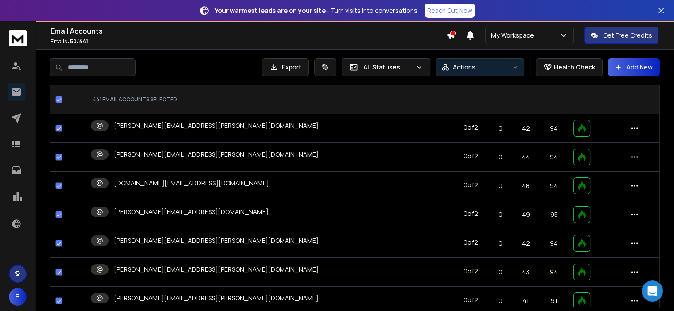
click at [507, 59] on button "Actions" at bounding box center [479, 67] width 89 height 18
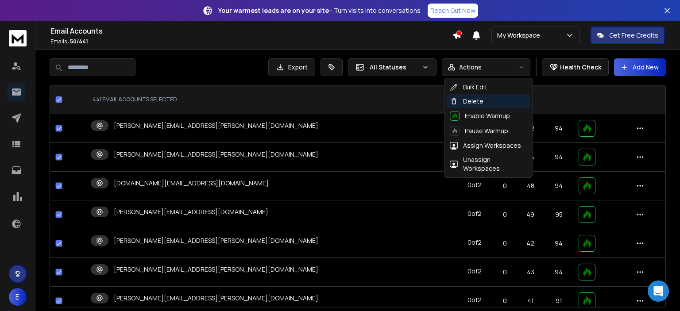
click at [471, 104] on div "Delete" at bounding box center [467, 101] width 34 height 9
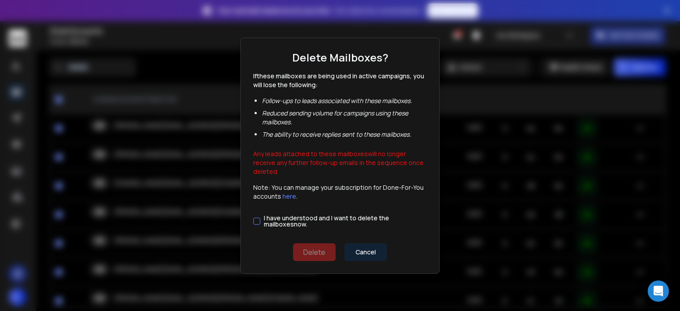
click at [254, 218] on button "I have understood and I want to delete the mailbox es now." at bounding box center [256, 221] width 7 height 7
click at [306, 244] on button "Delete" at bounding box center [314, 253] width 43 height 18
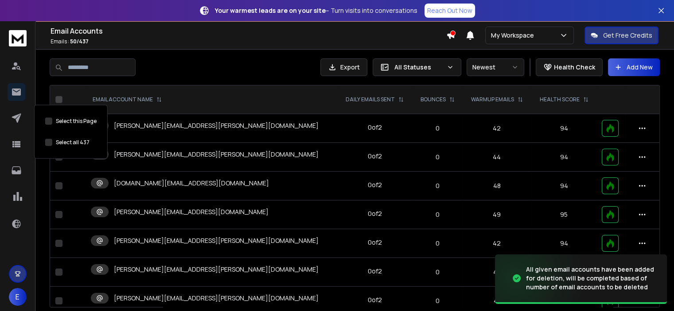
click at [48, 143] on button "Select this Page" at bounding box center [48, 142] width 7 height 7
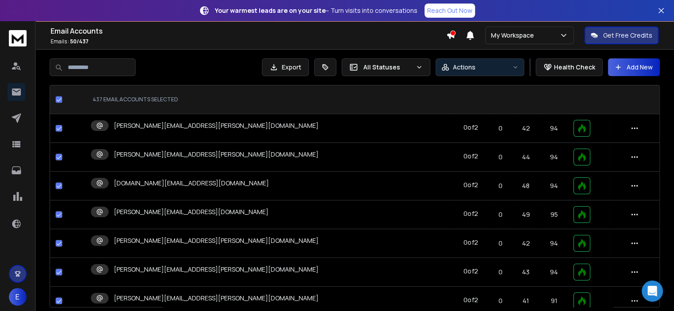
click at [482, 72] on button "Actions" at bounding box center [479, 67] width 89 height 18
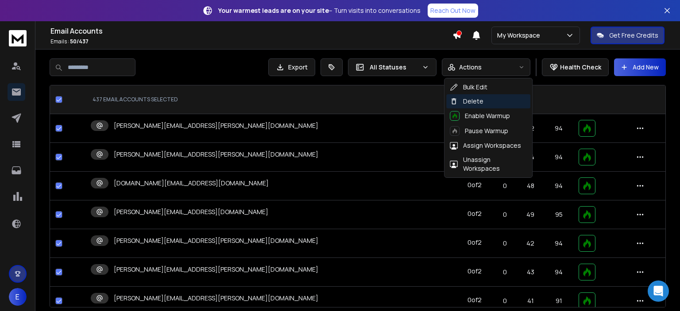
click at [474, 100] on div "Delete" at bounding box center [467, 101] width 34 height 9
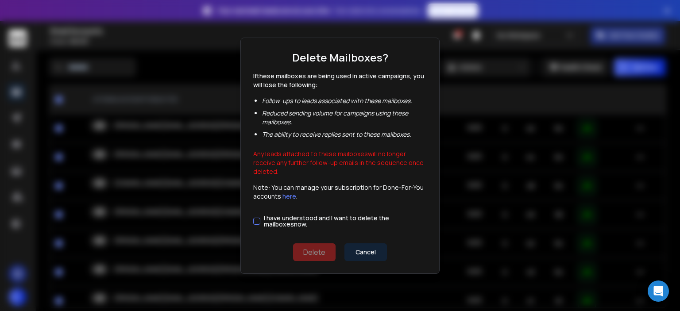
click at [256, 218] on button "I have understood and I want to delete the mailbox es now." at bounding box center [256, 221] width 7 height 7
click at [314, 247] on button "Delete" at bounding box center [314, 253] width 43 height 18
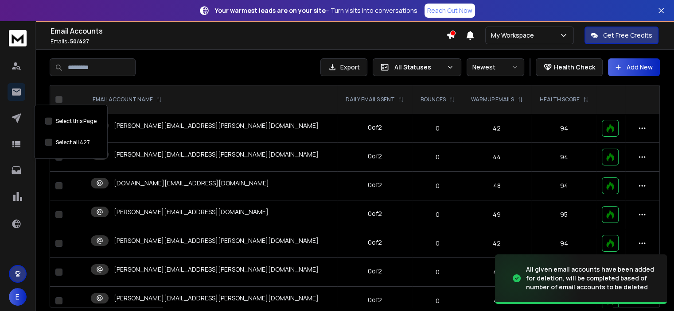
click at [51, 143] on button "Select this Page" at bounding box center [48, 142] width 7 height 7
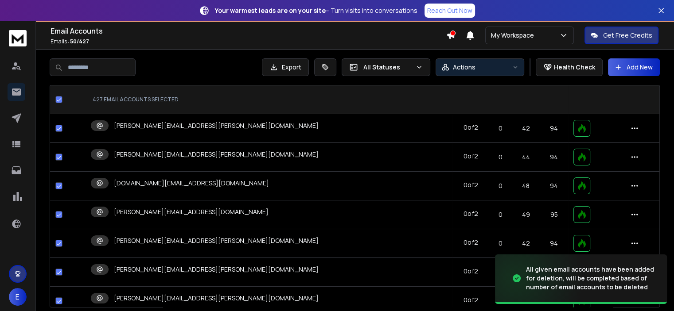
click at [492, 67] on div "Actions" at bounding box center [474, 67] width 67 height 9
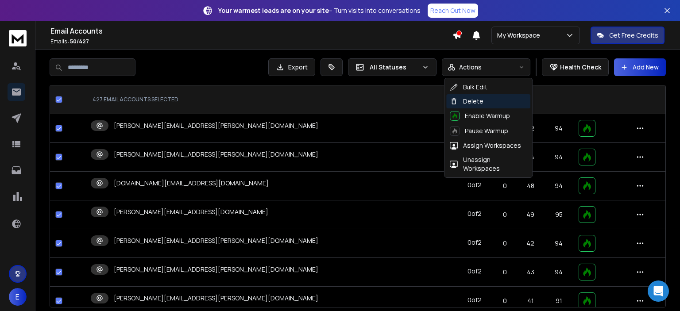
click at [484, 104] on div "Delete" at bounding box center [488, 101] width 84 height 14
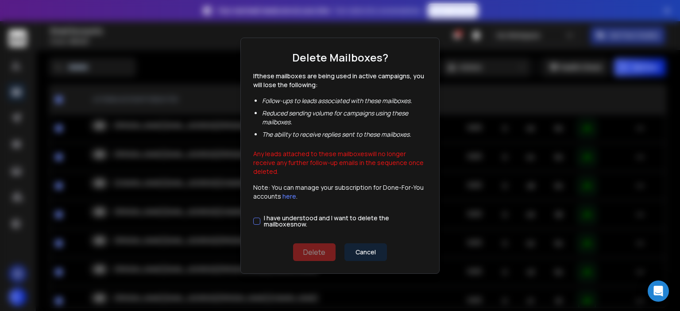
click at [259, 219] on button "I have understood and I want to delete the mailbox es now." at bounding box center [256, 221] width 7 height 7
click at [311, 250] on button "Delete" at bounding box center [314, 253] width 43 height 18
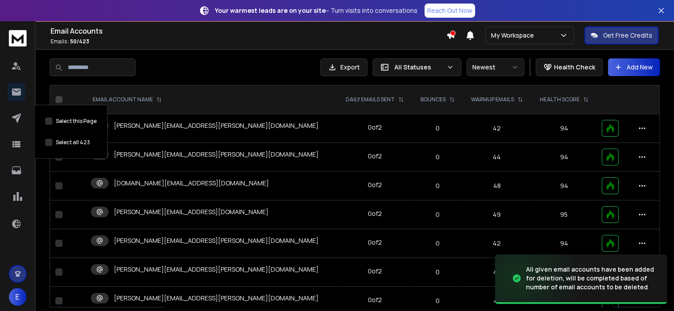
click at [50, 141] on button "Select this Page" at bounding box center [48, 142] width 7 height 7
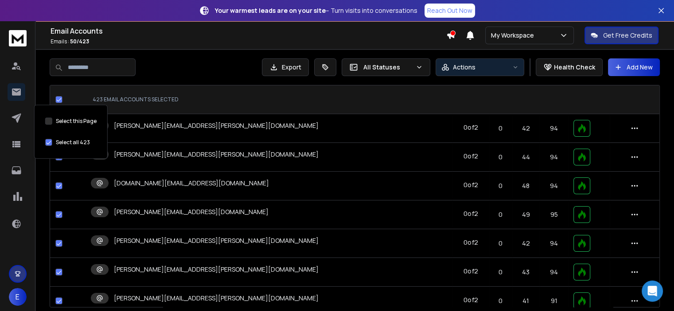
click at [486, 66] on div "Actions" at bounding box center [474, 67] width 67 height 9
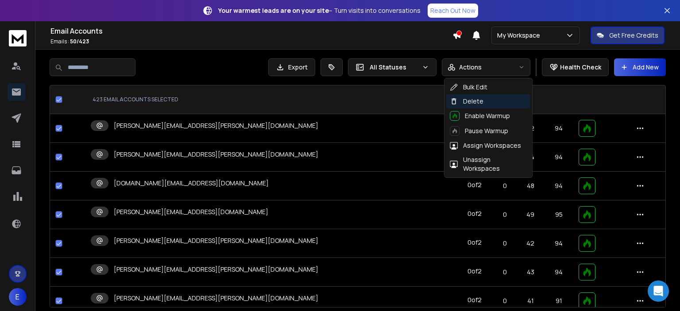
click at [471, 103] on div "Delete" at bounding box center [467, 101] width 34 height 9
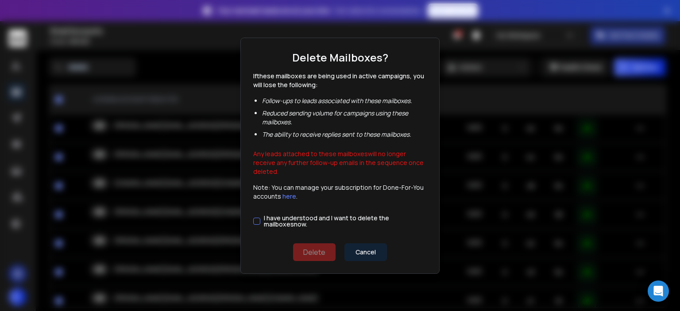
click at [259, 211] on div "I have understood and I want to delete the mailbox es now." at bounding box center [340, 217] width 174 height 19
click at [257, 218] on button "I have understood and I want to delete the mailbox es now." at bounding box center [256, 221] width 7 height 7
click at [312, 244] on button "Delete" at bounding box center [314, 253] width 43 height 18
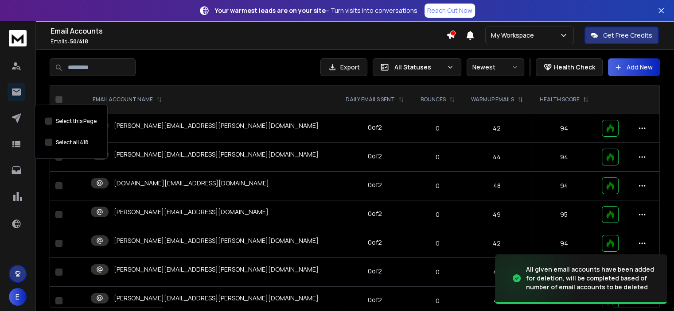
click at [50, 144] on button "Select this Page" at bounding box center [48, 142] width 7 height 7
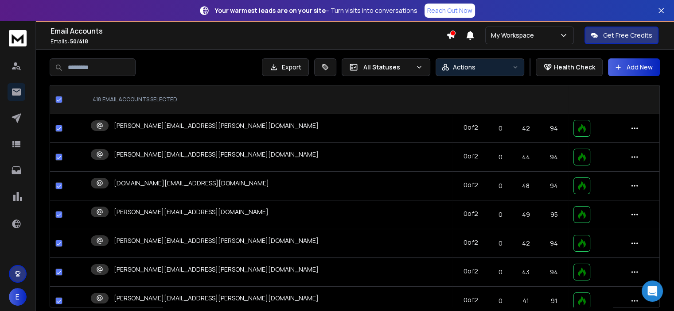
click at [482, 69] on div "Actions" at bounding box center [474, 67] width 67 height 9
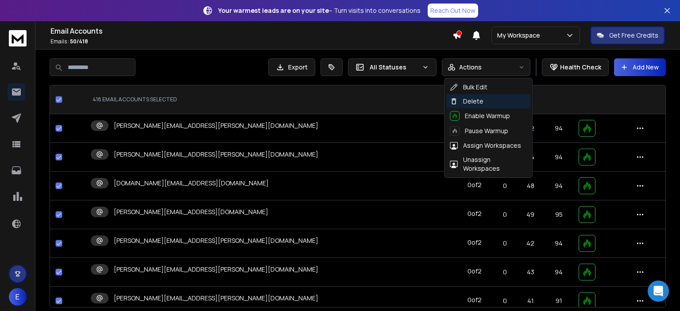
click at [465, 104] on div "Delete" at bounding box center [467, 101] width 34 height 9
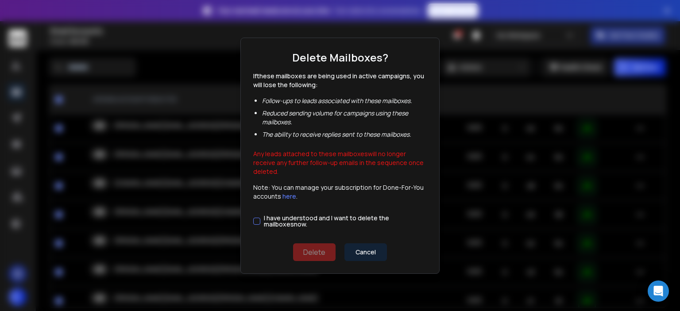
click at [254, 212] on div "I have understood and I want to delete the mailbox es now." at bounding box center [340, 217] width 174 height 19
click at [257, 218] on button "I have understood and I want to delete the mailbox es now." at bounding box center [256, 221] width 7 height 7
click at [310, 244] on button "Delete" at bounding box center [314, 253] width 43 height 18
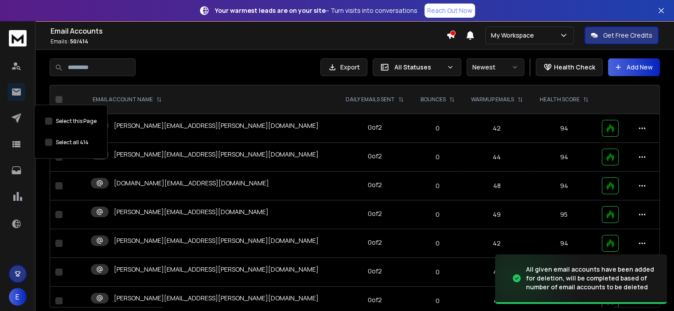
click at [50, 141] on button "Select this Page" at bounding box center [48, 142] width 7 height 7
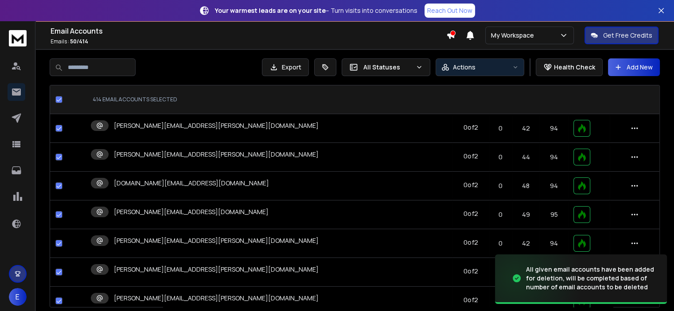
click at [498, 69] on div "Actions" at bounding box center [474, 67] width 67 height 9
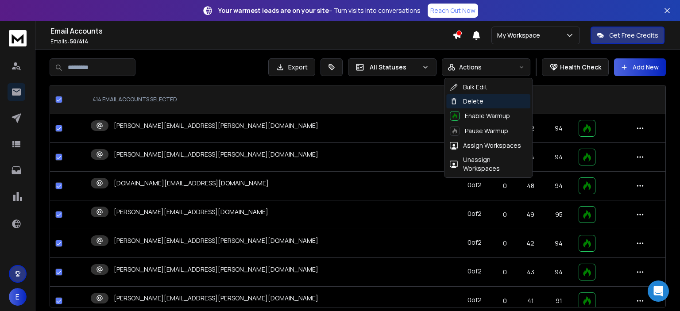
click at [477, 105] on div "Delete" at bounding box center [467, 101] width 34 height 9
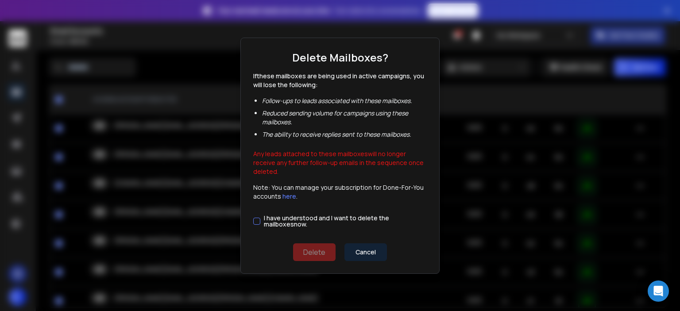
click at [256, 218] on button "I have understood and I want to delete the mailbox es now." at bounding box center [256, 221] width 7 height 7
click at [304, 244] on button "Delete" at bounding box center [314, 253] width 43 height 18
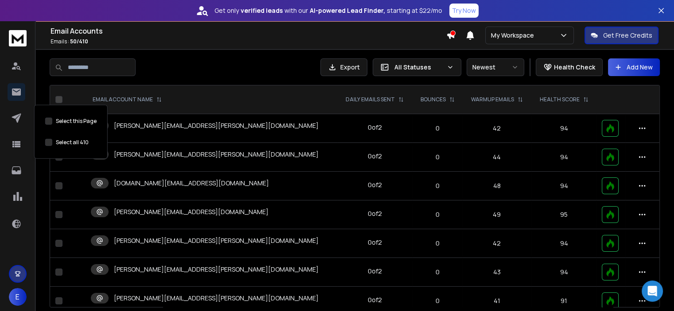
click at [47, 119] on button "Select this Page" at bounding box center [48, 121] width 7 height 7
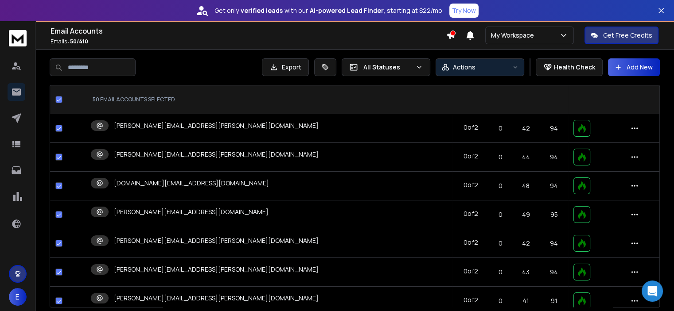
click at [464, 65] on p "Actions" at bounding box center [464, 67] width 23 height 9
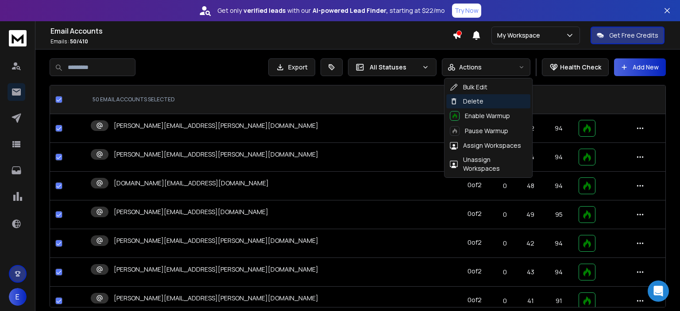
click at [467, 97] on div "Delete" at bounding box center [467, 101] width 34 height 9
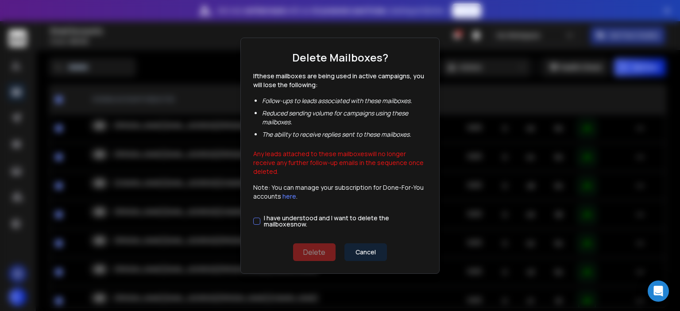
drag, startPoint x: 260, startPoint y: 212, endPoint x: 251, endPoint y: 215, distance: 9.4
click at [259, 213] on div "I have understood and I want to delete the mailbox es now." at bounding box center [340, 217] width 174 height 19
click at [250, 216] on div "Delete Mailboxes? If these mailboxes are being used in active campaigns, you wi…" at bounding box center [339, 156] width 199 height 236
click at [257, 218] on button "I have understood and I want to delete the mailbox es now." at bounding box center [256, 221] width 7 height 7
click at [308, 247] on button "Delete" at bounding box center [314, 253] width 43 height 18
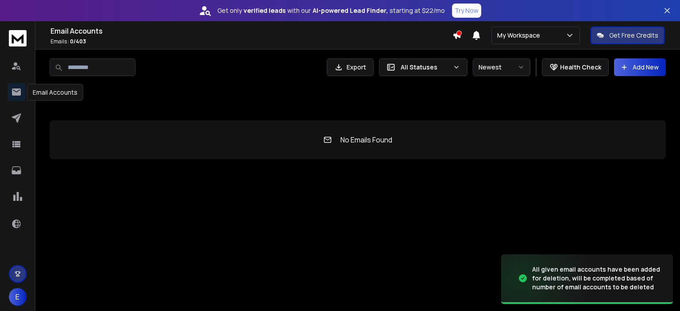
click at [21, 97] on link at bounding box center [17, 92] width 18 height 18
click at [18, 116] on icon at bounding box center [16, 118] width 11 height 11
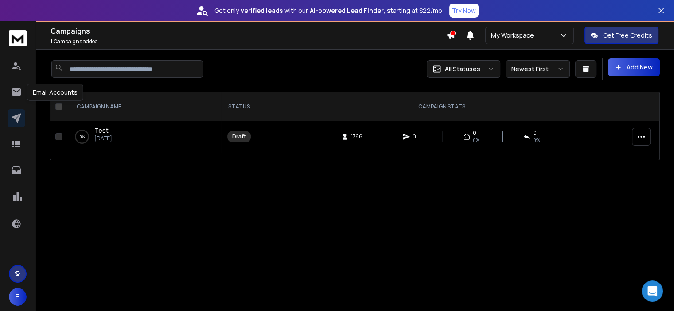
click at [16, 81] on div at bounding box center [18, 146] width 20 height 179
click at [18, 94] on icon at bounding box center [16, 92] width 9 height 7
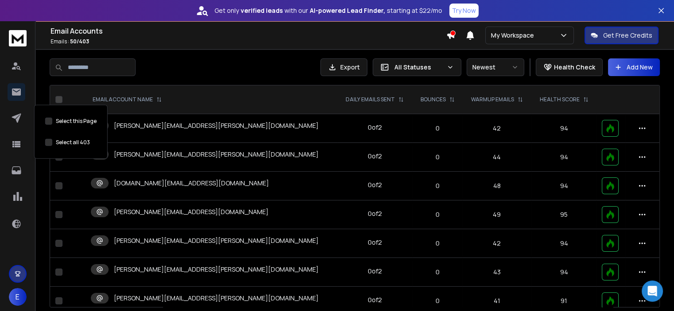
click at [46, 145] on button "Select this Page" at bounding box center [48, 142] width 7 height 7
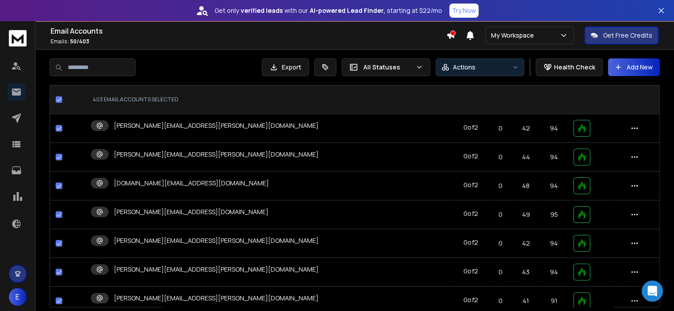
click at [488, 67] on div "Actions" at bounding box center [474, 67] width 67 height 9
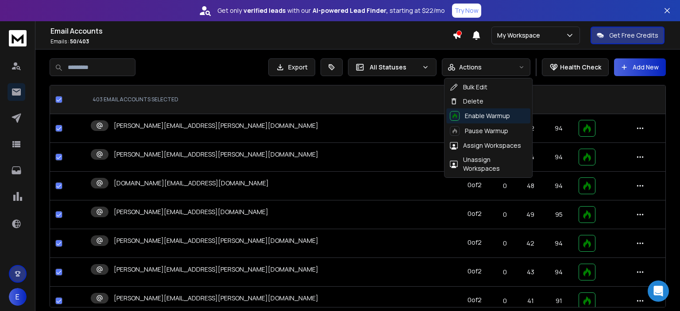
drag, startPoint x: 471, startPoint y: 118, endPoint x: 478, endPoint y: 105, distance: 14.7
click at [478, 105] on div "Bulk Edit Delete Enable Warmup Pause Warmup Assign Workspaces Unassign Workspac…" at bounding box center [488, 128] width 84 height 96
click at [478, 105] on div "Delete" at bounding box center [467, 101] width 34 height 9
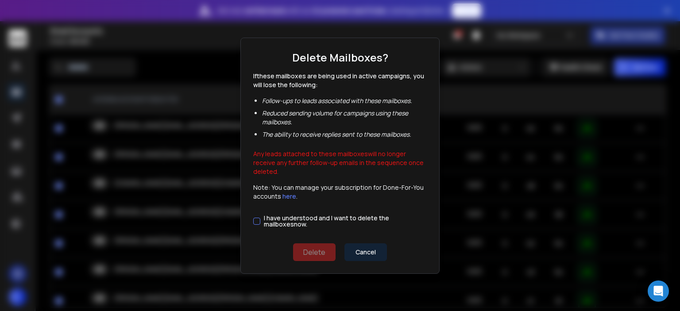
click at [260, 219] on button "I have understood and I want to delete the mailbox es now." at bounding box center [256, 221] width 7 height 7
click at [307, 253] on button "Delete" at bounding box center [314, 253] width 43 height 18
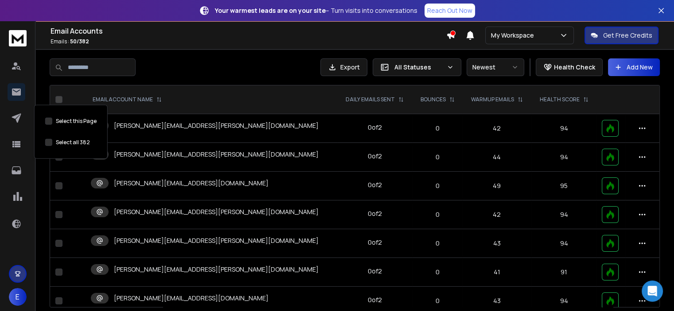
click at [46, 145] on button "Select this Page" at bounding box center [48, 142] width 7 height 7
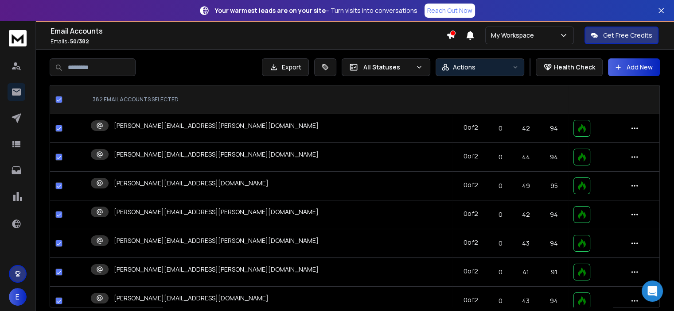
click at [478, 66] on div "Actions" at bounding box center [474, 67] width 67 height 9
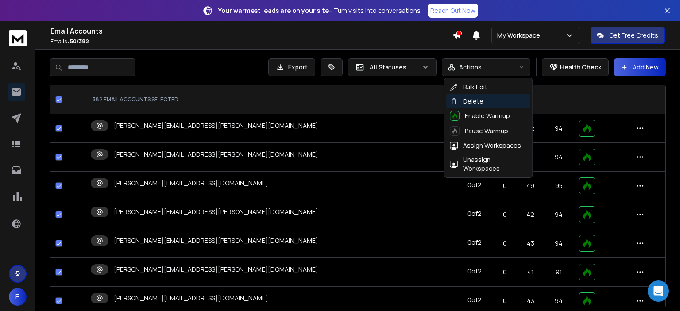
click at [471, 101] on div "Delete" at bounding box center [467, 101] width 34 height 9
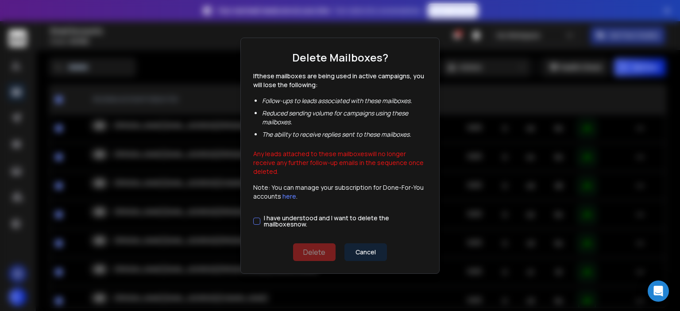
click at [258, 219] on button "I have understood and I want to delete the mailbox es now." at bounding box center [256, 221] width 7 height 7
click at [310, 247] on button "Delete" at bounding box center [314, 253] width 43 height 18
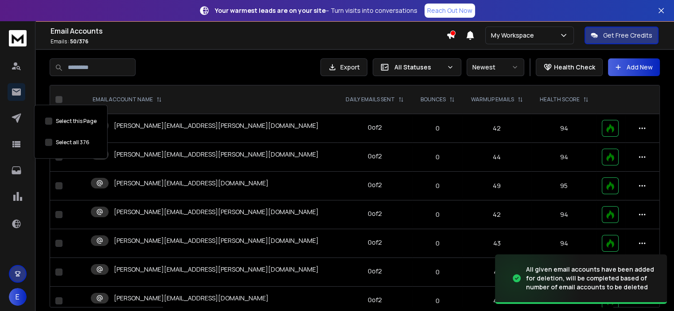
click at [47, 144] on button "Select this Page" at bounding box center [48, 142] width 7 height 7
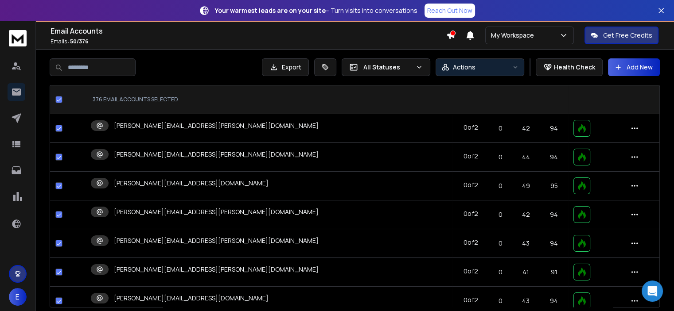
click at [469, 67] on p "Actions" at bounding box center [464, 67] width 23 height 9
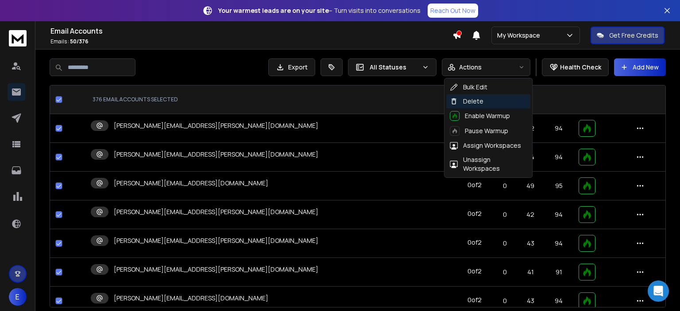
drag, startPoint x: 464, startPoint y: 100, endPoint x: 452, endPoint y: 109, distance: 14.9
click at [464, 101] on div "Delete" at bounding box center [467, 101] width 34 height 9
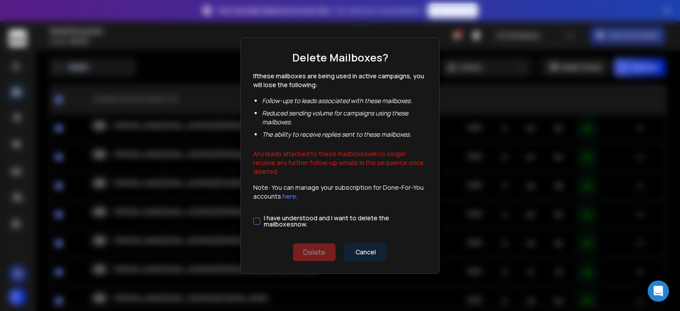
click at [252, 213] on div "Delete Mailboxes? If these mailboxes are being used in active campaigns, you wi…" at bounding box center [339, 156] width 199 height 236
click at [254, 218] on button "I have understood and I want to delete the mailbox es now." at bounding box center [256, 221] width 7 height 7
click at [310, 247] on button "Delete" at bounding box center [314, 253] width 43 height 18
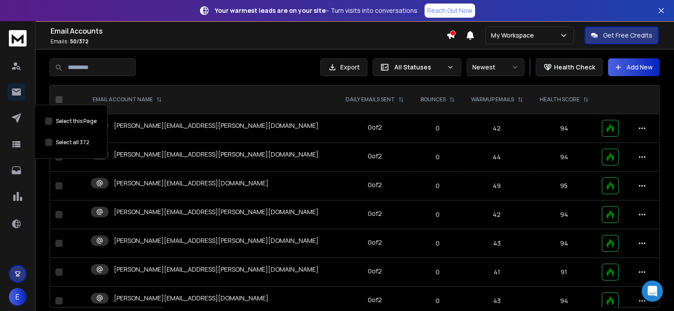
click at [49, 142] on button "Select this Page" at bounding box center [48, 142] width 7 height 7
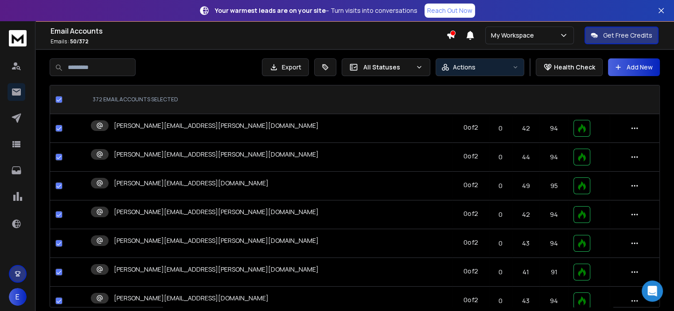
click at [471, 70] on p "Actions" at bounding box center [464, 67] width 23 height 9
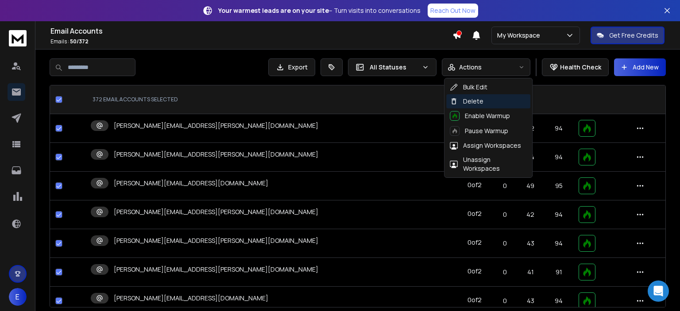
click at [461, 102] on div "Delete" at bounding box center [467, 101] width 34 height 9
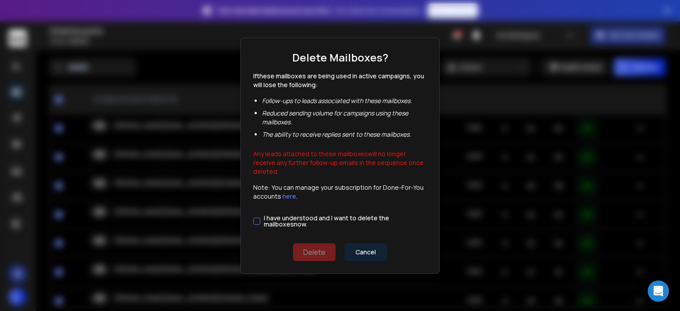
click at [256, 218] on button "I have understood and I want to delete the mailbox es now." at bounding box center [256, 221] width 7 height 7
click at [304, 244] on button "Delete" at bounding box center [314, 253] width 43 height 18
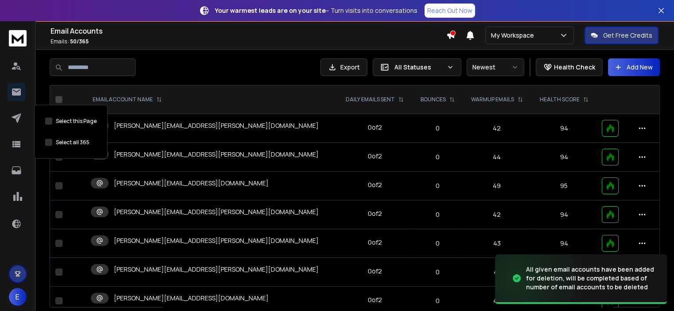
click at [51, 143] on button "Select this Page" at bounding box center [48, 142] width 7 height 7
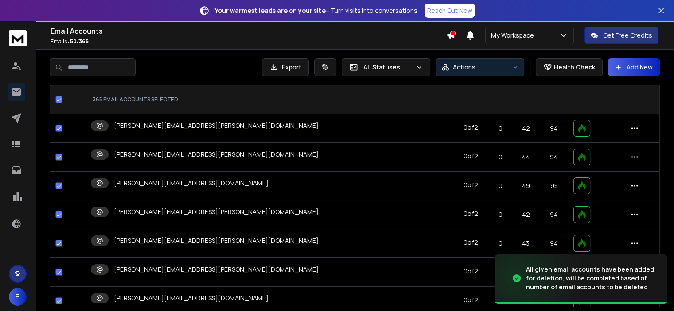
click at [471, 65] on p "Actions" at bounding box center [464, 67] width 23 height 9
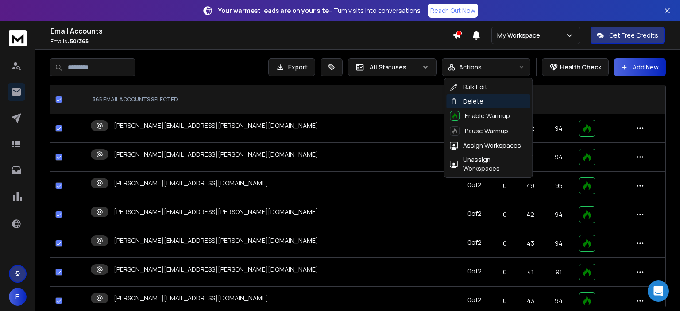
click at [454, 106] on div "Delete" at bounding box center [488, 101] width 84 height 14
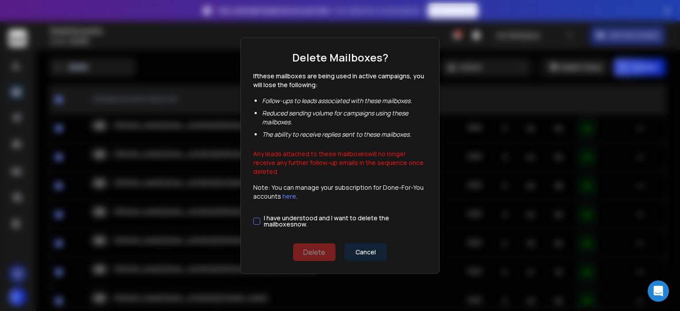
click at [259, 213] on div "I have understood and I want to delete the mailbox es now." at bounding box center [340, 217] width 174 height 19
click at [260, 218] on button "I have understood and I want to delete the mailbox es now." at bounding box center [256, 221] width 7 height 7
click at [319, 251] on button "Delete" at bounding box center [314, 253] width 43 height 18
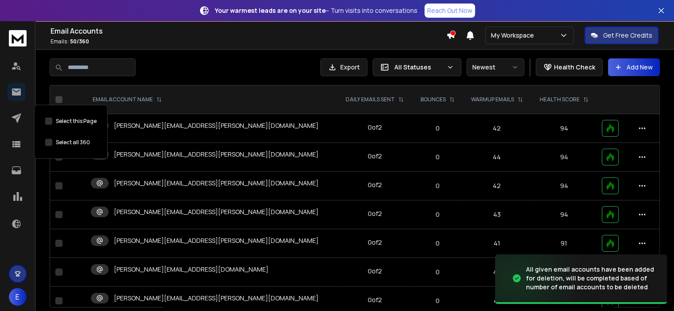
click at [48, 141] on button "Select this Page" at bounding box center [48, 142] width 7 height 7
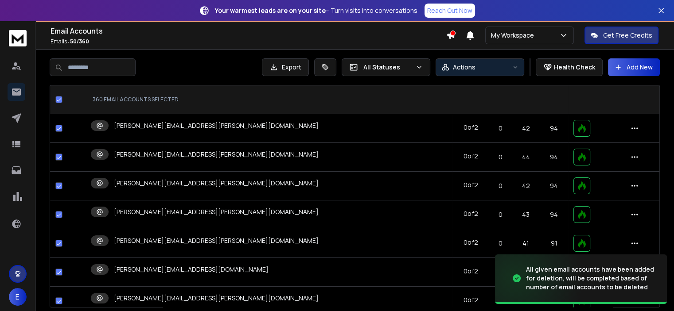
click at [451, 66] on div "Actions" at bounding box center [474, 67] width 67 height 9
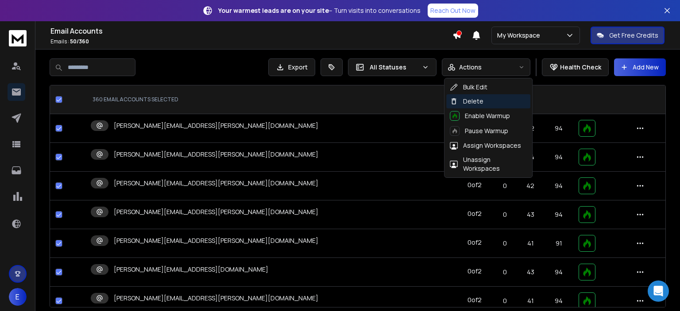
click at [467, 106] on div "Delete" at bounding box center [488, 101] width 84 height 14
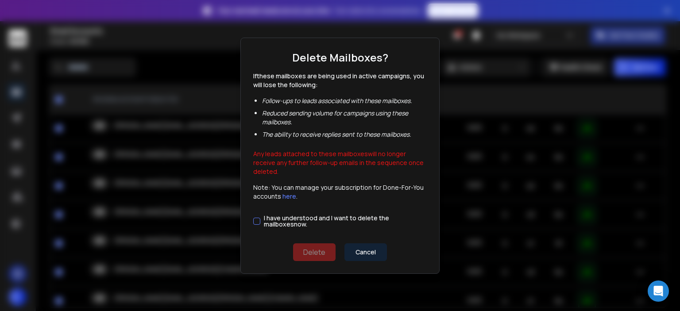
click at [259, 218] on button "I have understood and I want to delete the mailbox es now." at bounding box center [256, 221] width 7 height 7
click at [300, 246] on button "Delete" at bounding box center [314, 253] width 43 height 18
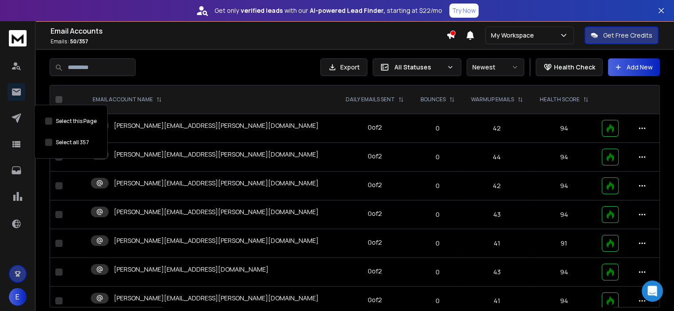
click at [47, 139] on button "Select this Page" at bounding box center [48, 142] width 7 height 7
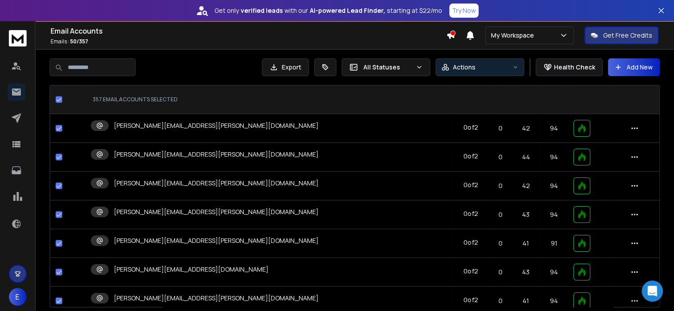
click at [461, 76] on button "Actions" at bounding box center [479, 67] width 89 height 18
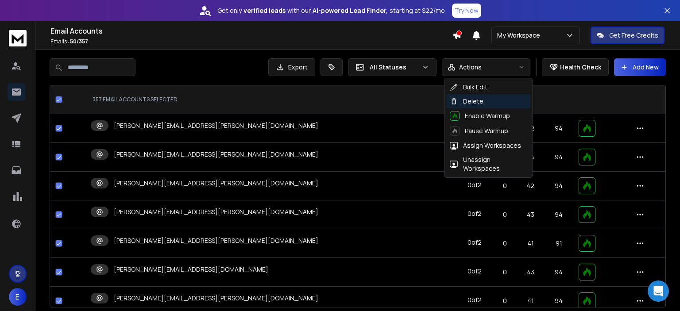
click at [460, 100] on div "Delete" at bounding box center [467, 101] width 34 height 9
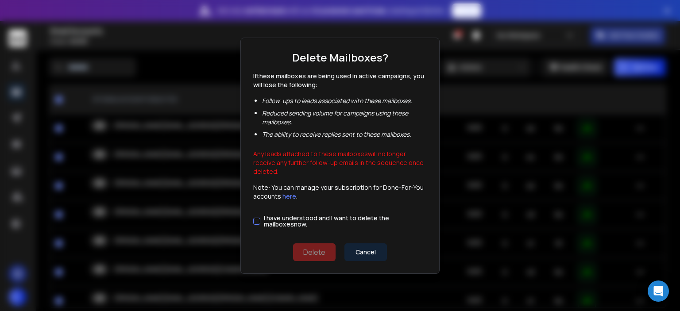
click at [257, 218] on button "I have understood and I want to delete the mailbox es now." at bounding box center [256, 221] width 7 height 7
click at [309, 246] on button "Delete" at bounding box center [314, 253] width 43 height 18
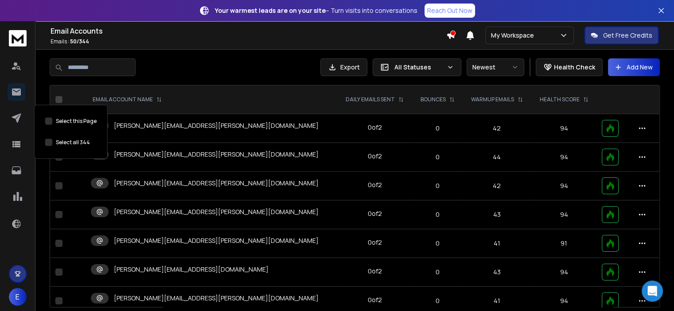
click at [51, 139] on button "Select this Page" at bounding box center [48, 142] width 7 height 7
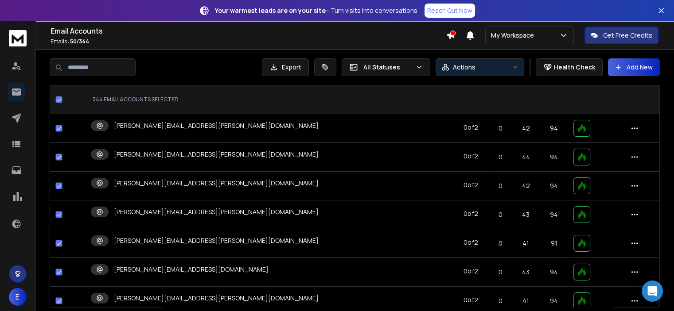
click at [461, 66] on p "Actions" at bounding box center [464, 67] width 23 height 9
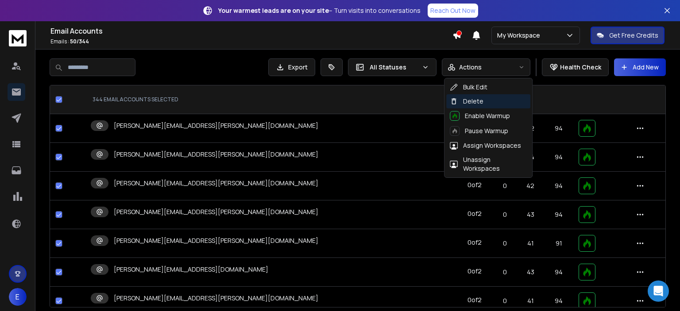
click at [457, 103] on icon at bounding box center [454, 101] width 8 height 8
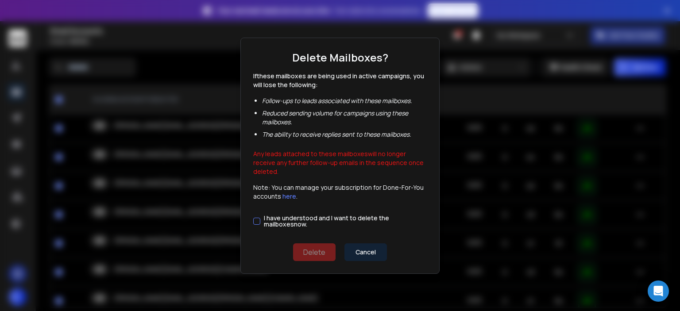
click at [254, 219] on button "I have understood and I want to delete the mailbox es now." at bounding box center [256, 221] width 7 height 7
click at [306, 247] on button "Delete" at bounding box center [314, 253] width 43 height 18
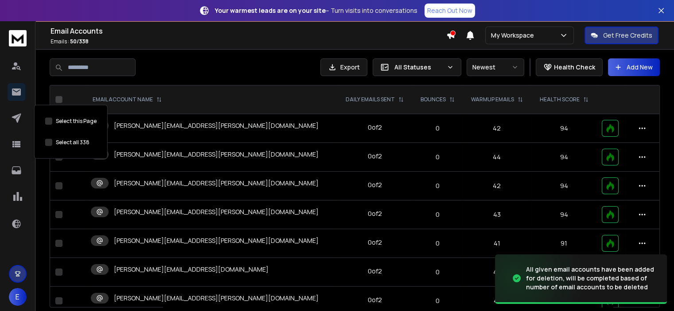
click at [52, 146] on div "Select all 338" at bounding box center [70, 142] width 51 height 7
click at [49, 143] on button "Select this Page" at bounding box center [48, 142] width 7 height 7
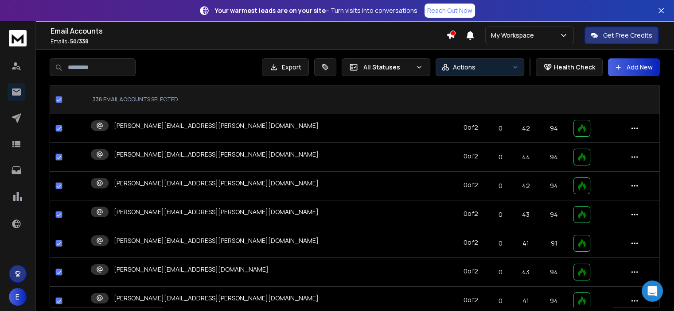
click at [469, 66] on p "Actions" at bounding box center [464, 67] width 23 height 9
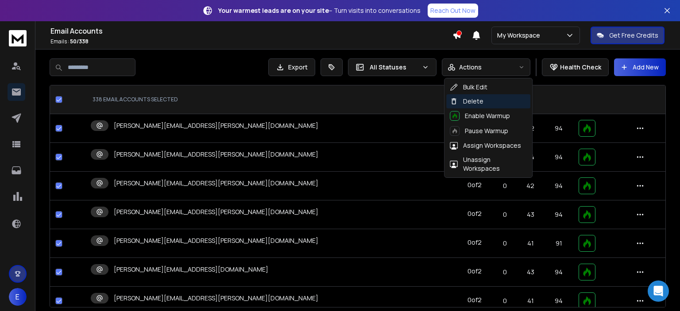
click at [466, 104] on div "Delete" at bounding box center [467, 101] width 34 height 9
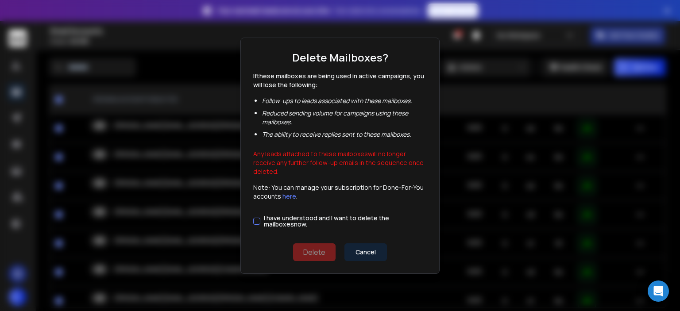
click at [254, 218] on button "I have understood and I want to delete the mailbox es now." at bounding box center [256, 221] width 7 height 7
click at [306, 247] on button "Delete" at bounding box center [314, 253] width 43 height 18
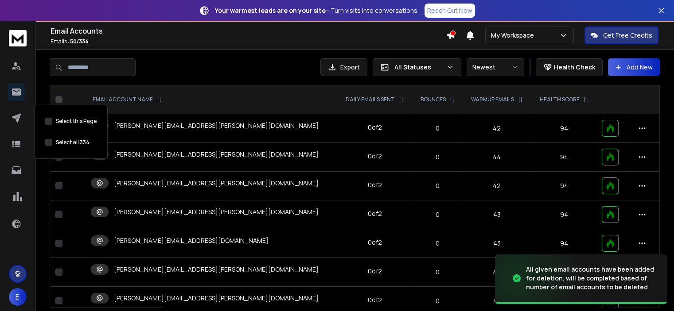
click at [45, 140] on button "Select this Page" at bounding box center [48, 142] width 7 height 7
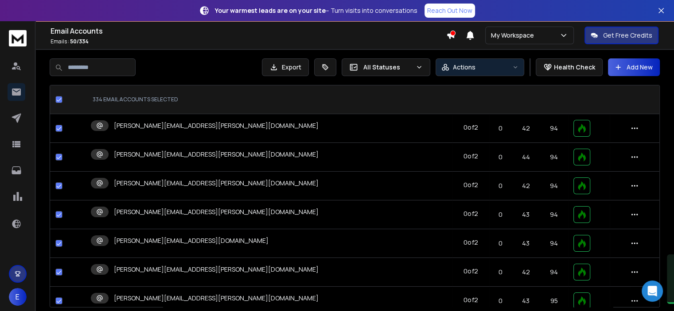
click at [485, 68] on div "Actions" at bounding box center [474, 67] width 67 height 9
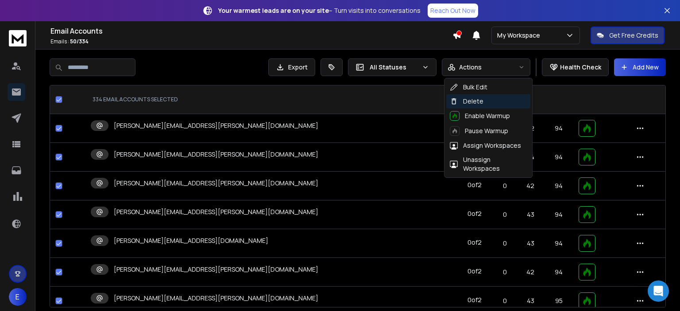
click at [466, 103] on div "Delete" at bounding box center [467, 101] width 34 height 9
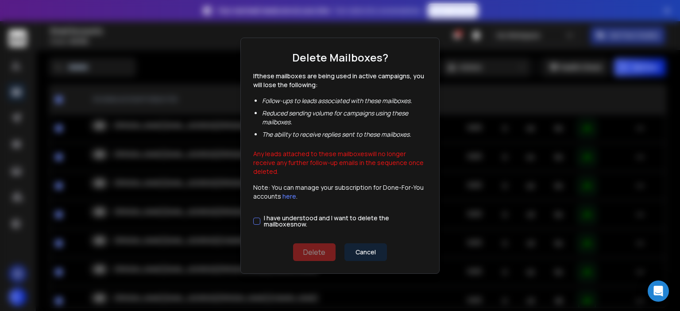
click at [257, 218] on button "I have understood and I want to delete the mailbox es now." at bounding box center [256, 221] width 7 height 7
click at [321, 248] on button "Delete" at bounding box center [314, 253] width 43 height 18
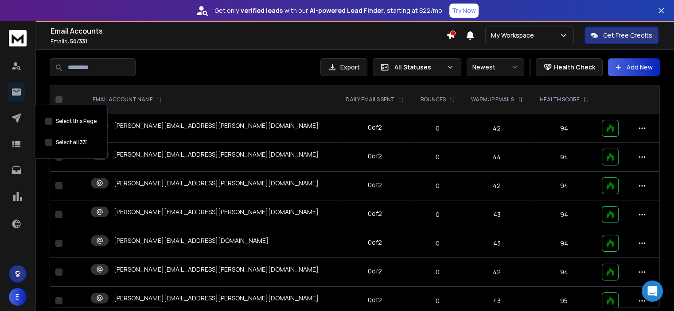
click at [49, 143] on button "Select this Page" at bounding box center [48, 142] width 7 height 7
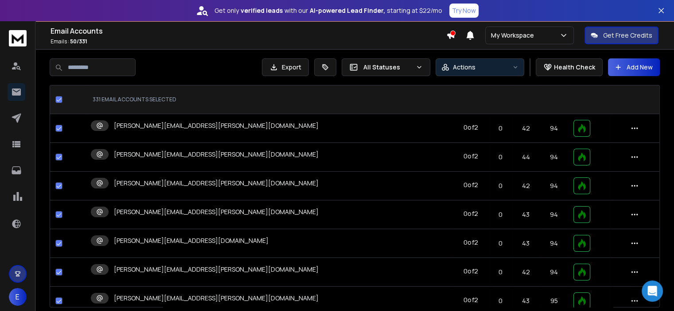
click at [467, 69] on p "Actions" at bounding box center [464, 67] width 23 height 9
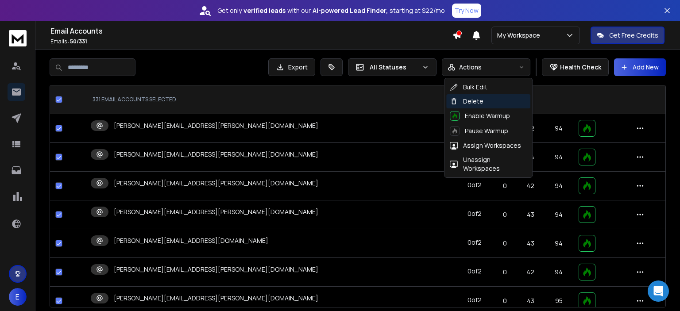
click at [468, 102] on div "Delete" at bounding box center [467, 101] width 34 height 9
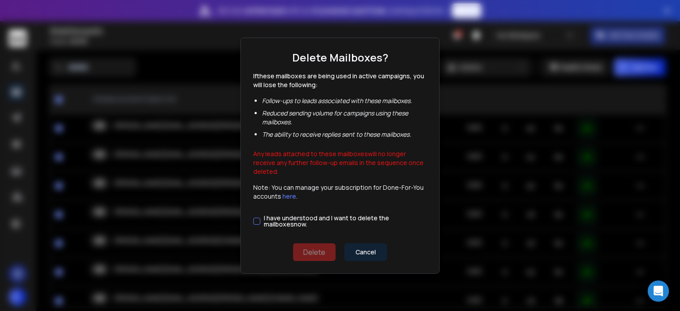
click at [257, 220] on button "I have understood and I want to delete the mailbox es now." at bounding box center [256, 221] width 7 height 7
click at [309, 250] on button "Delete" at bounding box center [314, 253] width 43 height 18
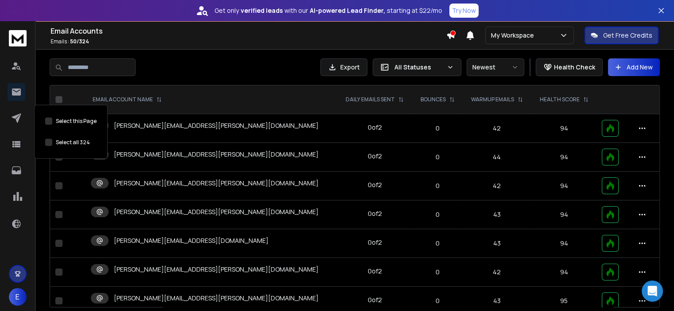
click at [51, 141] on div "Select all 324" at bounding box center [70, 142] width 51 height 7
click at [50, 141] on button "Select this Page" at bounding box center [48, 142] width 7 height 7
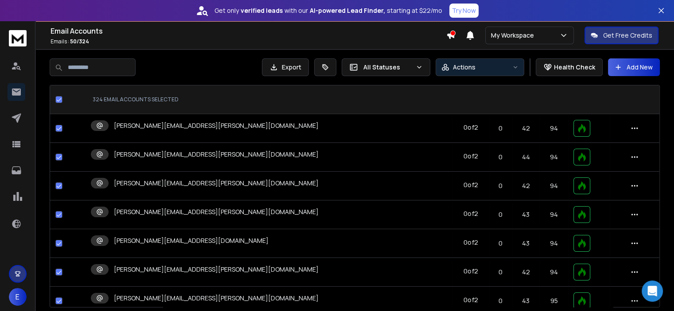
click at [479, 76] on button "Actions" at bounding box center [479, 67] width 89 height 18
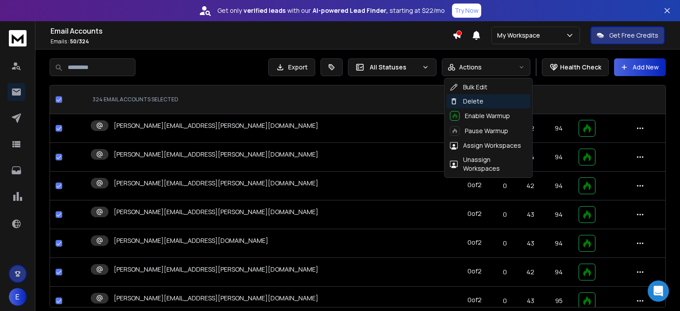
click at [473, 99] on div "Delete" at bounding box center [467, 101] width 34 height 9
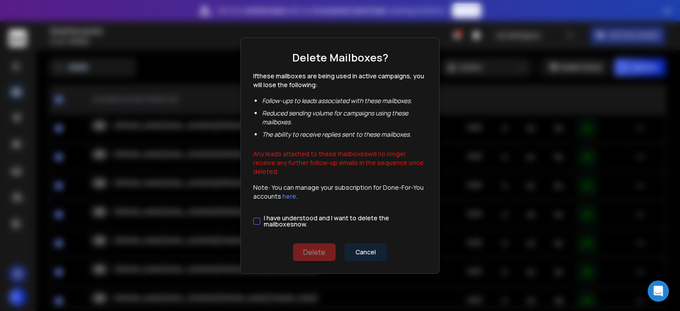
click at [256, 218] on button "I have understood and I want to delete the mailbox es now." at bounding box center [256, 221] width 7 height 7
click at [304, 244] on button "Delete" at bounding box center [314, 253] width 43 height 18
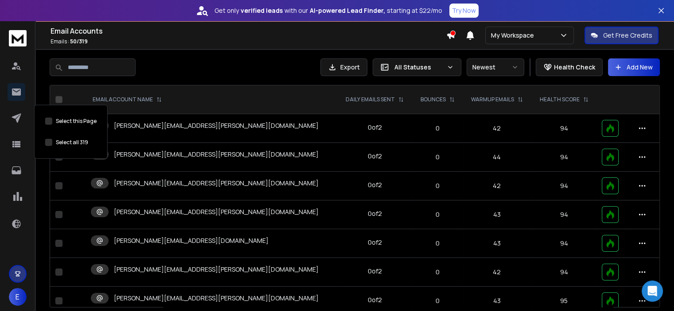
click at [50, 139] on button "Select this Page" at bounding box center [48, 142] width 7 height 7
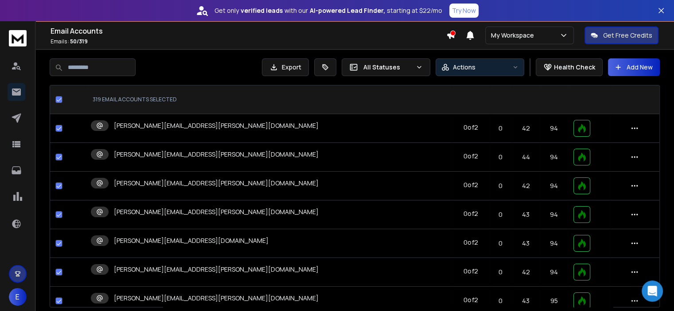
click at [457, 68] on p "Actions" at bounding box center [464, 67] width 23 height 9
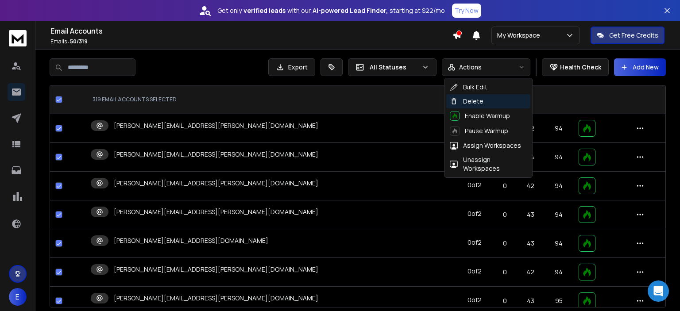
click at [460, 104] on div "Delete" at bounding box center [467, 101] width 34 height 9
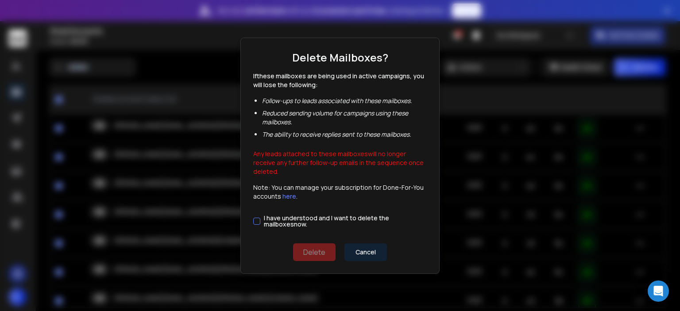
click at [257, 218] on button "I have understood and I want to delete the mailbox es now." at bounding box center [256, 221] width 7 height 7
click at [298, 244] on button "Delete" at bounding box center [314, 253] width 43 height 18
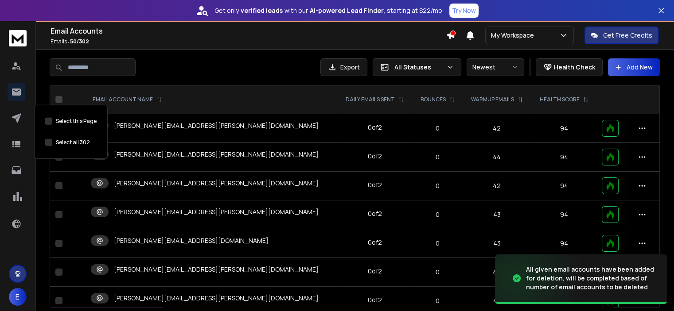
click at [49, 140] on button "Select this Page" at bounding box center [48, 142] width 7 height 7
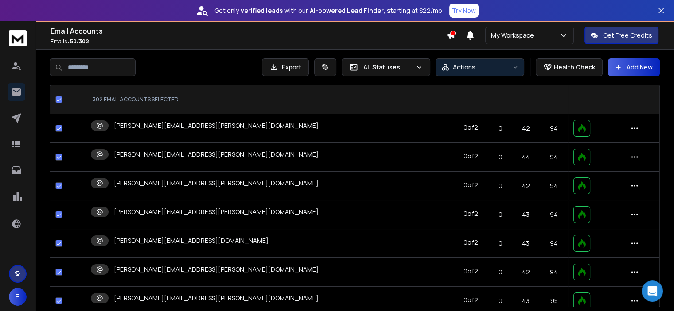
click at [482, 63] on div "Actions" at bounding box center [474, 67] width 67 height 9
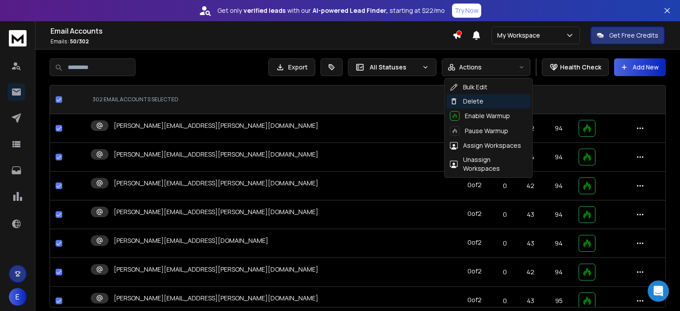
click at [474, 101] on div "Delete" at bounding box center [467, 101] width 34 height 9
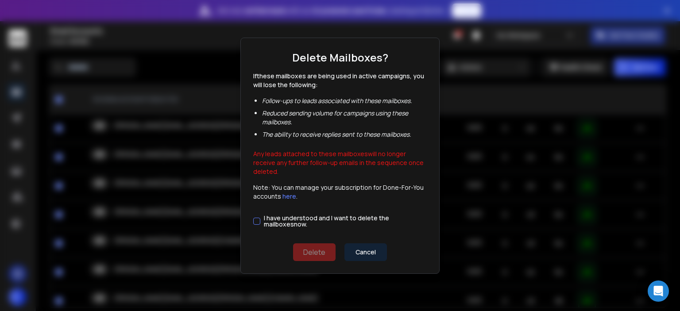
click at [259, 218] on button "I have understood and I want to delete the mailbox es now." at bounding box center [256, 221] width 7 height 7
click at [302, 244] on button "Delete" at bounding box center [314, 253] width 43 height 18
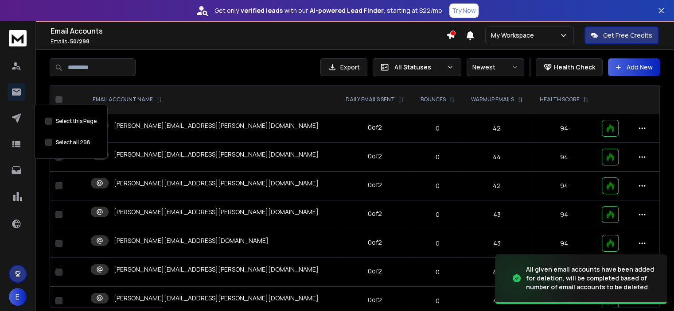
click at [57, 97] on button "Select this Page" at bounding box center [58, 99] width 7 height 7
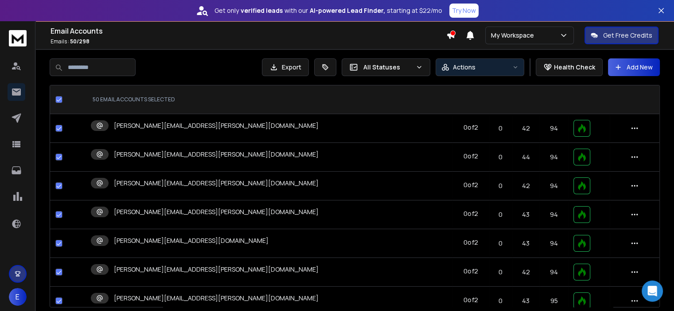
click at [485, 68] on div "Actions" at bounding box center [474, 67] width 67 height 9
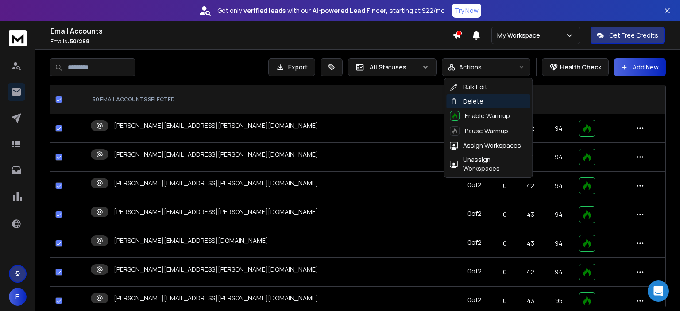
click at [488, 100] on div "Delete" at bounding box center [488, 101] width 84 height 14
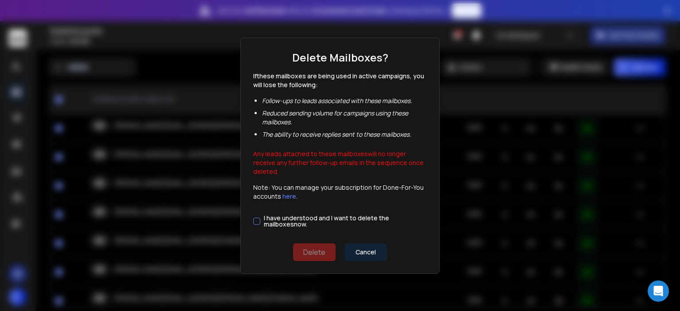
click at [257, 218] on button "I have understood and I want to delete the mailbox es now." at bounding box center [256, 221] width 7 height 7
click at [319, 246] on button "Delete" at bounding box center [314, 253] width 43 height 18
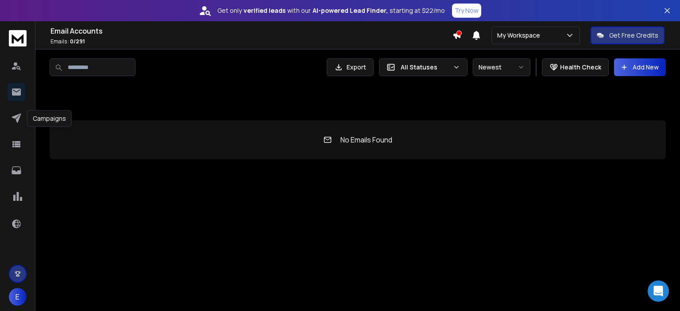
click at [21, 99] on link at bounding box center [17, 92] width 18 height 18
click at [19, 95] on icon at bounding box center [16, 92] width 9 height 7
click at [17, 125] on link at bounding box center [17, 118] width 18 height 18
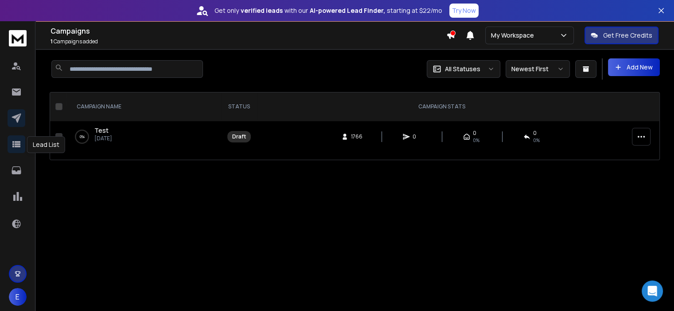
click at [15, 147] on icon at bounding box center [16, 144] width 8 height 6
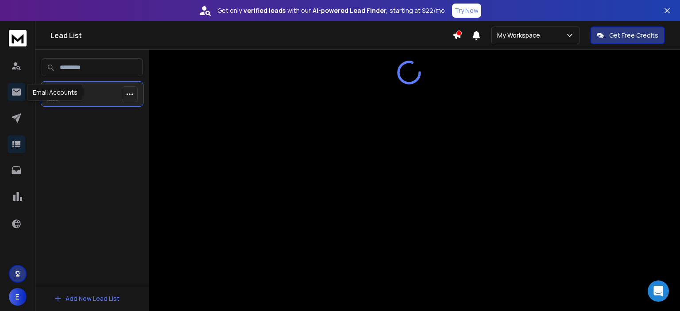
click at [16, 88] on icon at bounding box center [16, 92] width 11 height 11
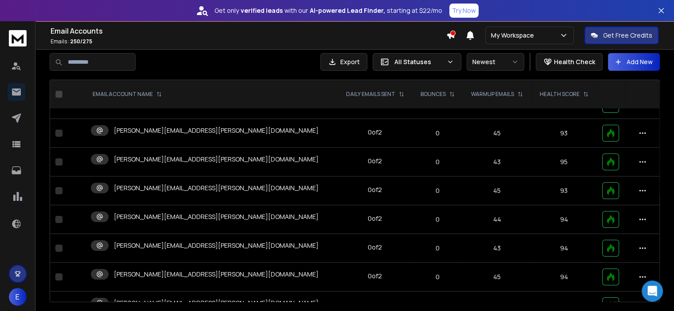
scroll to position [6530, 0]
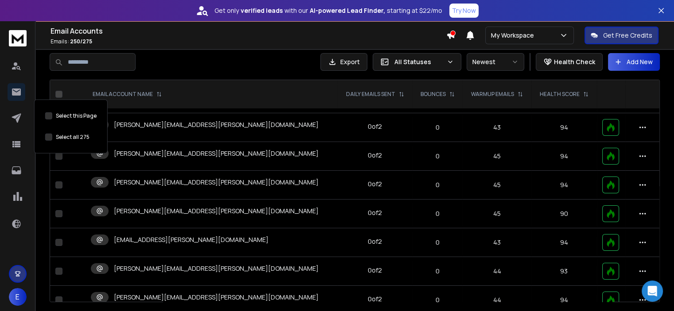
click at [50, 116] on button "Select this Page" at bounding box center [48, 115] width 7 height 7
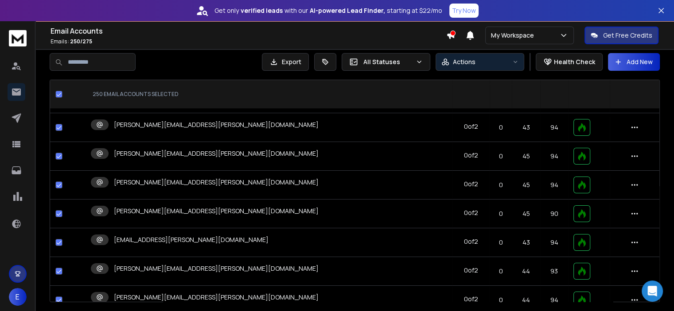
click at [501, 66] on div "Actions" at bounding box center [474, 62] width 67 height 9
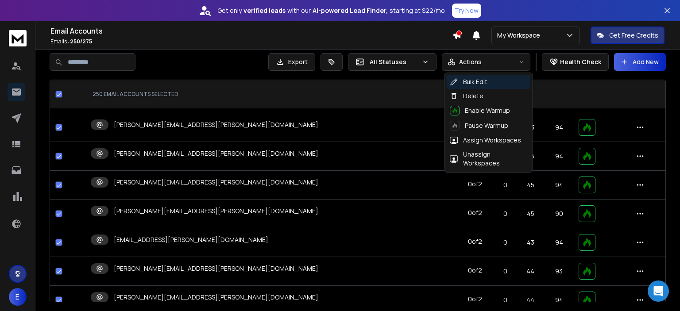
click at [487, 88] on div "Bulk Edit" at bounding box center [488, 82] width 84 height 14
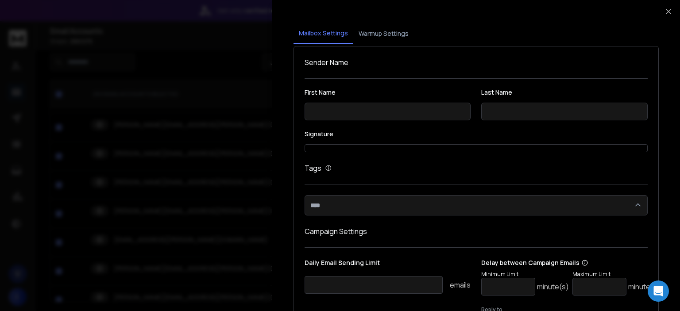
drag, startPoint x: 487, startPoint y: 88, endPoint x: 473, endPoint y: 95, distance: 16.2
click at [173, 74] on div at bounding box center [340, 155] width 680 height 311
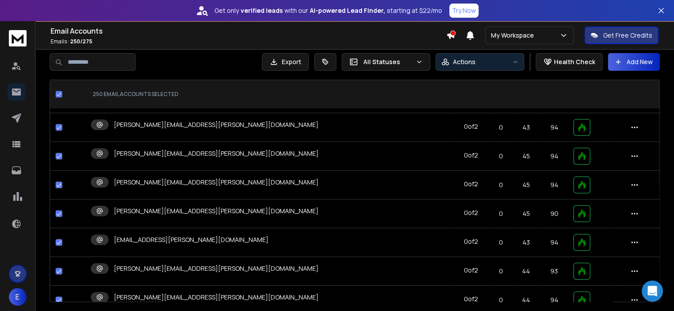
click at [455, 66] on p "Actions" at bounding box center [464, 62] width 23 height 9
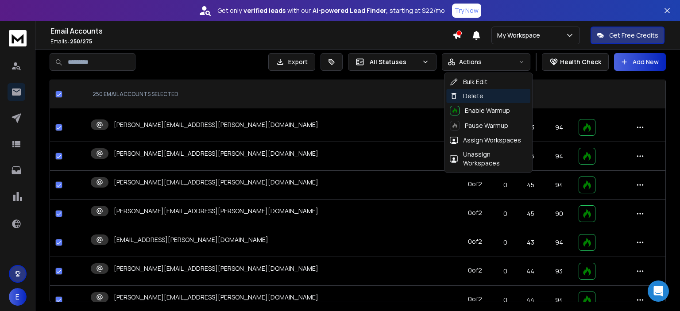
click at [450, 99] on icon at bounding box center [454, 96] width 8 height 8
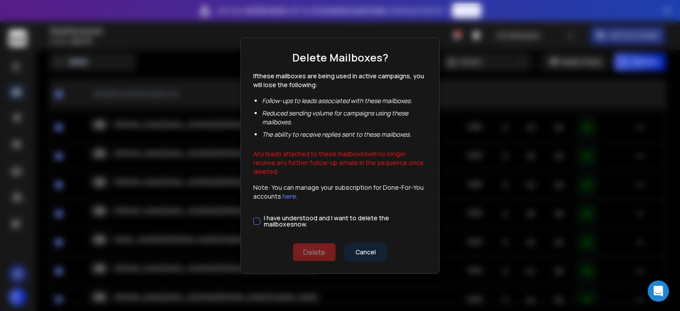
click at [258, 218] on button "I have understood and I want to delete the mailbox es now." at bounding box center [256, 221] width 7 height 7
click at [326, 251] on button "Delete" at bounding box center [314, 253] width 43 height 18
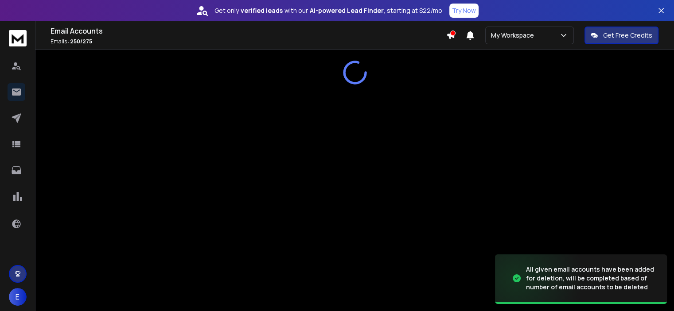
scroll to position [0, 0]
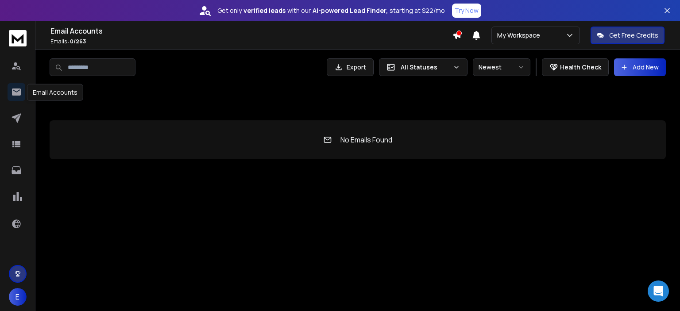
click at [10, 87] on link at bounding box center [17, 92] width 18 height 18
click at [23, 100] on link at bounding box center [17, 92] width 18 height 18
click at [20, 93] on icon at bounding box center [16, 92] width 9 height 7
click at [10, 115] on link at bounding box center [17, 118] width 18 height 18
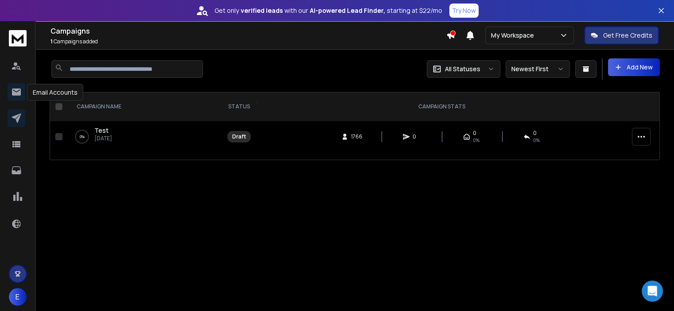
click at [19, 87] on icon at bounding box center [16, 92] width 11 height 11
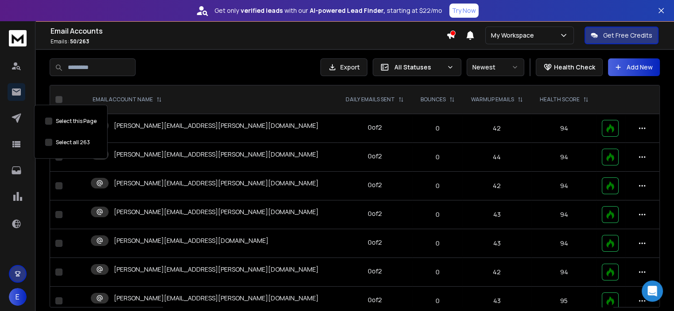
click at [46, 145] on button "Select this Page" at bounding box center [48, 142] width 7 height 7
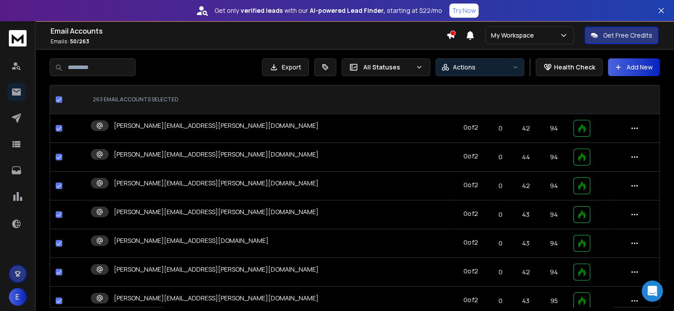
click at [507, 69] on div "Actions" at bounding box center [474, 67] width 67 height 9
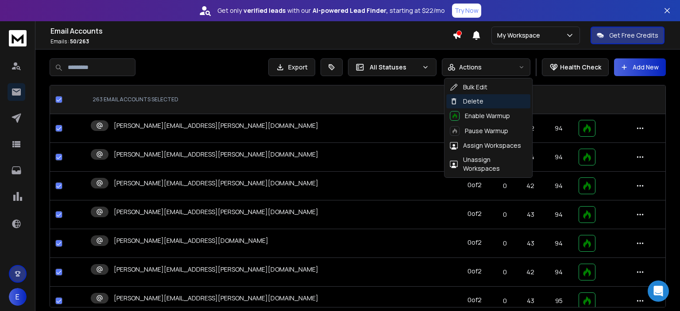
click at [480, 105] on div "Delete" at bounding box center [467, 101] width 34 height 9
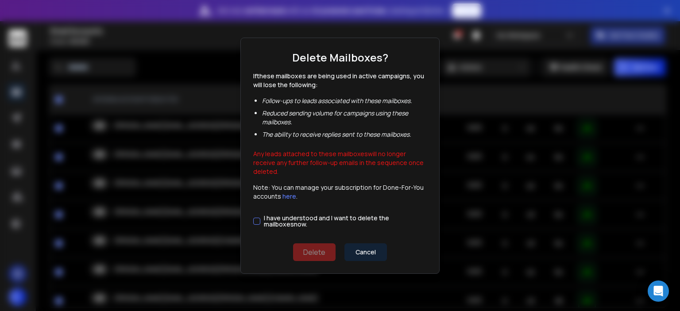
click at [256, 218] on button "I have understood and I want to delete the mailbox es now." at bounding box center [256, 221] width 7 height 7
click at [308, 244] on button "Delete" at bounding box center [314, 253] width 43 height 18
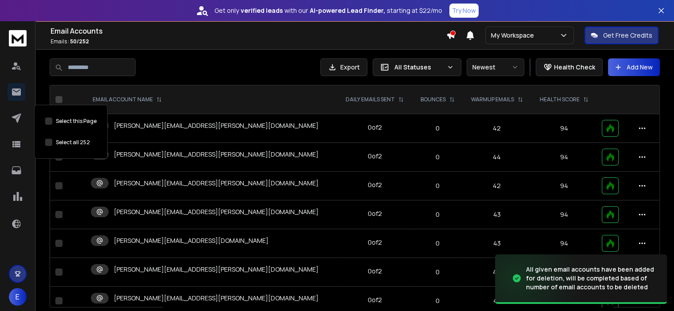
click at [49, 145] on button "Select this Page" at bounding box center [48, 142] width 7 height 7
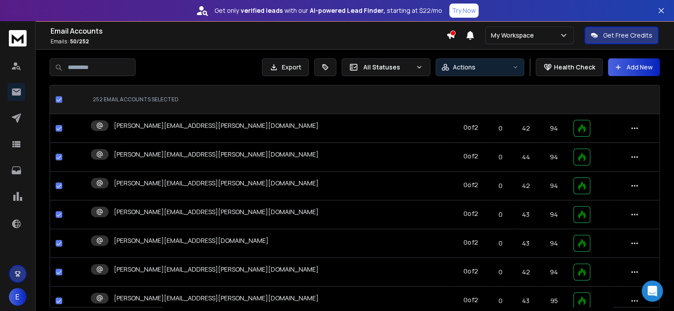
click at [461, 70] on p "Actions" at bounding box center [464, 67] width 23 height 9
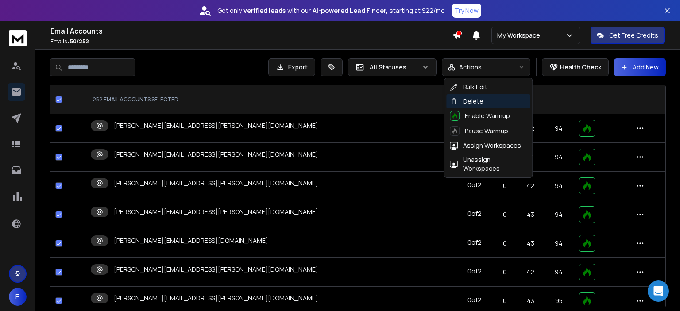
click at [471, 99] on div "Delete" at bounding box center [467, 101] width 34 height 9
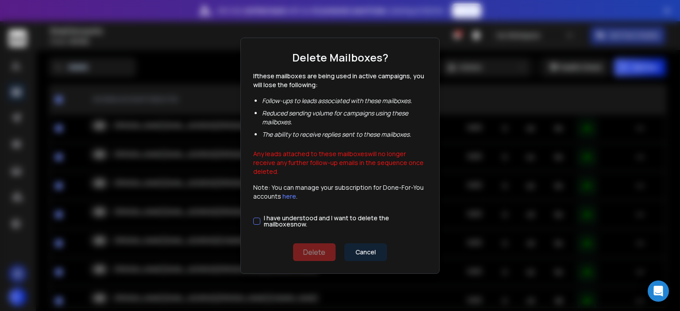
click at [258, 218] on button "I have understood and I want to delete the mailbox es now." at bounding box center [256, 221] width 7 height 7
click at [322, 251] on button "Delete" at bounding box center [314, 253] width 43 height 18
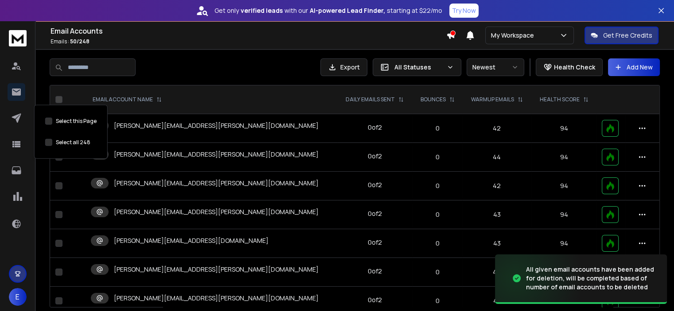
click at [51, 145] on button "Select this Page" at bounding box center [48, 142] width 7 height 7
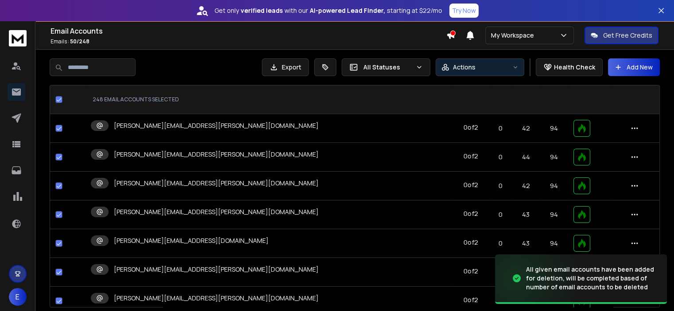
click at [496, 66] on div "Actions" at bounding box center [474, 67] width 67 height 9
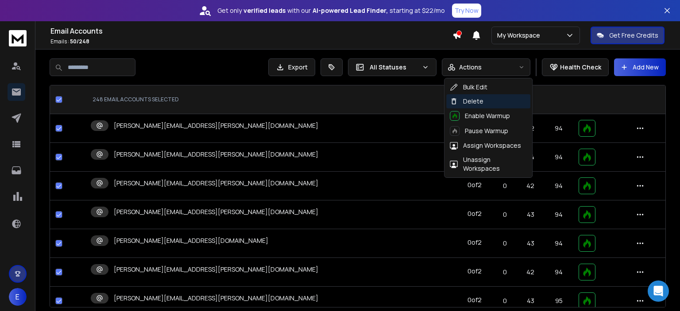
click at [468, 102] on div "Delete" at bounding box center [467, 101] width 34 height 9
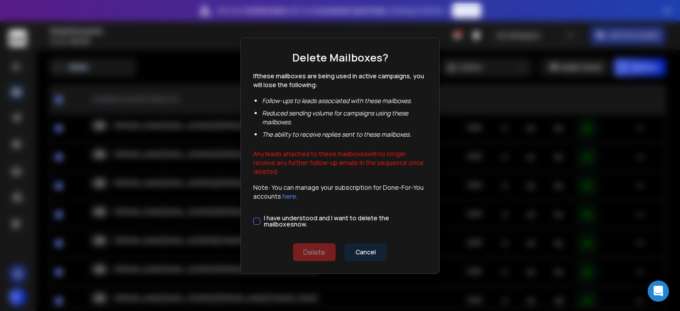
click at [261, 217] on div "I have understood and I want to delete the mailbox es now." at bounding box center [340, 217] width 174 height 19
click at [258, 219] on button "I have understood and I want to delete the mailbox es now." at bounding box center [256, 221] width 7 height 7
click at [317, 250] on button "Delete" at bounding box center [314, 253] width 43 height 18
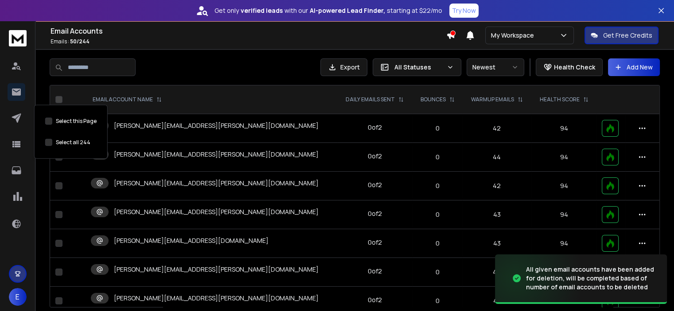
click at [52, 143] on div "Select all 244" at bounding box center [70, 142] width 51 height 7
click at [48, 143] on button "Select this Page" at bounding box center [48, 142] width 7 height 7
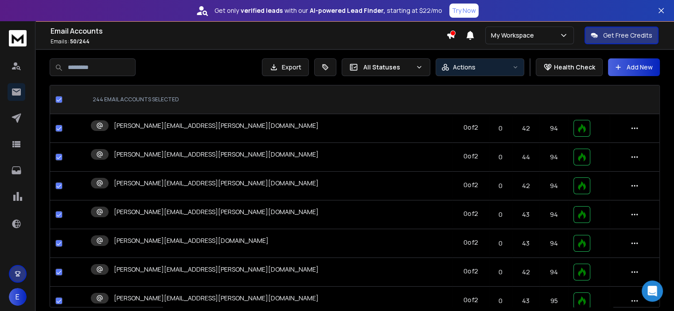
click at [467, 73] on button "Actions" at bounding box center [479, 67] width 89 height 18
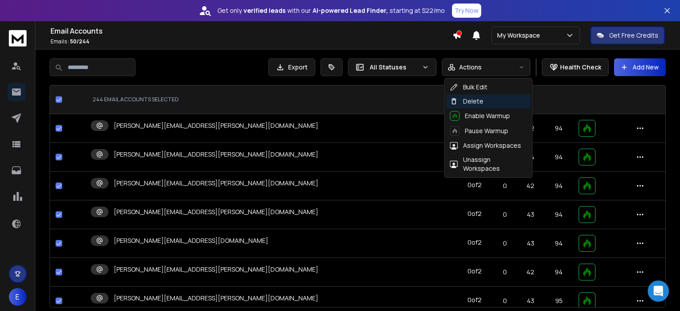
click at [475, 103] on div "Delete" at bounding box center [467, 101] width 34 height 9
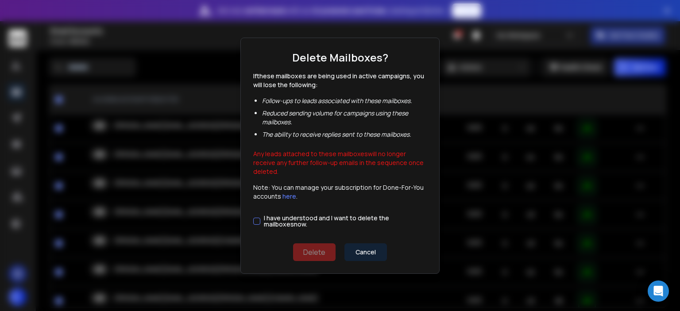
click at [258, 218] on button "I have understood and I want to delete the mailbox es now." at bounding box center [256, 221] width 7 height 7
click at [305, 248] on button "Delete" at bounding box center [314, 253] width 43 height 18
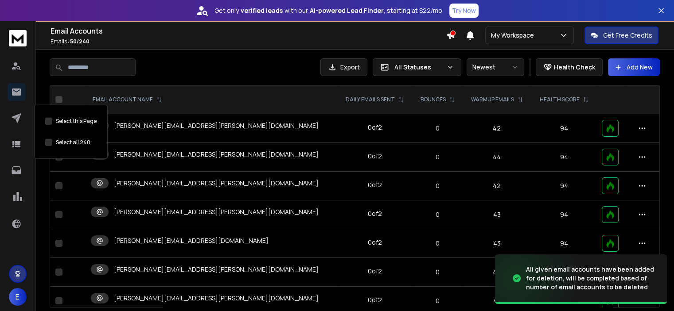
click at [48, 145] on button "Select this Page" at bounding box center [48, 142] width 7 height 7
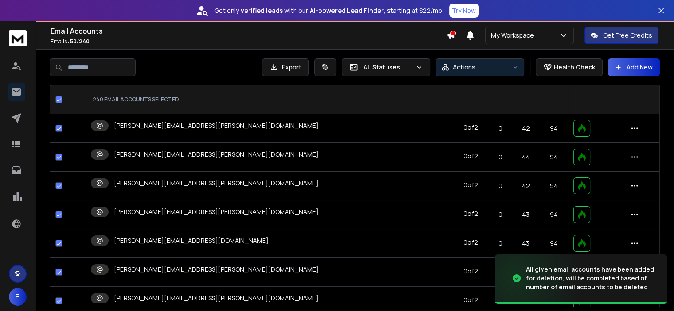
click at [482, 66] on div "Actions" at bounding box center [474, 67] width 67 height 9
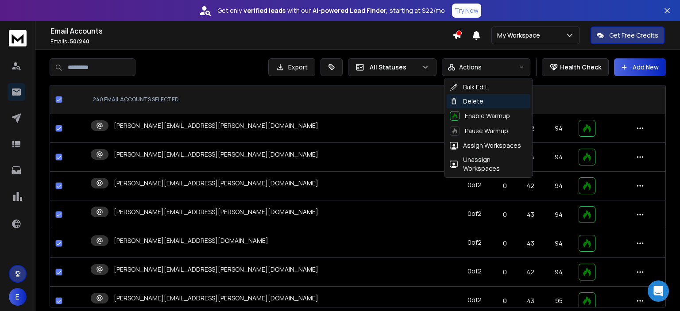
drag, startPoint x: 467, startPoint y: 102, endPoint x: 456, endPoint y: 107, distance: 11.5
click at [467, 102] on div "Delete" at bounding box center [467, 101] width 34 height 9
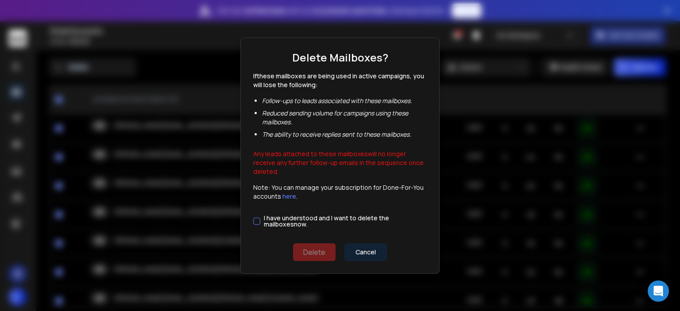
click at [257, 219] on button "I have understood and I want to delete the mailbox es now." at bounding box center [256, 221] width 7 height 7
click at [312, 248] on button "Delete" at bounding box center [314, 253] width 43 height 18
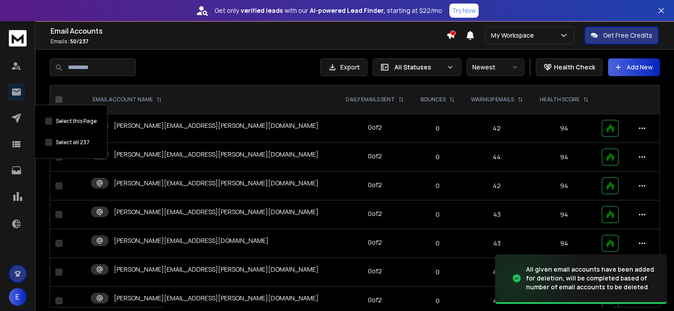
click at [50, 142] on button "Select this Page" at bounding box center [48, 142] width 7 height 7
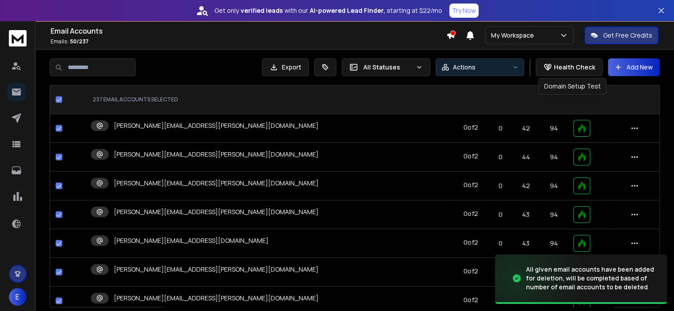
click at [518, 68] on icon "button" at bounding box center [515, 67] width 6 height 7
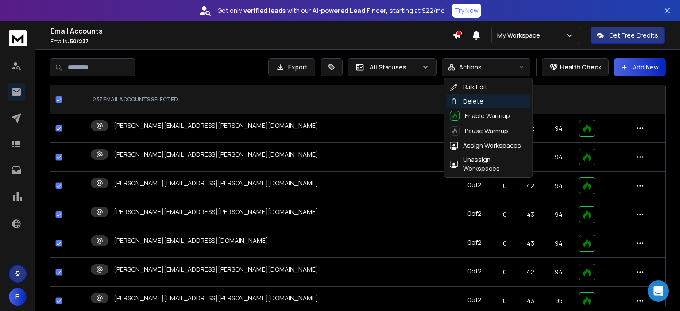
click at [466, 101] on div "Delete" at bounding box center [467, 101] width 34 height 9
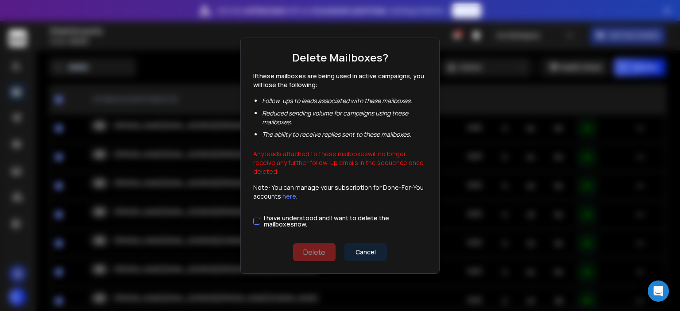
click at [255, 218] on button "I have understood and I want to delete the mailbox es now." at bounding box center [256, 221] width 7 height 7
click at [308, 253] on button "Delete" at bounding box center [314, 253] width 43 height 18
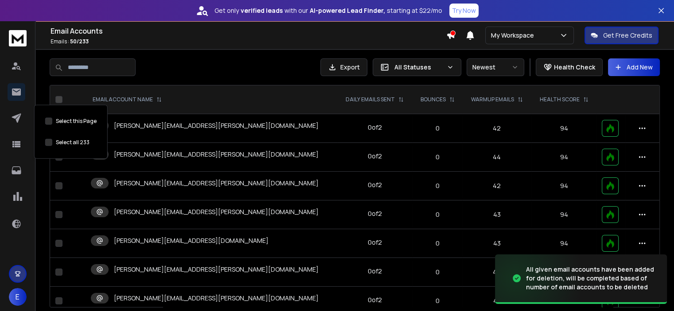
click at [50, 142] on button "Select this Page" at bounding box center [48, 142] width 7 height 7
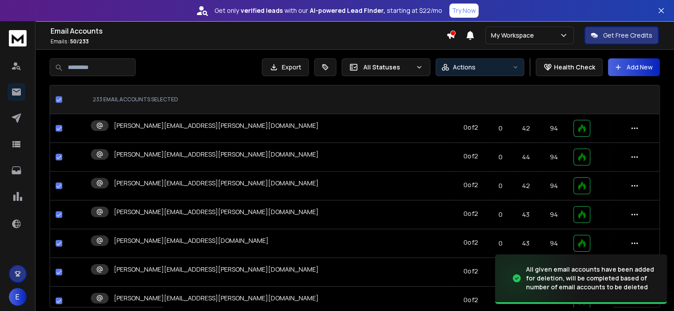
click at [483, 66] on div "Actions" at bounding box center [474, 67] width 67 height 9
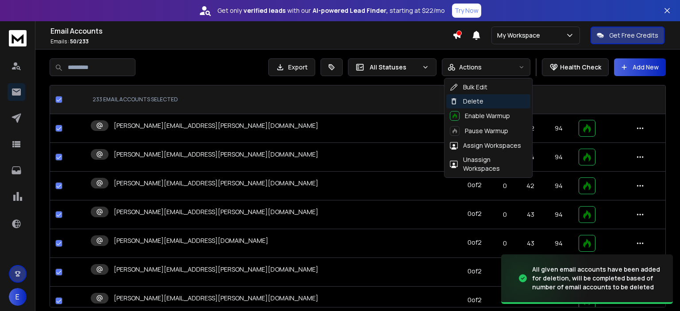
click at [457, 109] on div "Bulk Edit Delete Enable Warmup Pause Warmup Assign Workspaces Unassign Workspac…" at bounding box center [488, 128] width 84 height 96
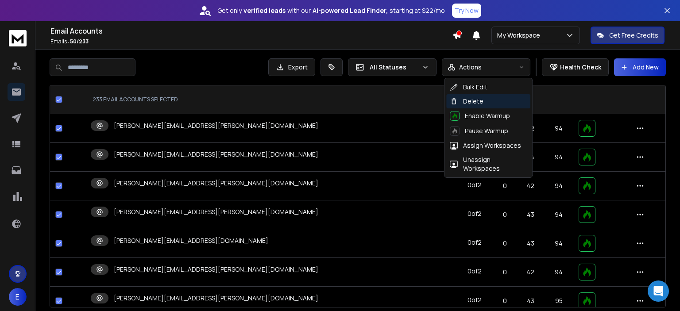
drag, startPoint x: 491, startPoint y: 89, endPoint x: 488, endPoint y: 103, distance: 14.0
click at [488, 103] on div "Bulk Edit Delete Enable Warmup Pause Warmup Assign Workspaces Unassign Workspac…" at bounding box center [488, 128] width 84 height 96
click at [488, 103] on div "Delete" at bounding box center [488, 101] width 84 height 14
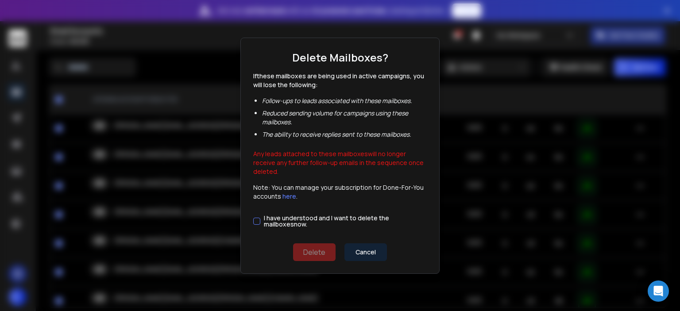
click at [256, 218] on button "I have understood and I want to delete the mailbox es now." at bounding box center [256, 221] width 7 height 7
click at [309, 247] on button "Delete" at bounding box center [314, 253] width 43 height 18
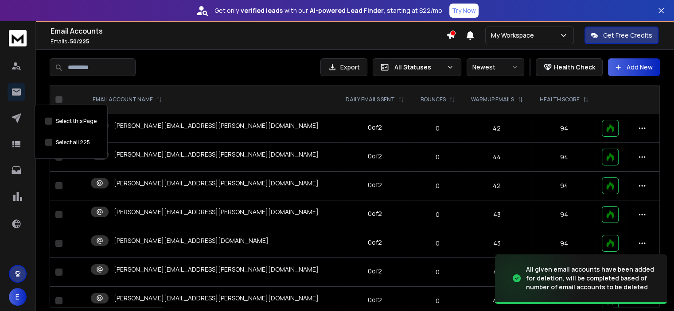
click at [50, 142] on button "Select this Page" at bounding box center [48, 142] width 7 height 7
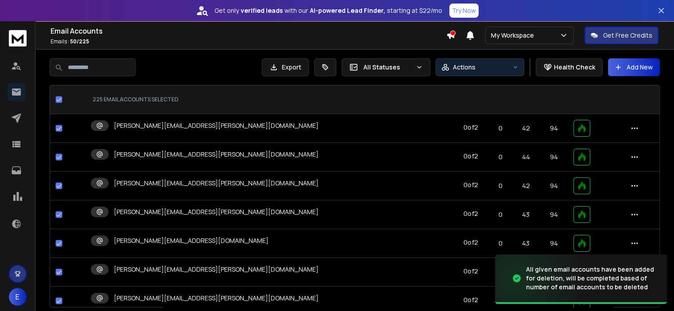
click at [505, 67] on div "Actions" at bounding box center [474, 67] width 67 height 9
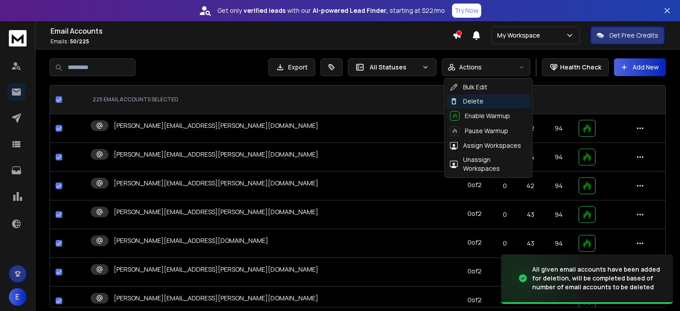
click at [486, 102] on div "Delete" at bounding box center [488, 101] width 84 height 14
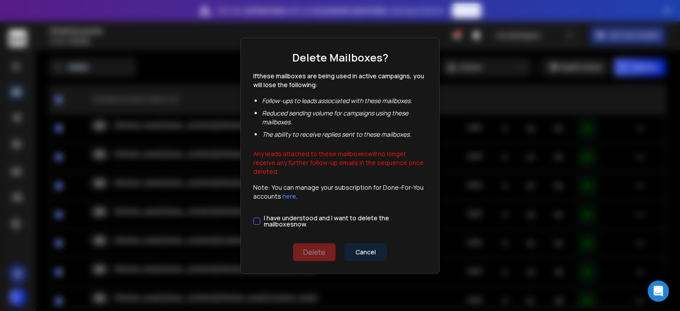
click at [256, 218] on button "I have understood and I want to delete the mailbox es now." at bounding box center [256, 221] width 7 height 7
click at [303, 245] on button "Delete" at bounding box center [314, 253] width 43 height 18
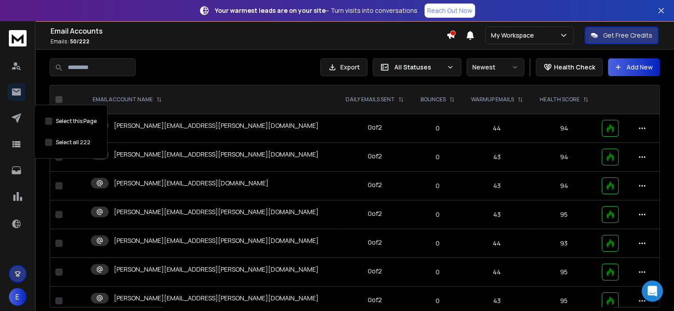
click at [46, 142] on button "Select this Page" at bounding box center [48, 142] width 7 height 7
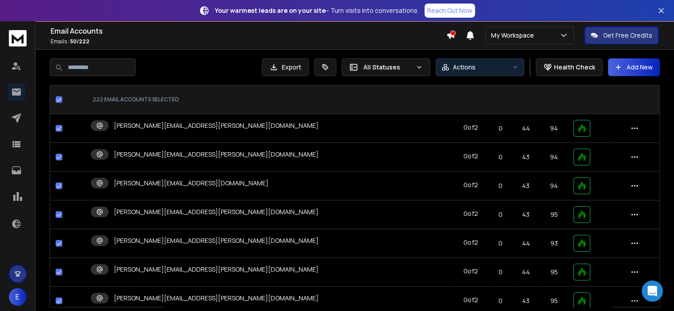
click at [484, 67] on div "Actions" at bounding box center [474, 67] width 67 height 9
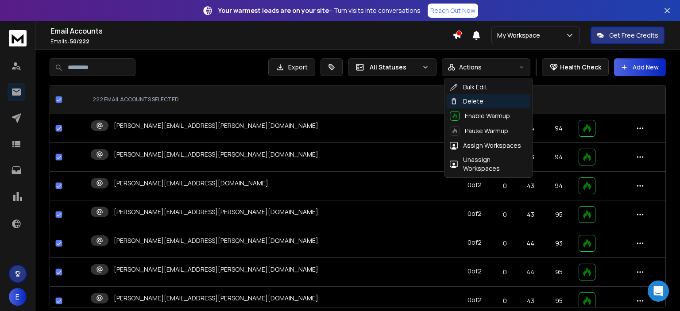
click at [482, 104] on div "Delete" at bounding box center [488, 101] width 84 height 14
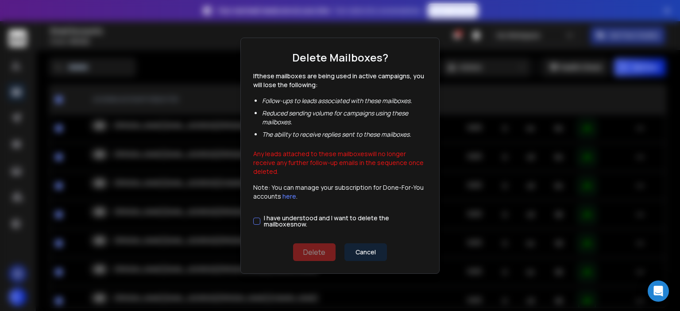
click at [254, 218] on button "I have understood and I want to delete the mailbox es now." at bounding box center [256, 221] width 7 height 7
click at [303, 247] on button "Delete" at bounding box center [314, 253] width 43 height 18
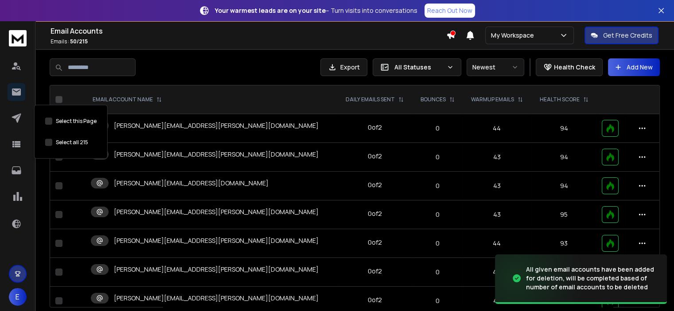
click at [50, 140] on button "Select this Page" at bounding box center [48, 142] width 7 height 7
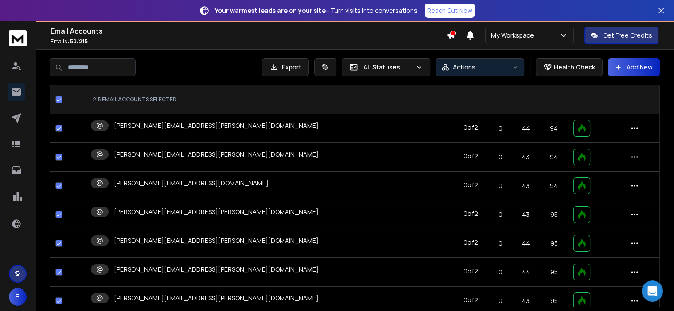
click at [475, 64] on p "Actions" at bounding box center [464, 67] width 23 height 9
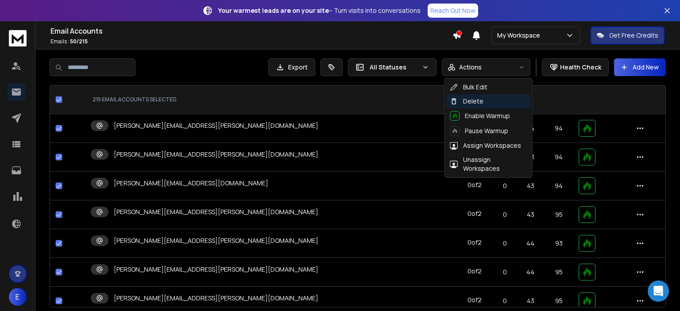
click at [465, 100] on div "Delete" at bounding box center [467, 101] width 34 height 9
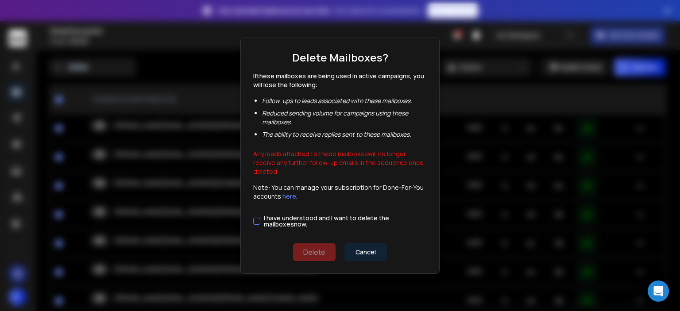
click at [253, 218] on button "I have understood and I want to delete the mailbox es now." at bounding box center [256, 221] width 7 height 7
click at [306, 248] on button "Delete" at bounding box center [314, 253] width 43 height 18
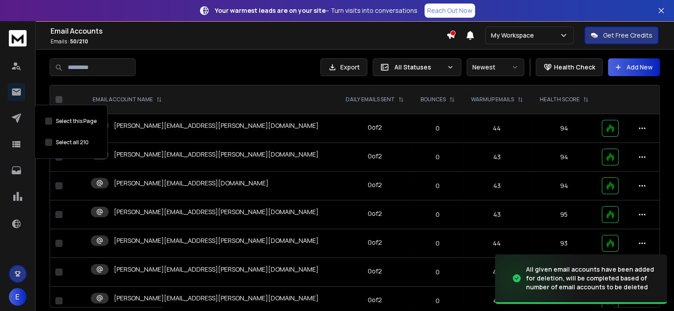
click at [50, 141] on button "Select this Page" at bounding box center [48, 142] width 7 height 7
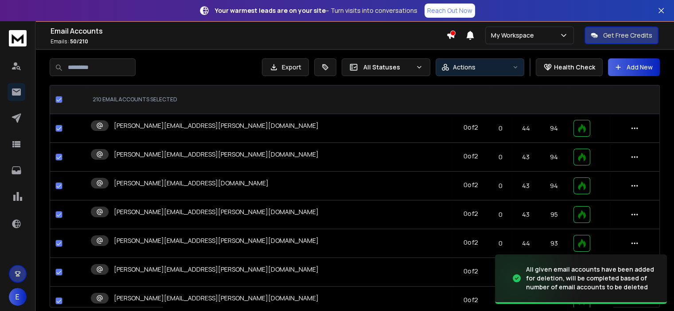
click at [493, 70] on div "Actions" at bounding box center [474, 67] width 67 height 9
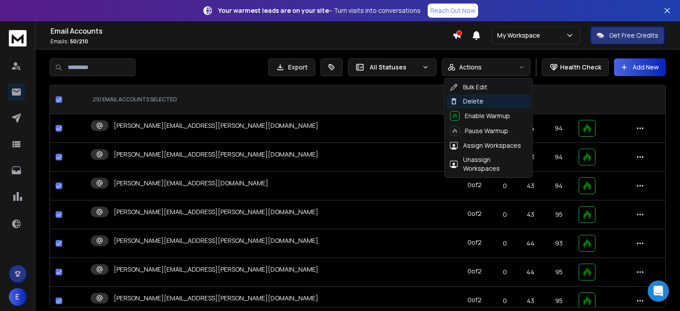
click at [486, 97] on div "Delete" at bounding box center [488, 101] width 84 height 14
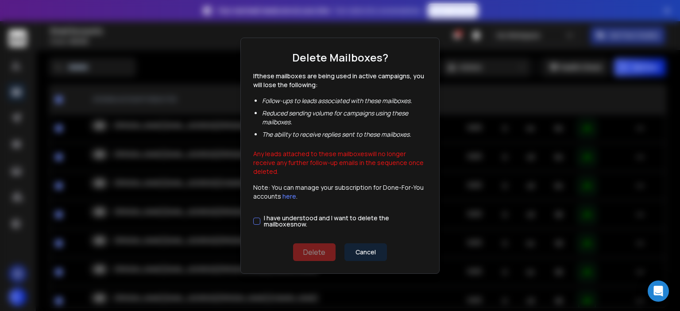
click at [258, 218] on button "I have understood and I want to delete the mailbox es now." at bounding box center [256, 221] width 7 height 7
click at [292, 240] on div "Delete Mailboxes? If these mailboxes are being used in active campaigns, you wi…" at bounding box center [340, 155] width 174 height 211
click at [307, 244] on button "Delete" at bounding box center [314, 253] width 43 height 18
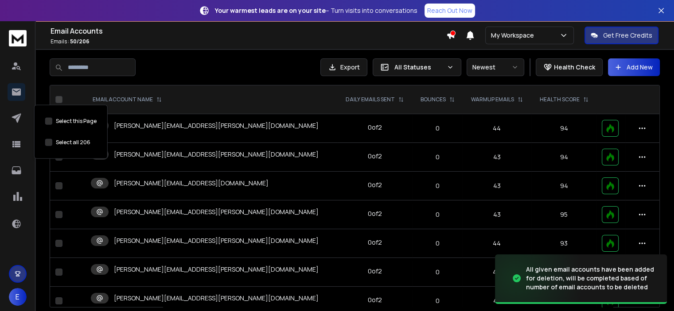
click at [48, 139] on button "Select this Page" at bounding box center [48, 142] width 7 height 7
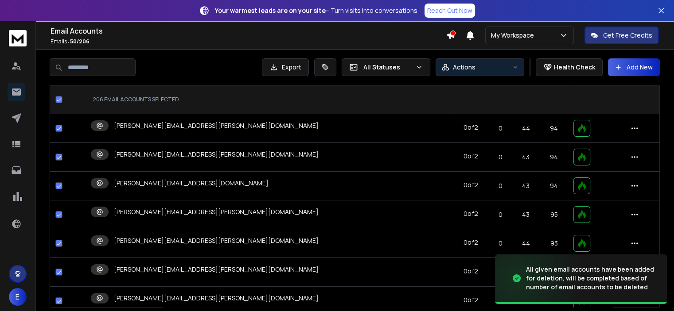
click at [514, 62] on button "Actions" at bounding box center [479, 67] width 89 height 18
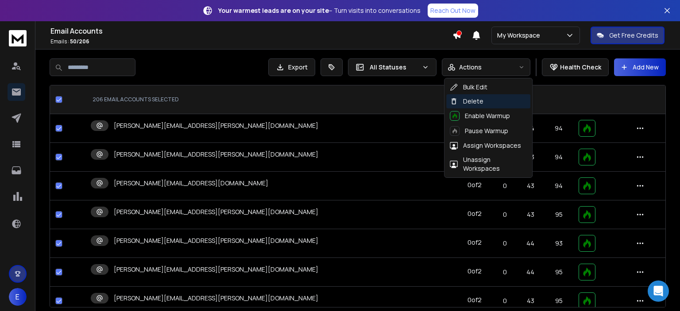
drag, startPoint x: 483, startPoint y: 113, endPoint x: 485, endPoint y: 105, distance: 8.2
click at [485, 105] on div "Bulk Edit Delete Enable Warmup Pause Warmup Assign Workspaces Unassign Workspac…" at bounding box center [488, 128] width 84 height 96
click at [485, 105] on div "Delete" at bounding box center [488, 101] width 84 height 14
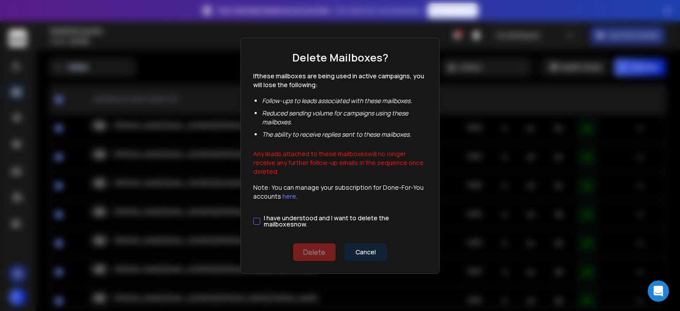
click at [253, 218] on button "I have understood and I want to delete the mailbox es now." at bounding box center [256, 221] width 7 height 7
click at [322, 249] on button "Delete" at bounding box center [314, 253] width 43 height 18
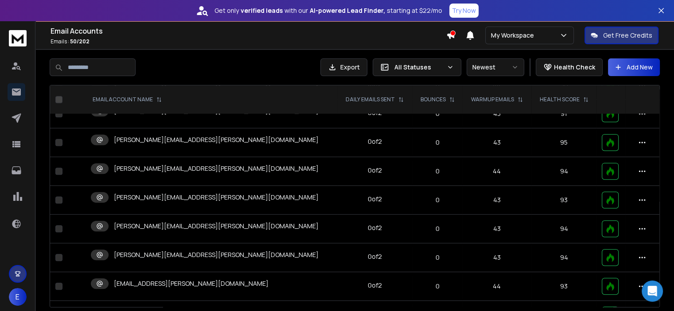
scroll to position [620, 0]
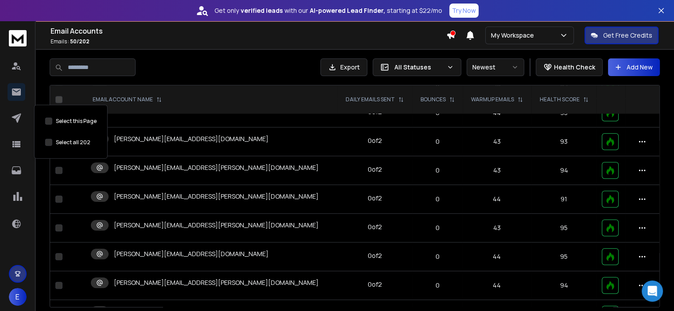
click at [46, 140] on button "Select this Page" at bounding box center [48, 142] width 7 height 7
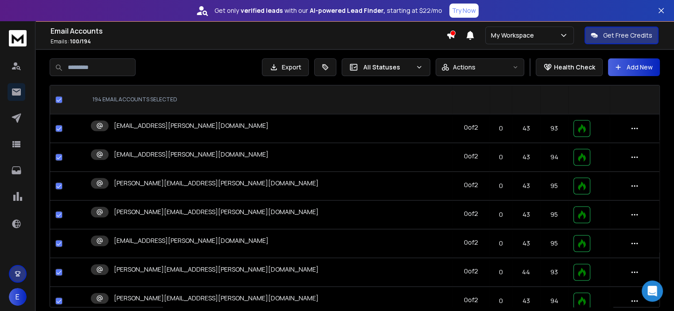
scroll to position [0, 0]
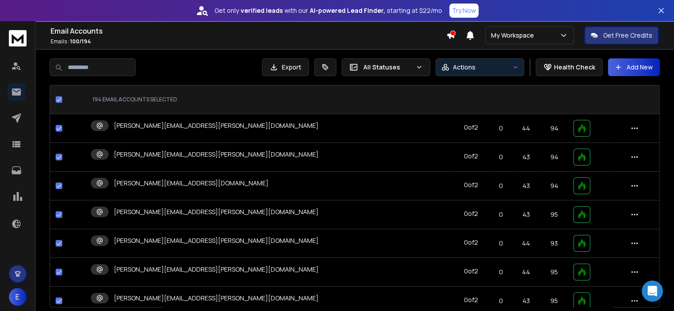
click at [462, 60] on button "Actions" at bounding box center [479, 67] width 89 height 18
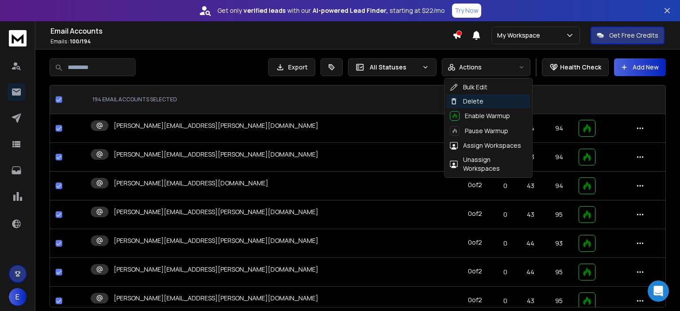
click at [474, 105] on div "Delete" at bounding box center [467, 101] width 34 height 9
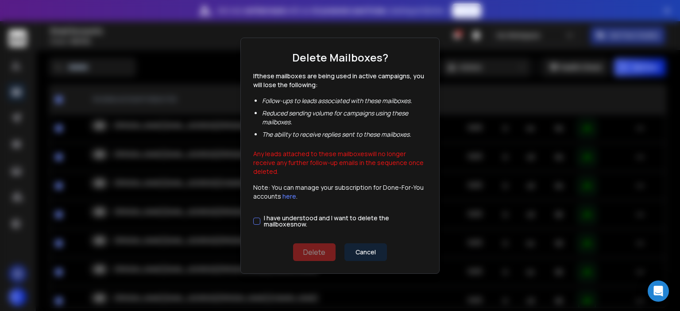
click at [257, 218] on button "I have understood and I want to delete the mailbox es now." at bounding box center [256, 221] width 7 height 7
click at [305, 246] on button "Delete" at bounding box center [314, 253] width 43 height 18
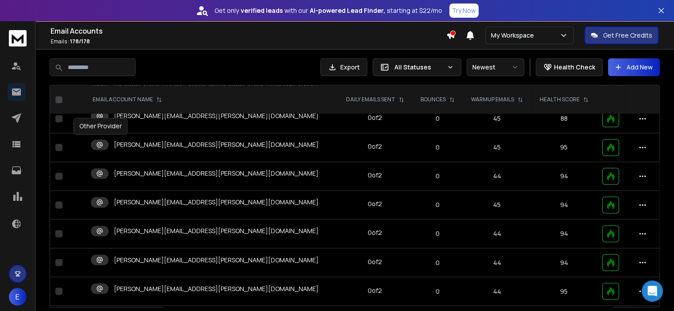
scroll to position [4921, 0]
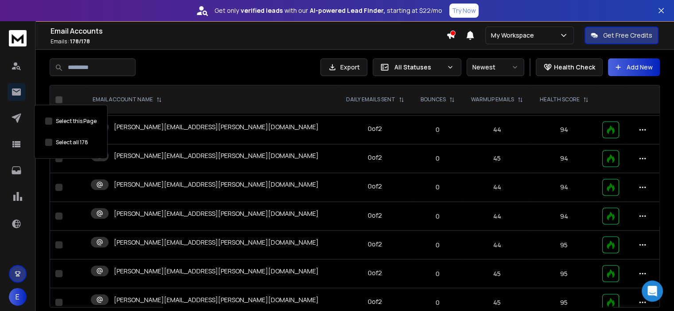
click at [50, 141] on button "Select this Page" at bounding box center [48, 142] width 7 height 7
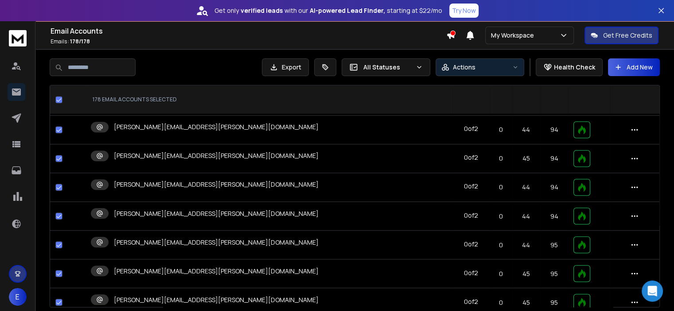
click at [487, 66] on div "Actions" at bounding box center [474, 67] width 67 height 9
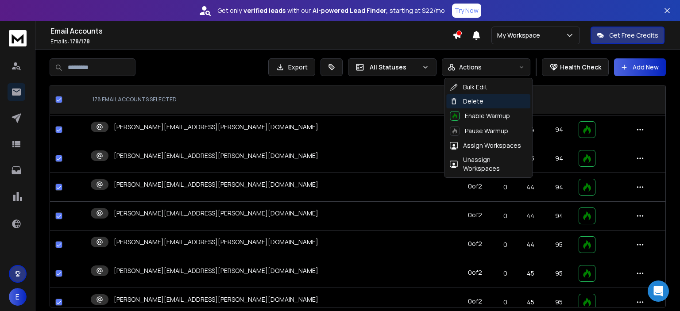
click at [473, 101] on div "Delete" at bounding box center [467, 101] width 34 height 9
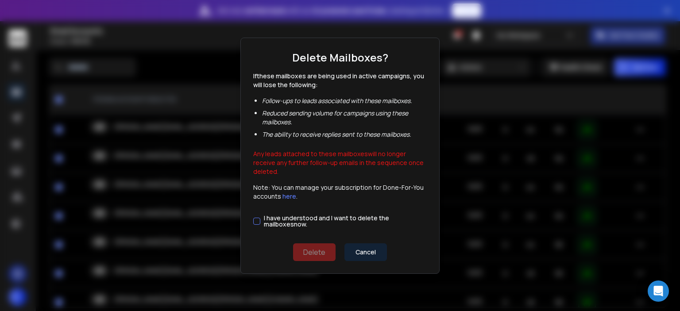
click at [259, 218] on button "I have understood and I want to delete the mailbox es now." at bounding box center [256, 221] width 7 height 7
click at [304, 244] on button "Delete" at bounding box center [314, 253] width 43 height 18
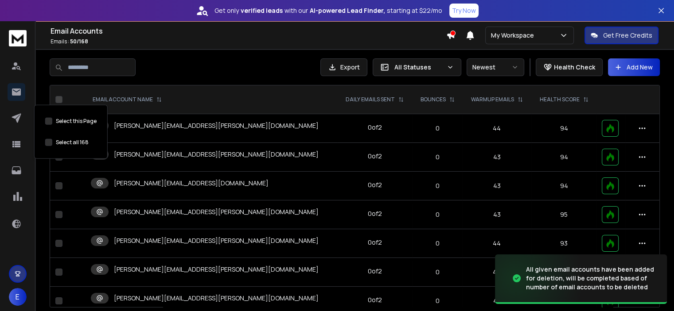
click at [51, 142] on button "Select this Page" at bounding box center [48, 142] width 7 height 7
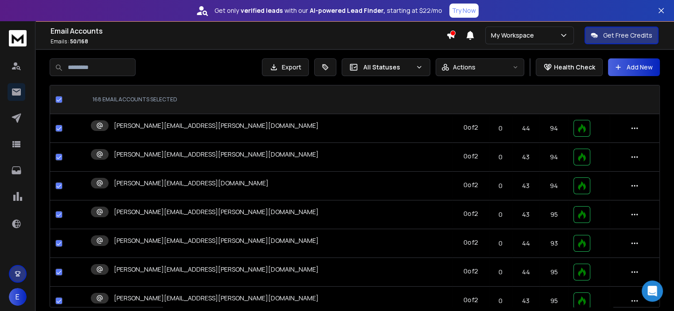
click at [483, 56] on div "Export All Statuses Actions Health Check Add New 168 EMAIL ACCOUNTS SELECTED em…" at bounding box center [354, 183] width 638 height 267
click at [484, 68] on div "Actions" at bounding box center [474, 67] width 67 height 9
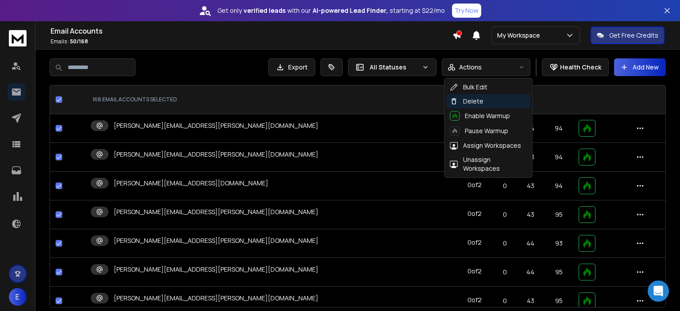
click at [478, 101] on div "Delete" at bounding box center [467, 101] width 34 height 9
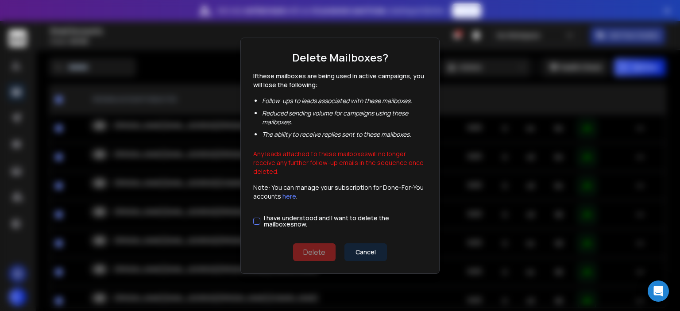
drag, startPoint x: 256, startPoint y: 217, endPoint x: 285, endPoint y: 231, distance: 32.5
click at [256, 218] on button "I have understood and I want to delete the mailbox es now." at bounding box center [256, 221] width 7 height 7
click at [300, 244] on button "Delete" at bounding box center [314, 253] width 43 height 18
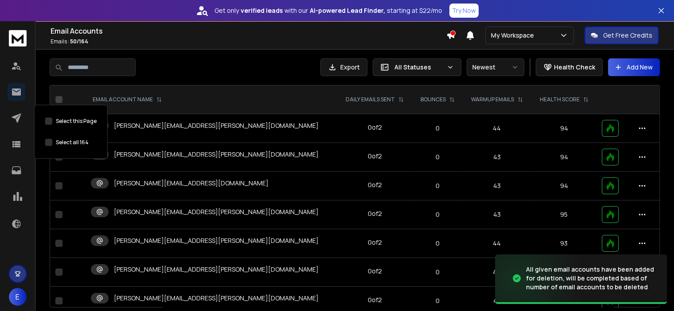
click at [49, 144] on button "Select this Page" at bounding box center [48, 142] width 7 height 7
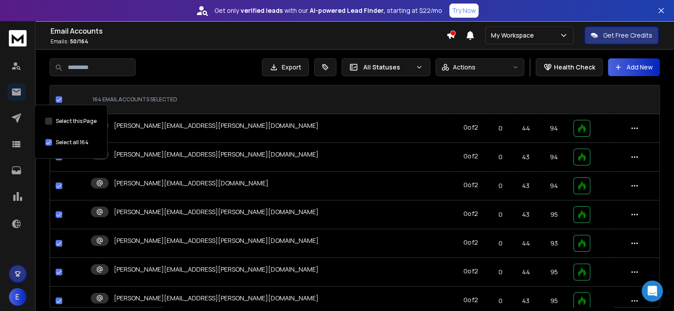
click at [49, 118] on button "Select this Page" at bounding box center [48, 121] width 7 height 7
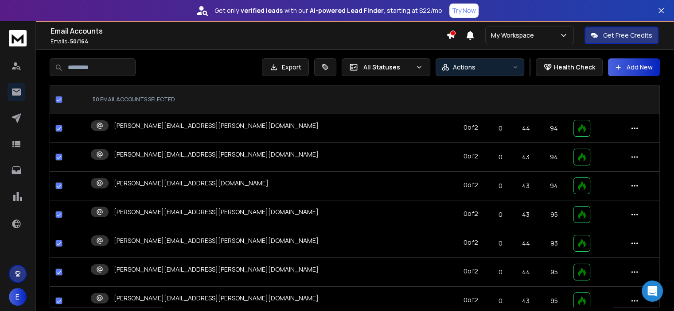
click at [482, 63] on div "Actions" at bounding box center [474, 67] width 67 height 9
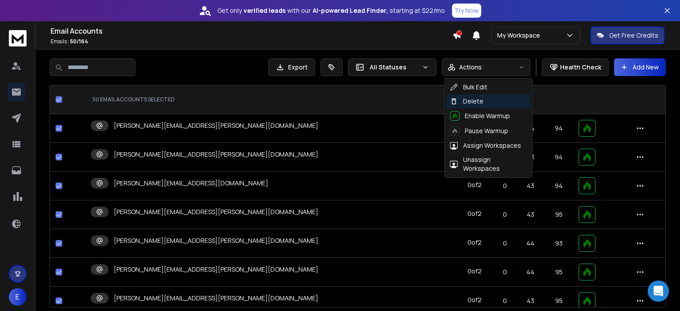
click at [463, 99] on div "Delete" at bounding box center [467, 101] width 34 height 9
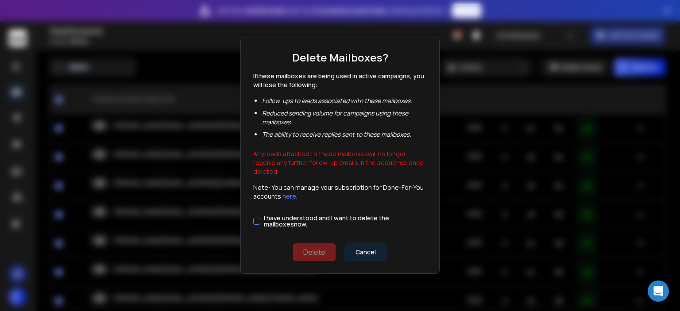
click at [255, 218] on button "I have understood and I want to delete the mailbox es now." at bounding box center [256, 221] width 7 height 7
click at [313, 246] on button "Delete" at bounding box center [314, 253] width 43 height 18
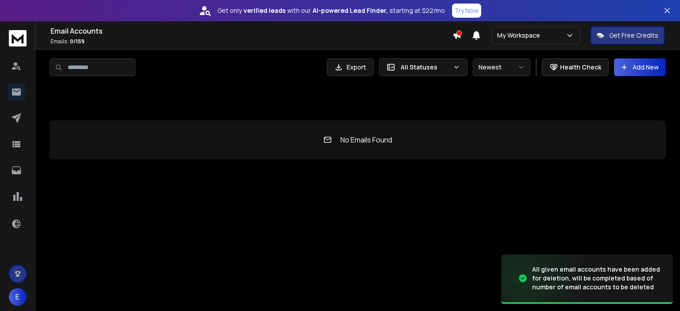
click at [19, 109] on div at bounding box center [18, 146] width 20 height 179
click at [18, 121] on icon at bounding box center [16, 118] width 11 height 11
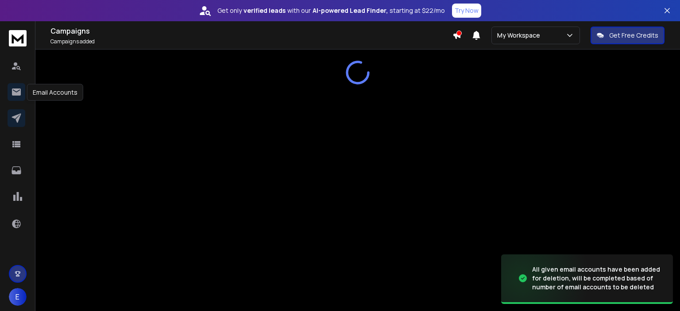
click at [23, 85] on link at bounding box center [17, 92] width 18 height 18
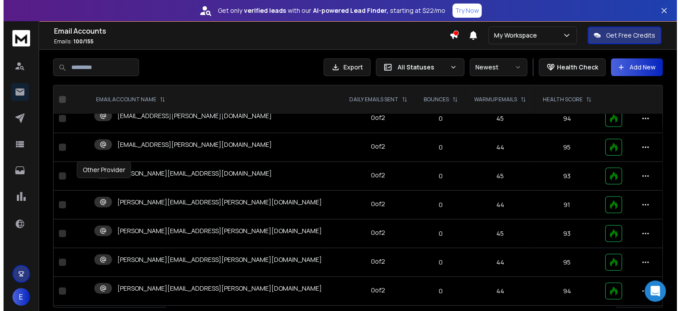
scroll to position [2697, 0]
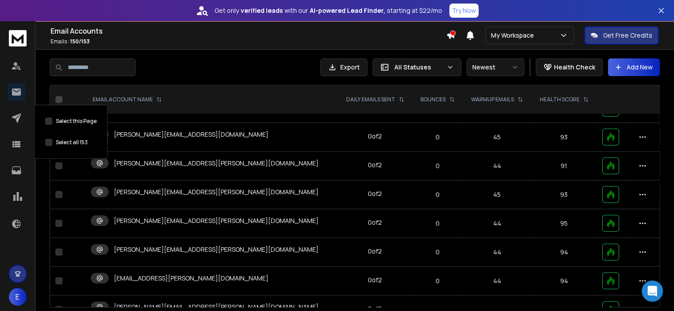
click at [48, 121] on button "Select this Page" at bounding box center [48, 121] width 7 height 7
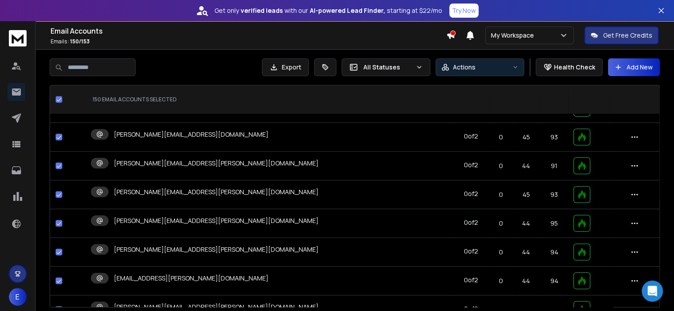
click at [481, 68] on div "Actions" at bounding box center [474, 67] width 67 height 9
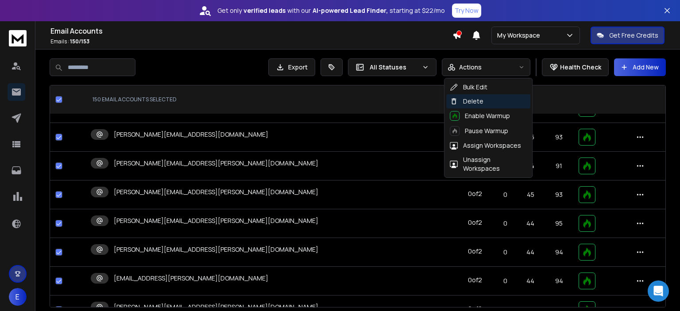
click at [484, 102] on div "Delete" at bounding box center [488, 101] width 84 height 14
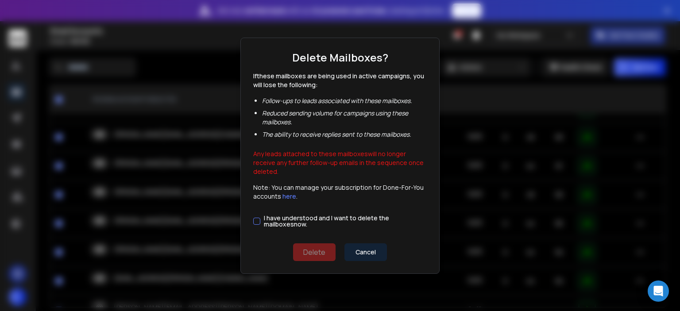
click at [260, 218] on button "I have understood and I want to delete the mailbox es now." at bounding box center [256, 221] width 7 height 7
click at [311, 248] on button "Delete" at bounding box center [314, 253] width 43 height 18
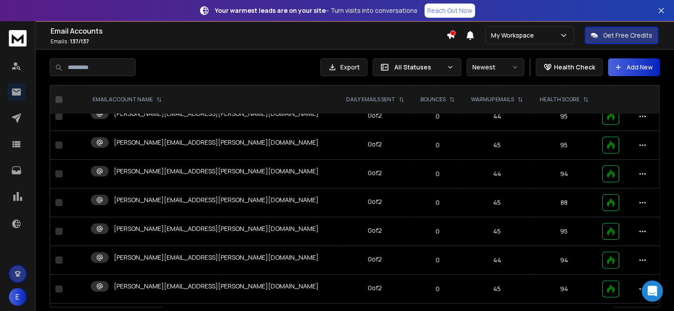
scroll to position [3745, 0]
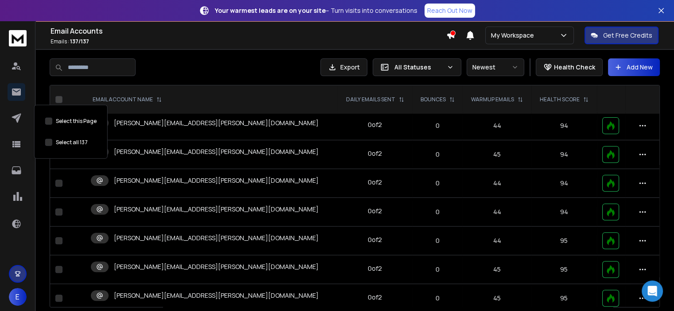
click at [50, 122] on button "Select this Page" at bounding box center [48, 121] width 7 height 7
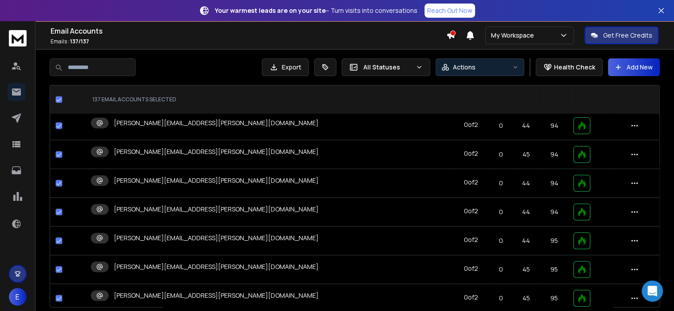
click at [487, 72] on button "Actions" at bounding box center [479, 67] width 89 height 18
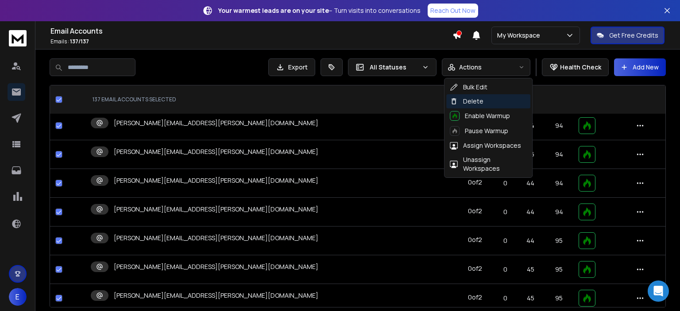
click at [481, 98] on div "Delete" at bounding box center [467, 101] width 34 height 9
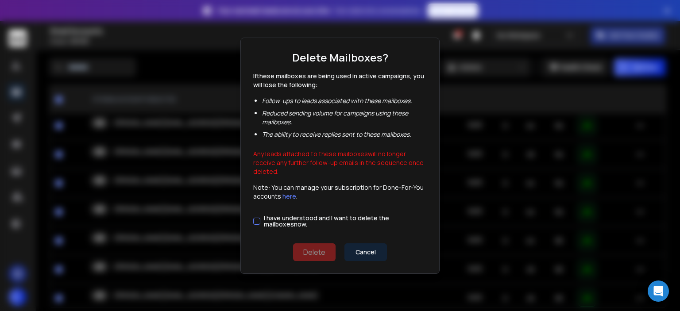
click at [259, 218] on button "I have understood and I want to delete the mailbox es now." at bounding box center [256, 221] width 7 height 7
click at [312, 252] on button "Delete" at bounding box center [314, 253] width 43 height 18
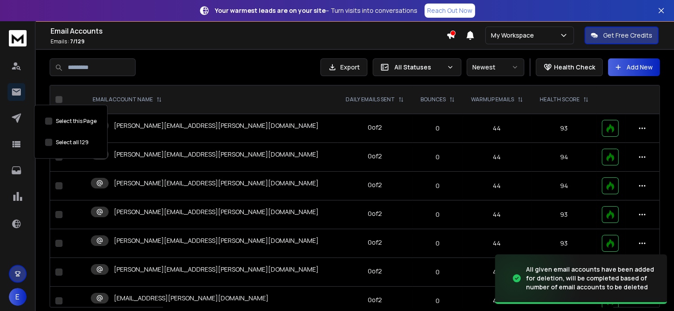
click at [48, 122] on button "Select this Page" at bounding box center [48, 121] width 7 height 7
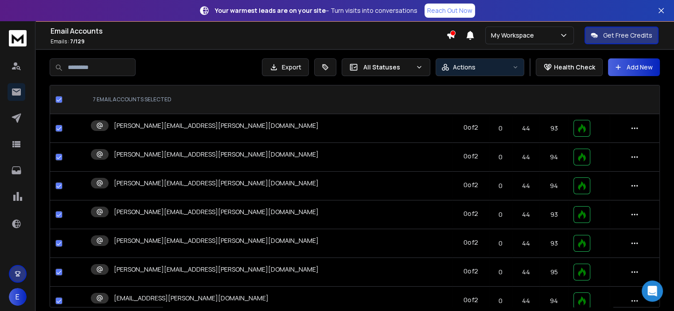
click at [471, 66] on p "Actions" at bounding box center [464, 67] width 23 height 9
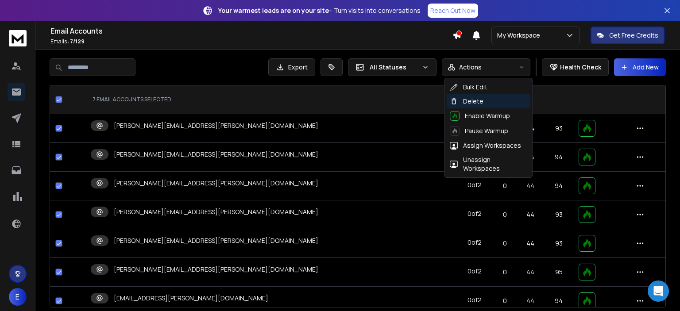
click at [469, 101] on div "Delete" at bounding box center [467, 101] width 34 height 9
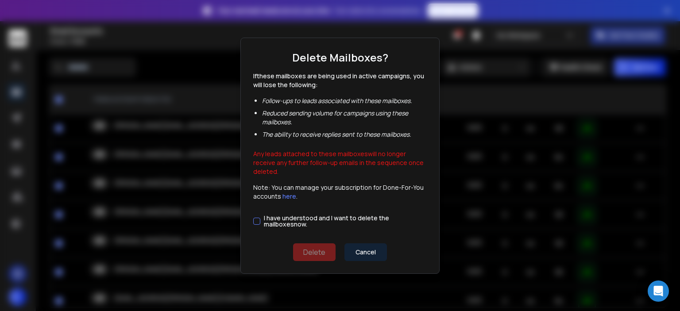
click at [257, 218] on button "I have understood and I want to delete the mailbox es now." at bounding box center [256, 221] width 7 height 7
click at [322, 245] on button "Delete" at bounding box center [314, 253] width 43 height 18
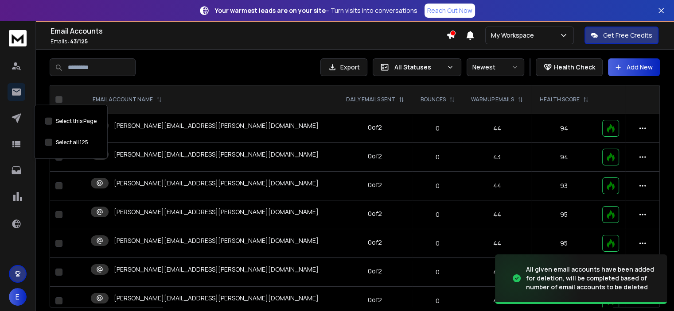
click at [46, 118] on button "Select this Page" at bounding box center [48, 121] width 7 height 7
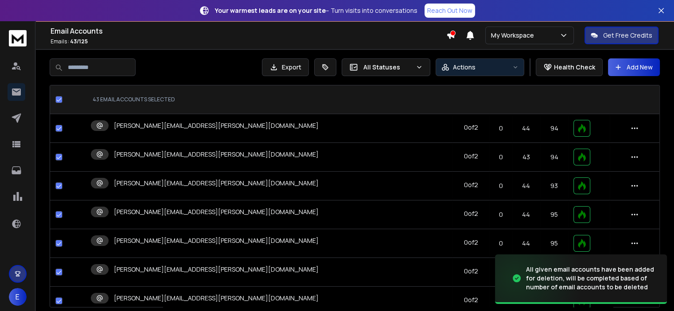
click at [475, 72] on button "Actions" at bounding box center [479, 67] width 89 height 18
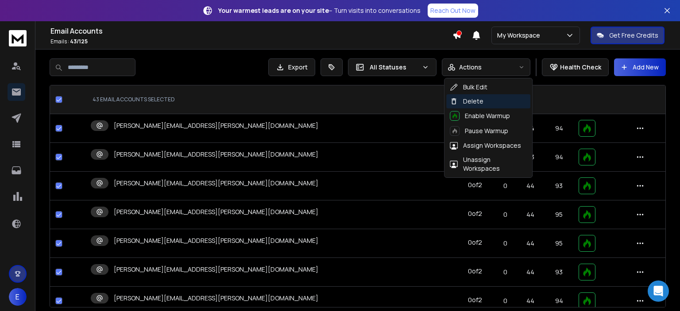
click at [471, 101] on div "Delete" at bounding box center [467, 101] width 34 height 9
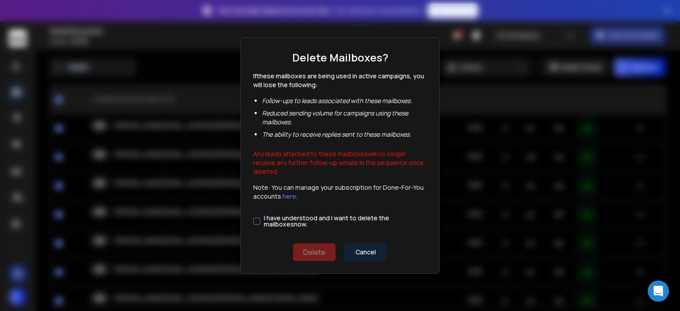
click at [260, 218] on button "I have understood and I want to delete the mailbox es now." at bounding box center [256, 221] width 7 height 7
click at [310, 250] on button "Delete" at bounding box center [314, 253] width 43 height 18
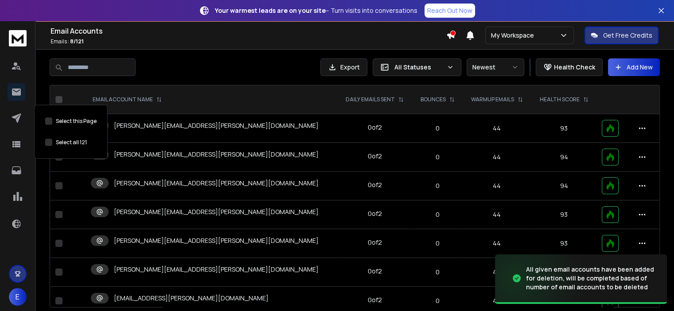
click at [53, 142] on div "Select all 121" at bounding box center [70, 142] width 51 height 7
click at [50, 143] on button "Select this Page" at bounding box center [48, 142] width 7 height 7
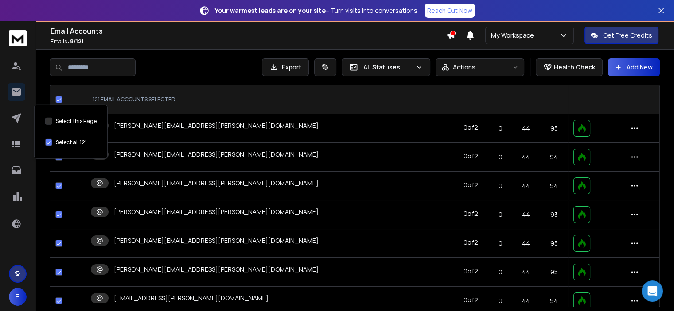
click at [48, 124] on button "Select this Page" at bounding box center [48, 121] width 7 height 7
click at [480, 79] on div "Export All Statuses Actions Health Check Add New 8 EMAIL ACCOUNTS SELECTED [PER…" at bounding box center [355, 182] width 610 height 249
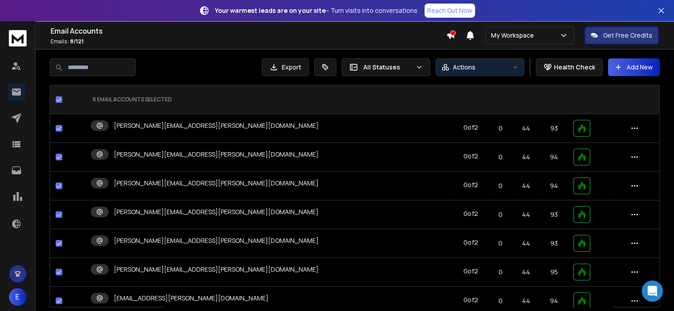
click at [481, 69] on div "Actions" at bounding box center [474, 67] width 67 height 9
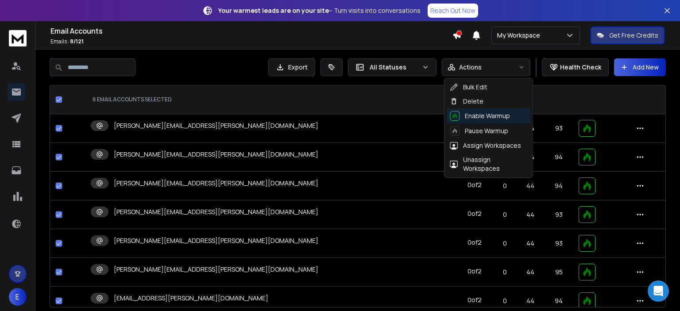
click at [471, 103] on div "Delete" at bounding box center [467, 101] width 34 height 9
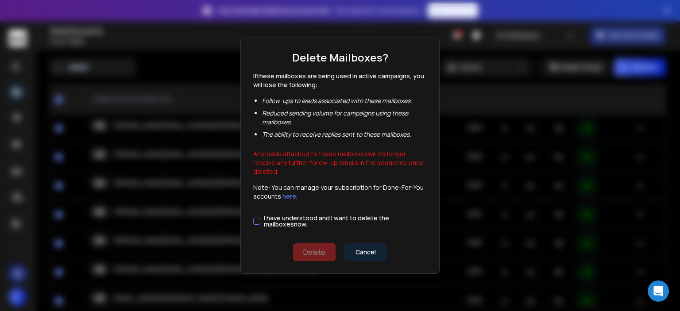
click at [255, 219] on button "I have understood and I want to delete the mailbox es now." at bounding box center [256, 221] width 7 height 7
click at [305, 244] on button "Delete" at bounding box center [314, 253] width 43 height 18
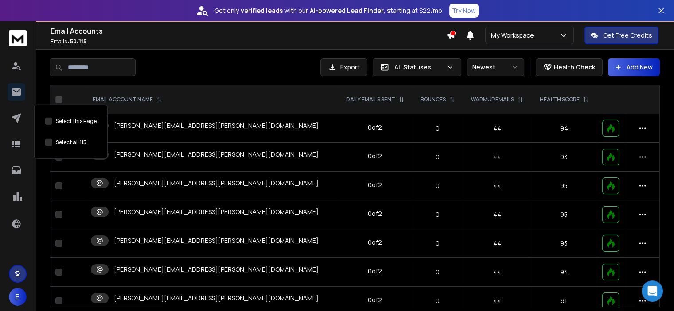
click at [51, 120] on button "Select this Page" at bounding box center [48, 121] width 7 height 7
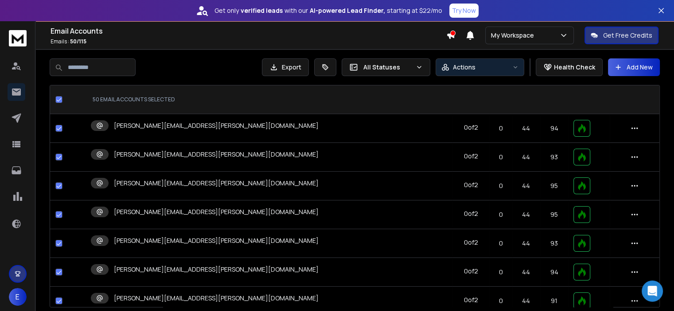
click at [482, 72] on button "Actions" at bounding box center [479, 67] width 89 height 18
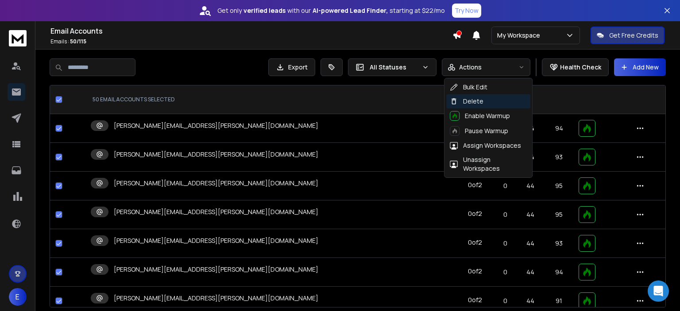
click at [486, 106] on div "Delete" at bounding box center [488, 101] width 84 height 14
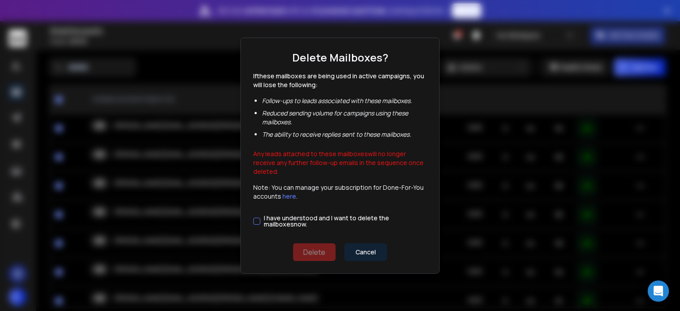
click at [255, 218] on button "I have understood and I want to delete the mailbox es now." at bounding box center [256, 221] width 7 height 7
click at [310, 244] on button "Delete" at bounding box center [314, 253] width 43 height 18
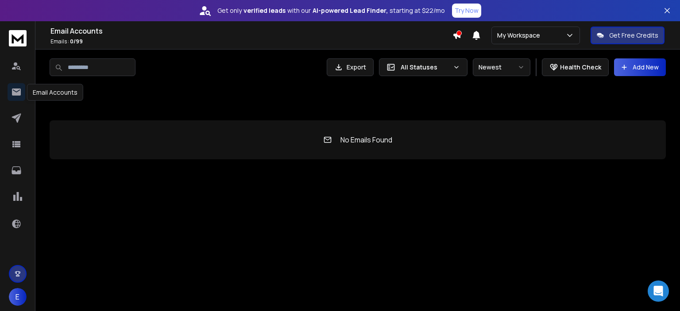
click at [12, 97] on icon at bounding box center [16, 92] width 11 height 11
click at [19, 116] on icon at bounding box center [16, 118] width 11 height 11
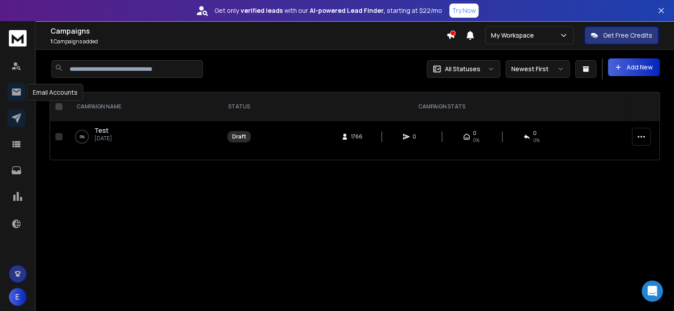
click at [23, 97] on link at bounding box center [17, 92] width 18 height 18
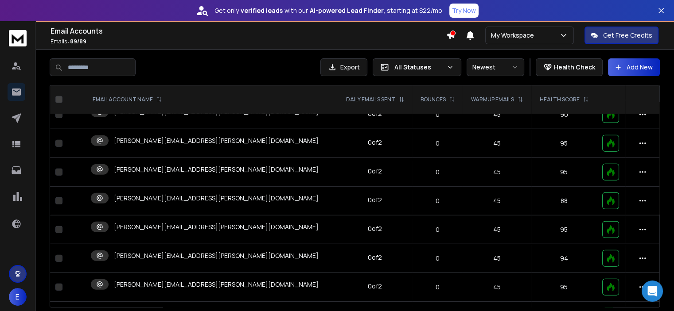
scroll to position [2367, 0]
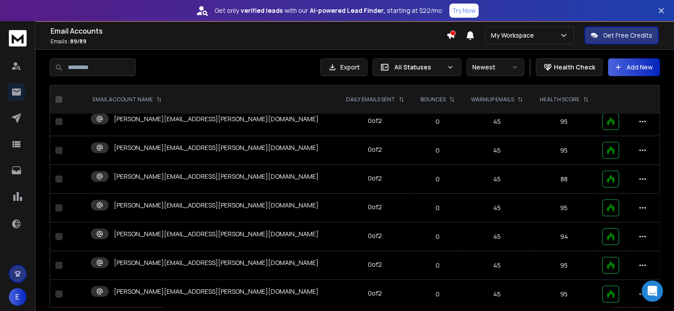
click at [62, 147] on button "button" at bounding box center [58, 150] width 7 height 7
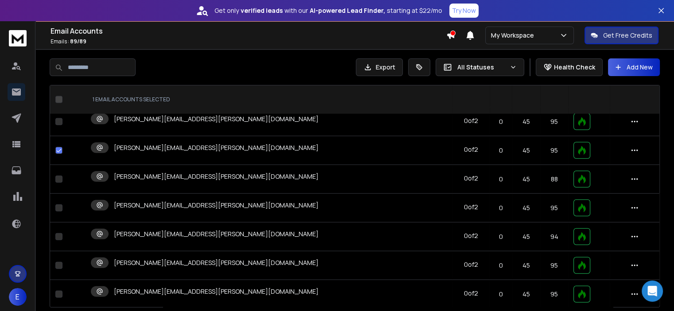
click at [59, 176] on button "button" at bounding box center [58, 179] width 7 height 7
click at [54, 195] on td at bounding box center [67, 208] width 35 height 29
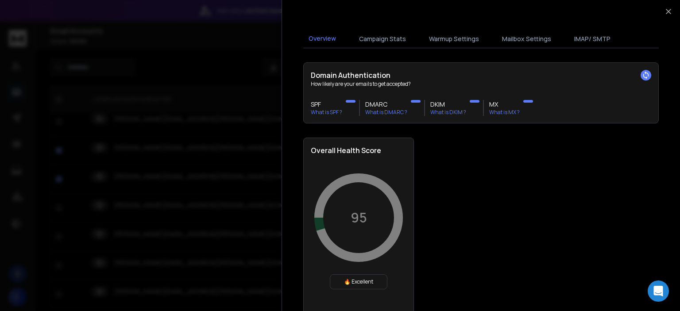
click at [120, 191] on div at bounding box center [340, 155] width 680 height 311
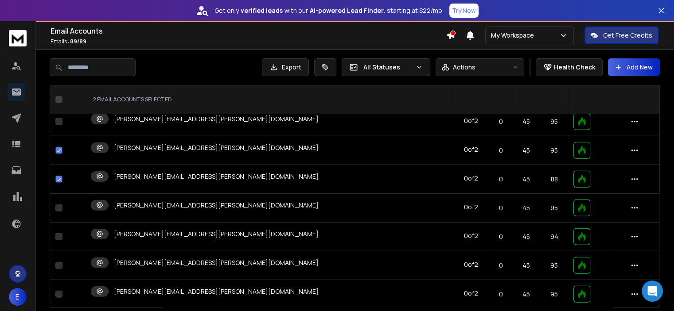
click at [58, 205] on button "button" at bounding box center [58, 208] width 7 height 7
drag, startPoint x: 59, startPoint y: 230, endPoint x: 60, endPoint y: 251, distance: 20.4
click at [59, 233] on button "button" at bounding box center [58, 236] width 7 height 7
drag, startPoint x: 58, startPoint y: 256, endPoint x: 64, endPoint y: 271, distance: 16.8
click at [58, 262] on button "button" at bounding box center [58, 265] width 7 height 7
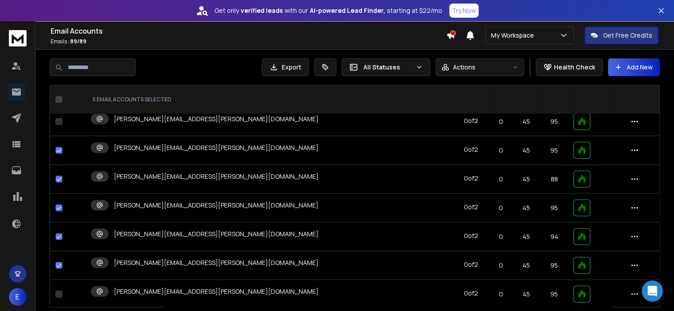
click at [58, 282] on td at bounding box center [67, 294] width 35 height 29
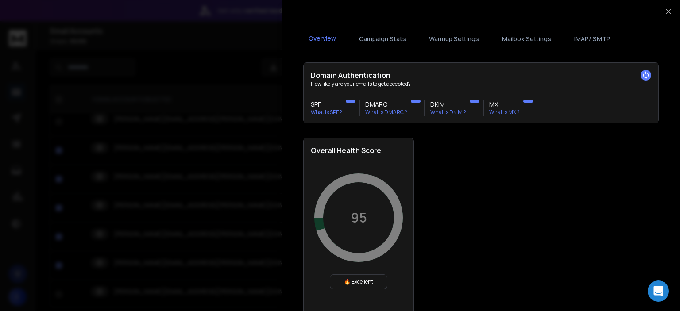
click at [77, 212] on div at bounding box center [340, 155] width 680 height 311
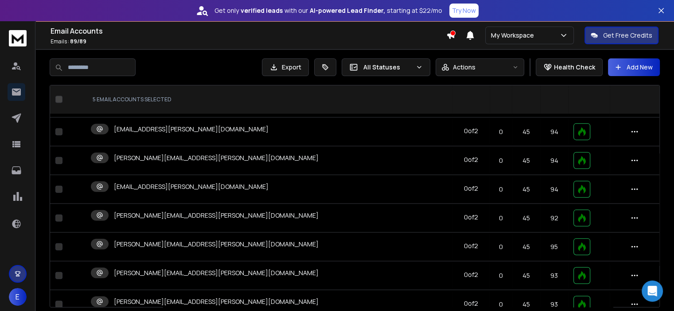
scroll to position [2024, 0]
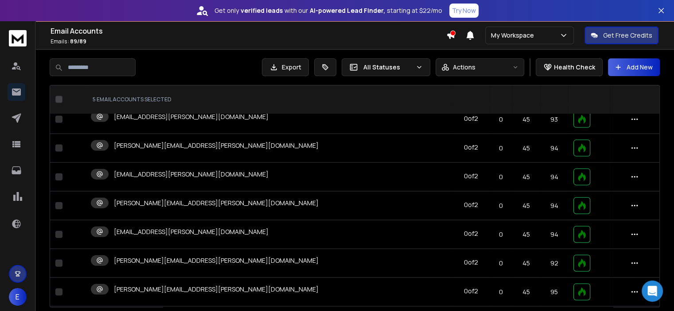
click at [62, 174] on button "button" at bounding box center [58, 177] width 7 height 7
click at [59, 145] on button "button" at bounding box center [58, 148] width 7 height 7
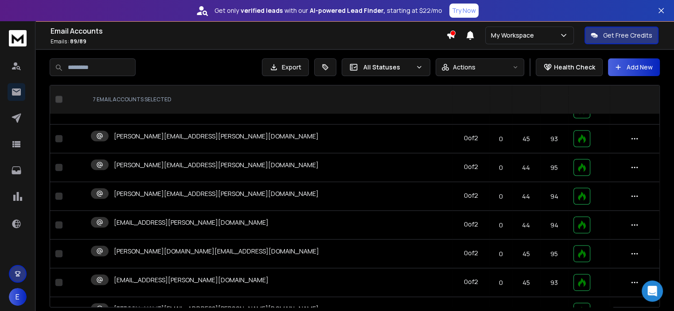
scroll to position [1847, 0]
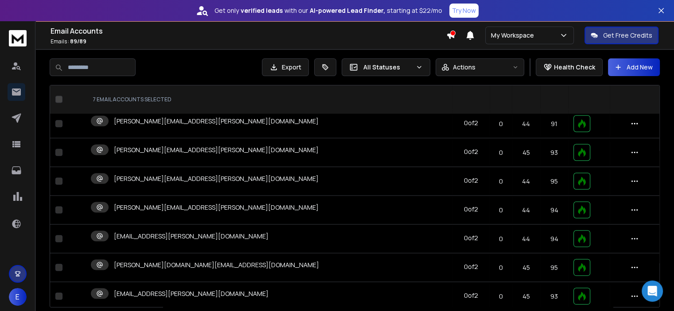
click at [60, 178] on button "button" at bounding box center [58, 181] width 7 height 7
click at [59, 149] on button "button" at bounding box center [58, 152] width 7 height 7
click at [59, 150] on button "button" at bounding box center [58, 152] width 7 height 7
click at [57, 178] on button "button" at bounding box center [58, 181] width 7 height 7
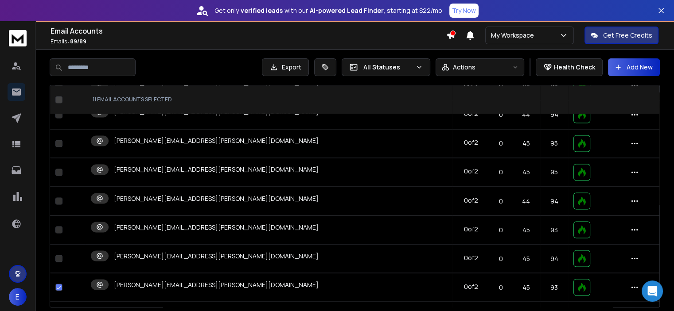
scroll to position [1559, 0]
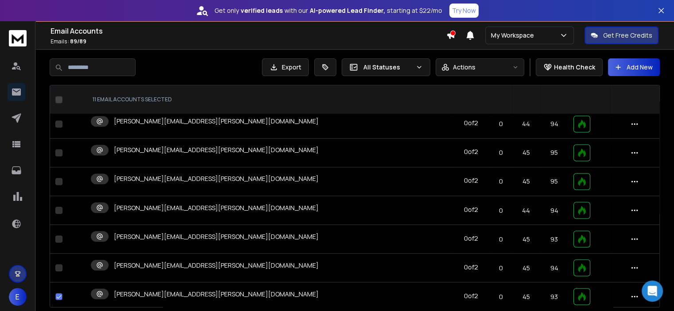
click at [58, 149] on button "button" at bounding box center [58, 152] width 7 height 7
click at [56, 178] on button "button" at bounding box center [58, 181] width 7 height 7
drag, startPoint x: 59, startPoint y: 206, endPoint x: 58, endPoint y: 223, distance: 16.4
click at [59, 207] on button "button" at bounding box center [58, 210] width 7 height 7
click at [58, 229] on td at bounding box center [67, 239] width 35 height 29
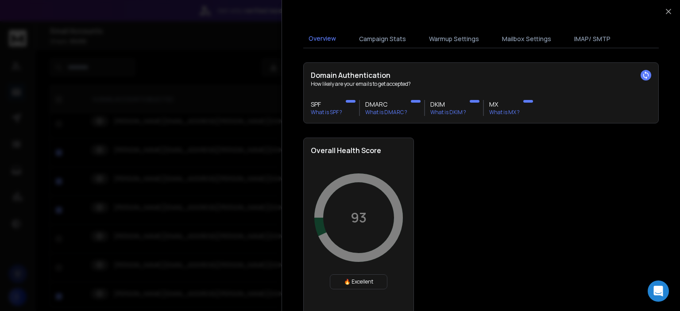
click at [63, 228] on div at bounding box center [340, 155] width 680 height 311
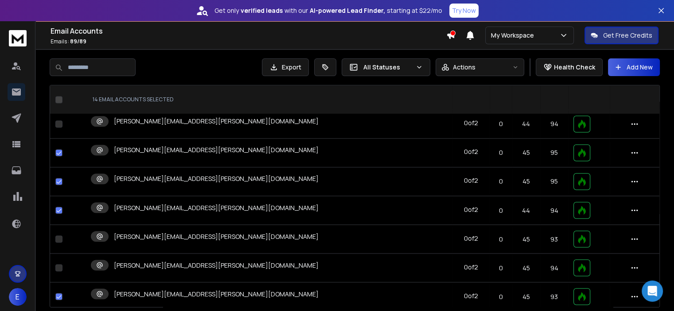
drag, startPoint x: 59, startPoint y: 233, endPoint x: 58, endPoint y: 247, distance: 13.8
click at [59, 236] on button "button" at bounding box center [58, 239] width 7 height 7
click at [56, 264] on button "button" at bounding box center [58, 267] width 7 height 7
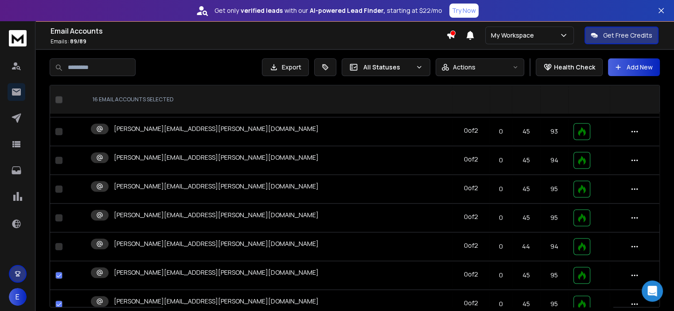
scroll to position [1415, 0]
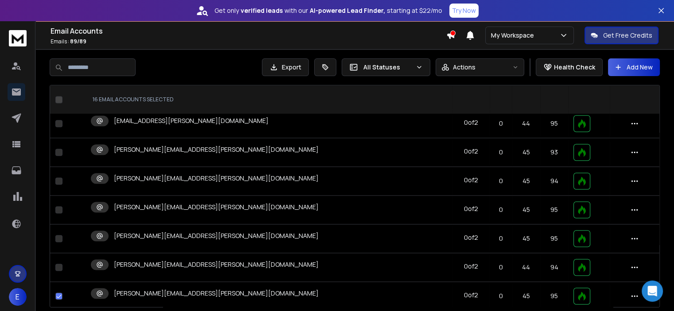
click at [60, 265] on button "button" at bounding box center [58, 267] width 7 height 7
click at [60, 235] on button "button" at bounding box center [58, 238] width 7 height 7
click at [60, 206] on button "button" at bounding box center [58, 209] width 7 height 7
click at [59, 178] on button "button" at bounding box center [58, 181] width 7 height 7
click at [57, 149] on button "button" at bounding box center [58, 152] width 7 height 7
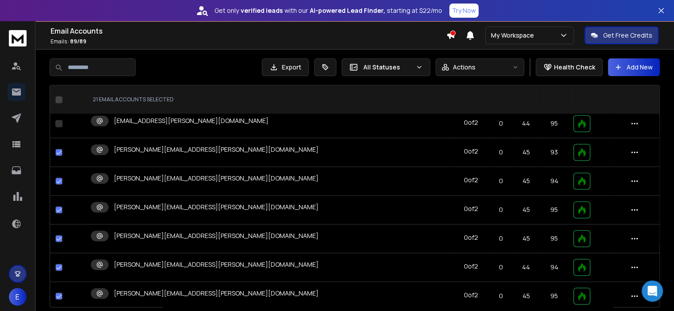
click at [57, 120] on button "button" at bounding box center [58, 123] width 7 height 7
click at [487, 67] on div "Actions" at bounding box center [474, 67] width 67 height 9
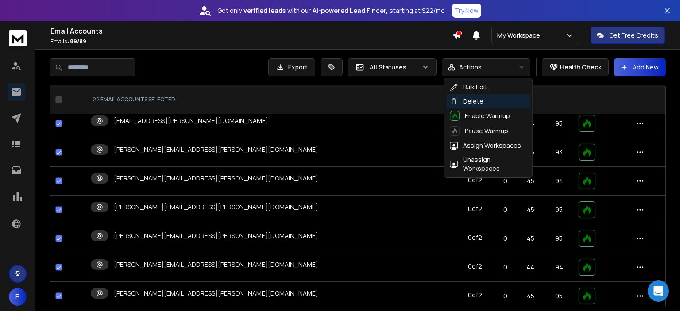
click at [490, 97] on div "Delete" at bounding box center [488, 101] width 84 height 14
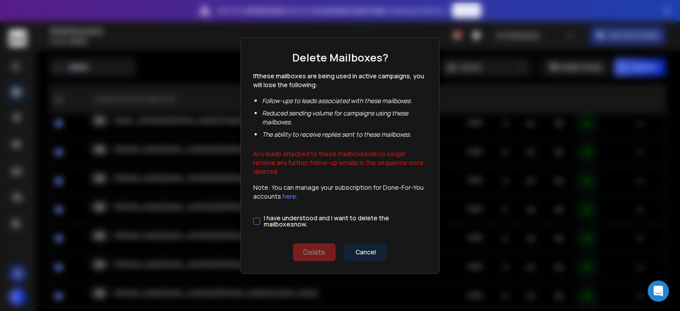
click at [259, 218] on button "I have understood and I want to delete the mailbox es now." at bounding box center [256, 221] width 7 height 7
click at [314, 244] on button "Delete" at bounding box center [314, 253] width 43 height 18
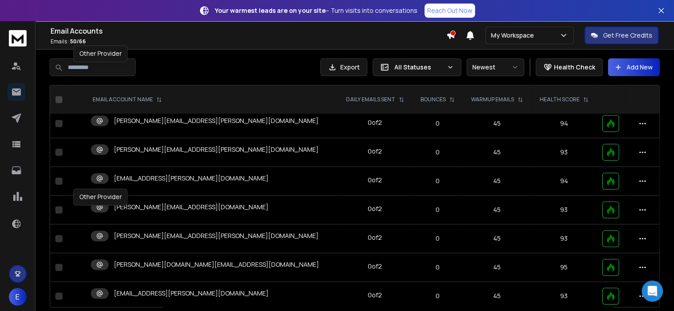
scroll to position [1262, 0]
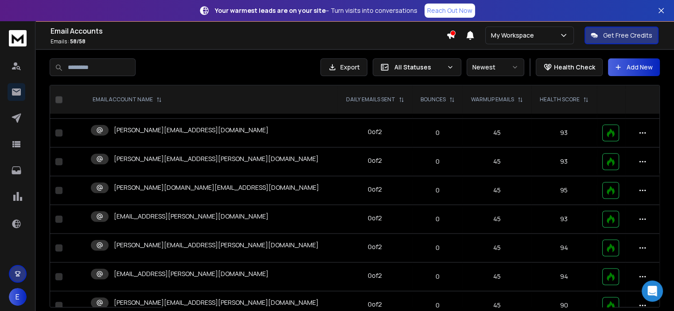
click at [60, 187] on button "button" at bounding box center [58, 190] width 7 height 7
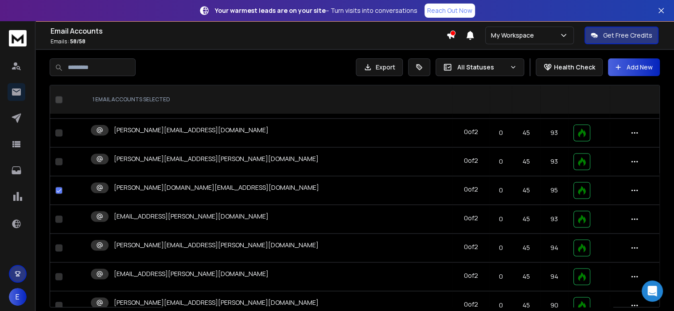
click at [57, 216] on button "button" at bounding box center [58, 219] width 7 height 7
click at [59, 244] on button "button" at bounding box center [58, 247] width 7 height 7
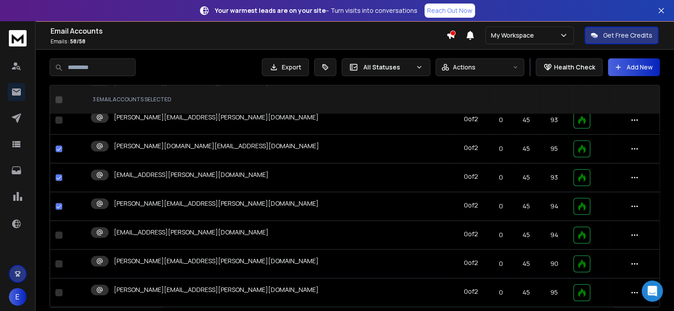
scroll to position [1373, 0]
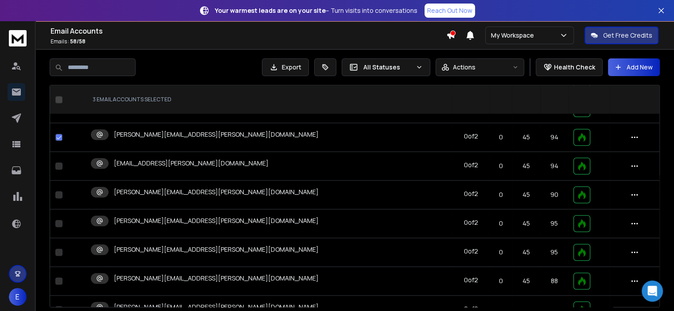
click at [58, 163] on button "button" at bounding box center [58, 166] width 7 height 7
click at [55, 191] on button "button" at bounding box center [58, 194] width 7 height 7
click at [59, 220] on button "button" at bounding box center [58, 223] width 7 height 7
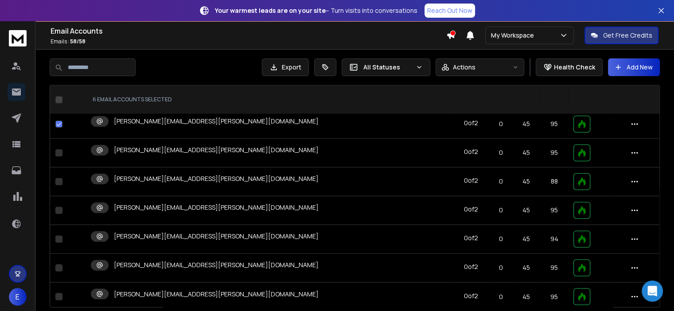
click at [57, 149] on button "button" at bounding box center [58, 152] width 7 height 7
click at [59, 178] on button "button" at bounding box center [58, 181] width 7 height 7
click at [58, 207] on button "button" at bounding box center [58, 210] width 7 height 7
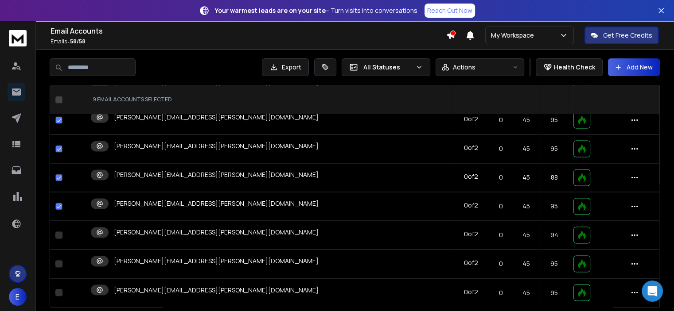
scroll to position [1477, 0]
click at [60, 231] on button "button" at bounding box center [58, 234] width 7 height 7
click at [62, 262] on td at bounding box center [67, 263] width 35 height 29
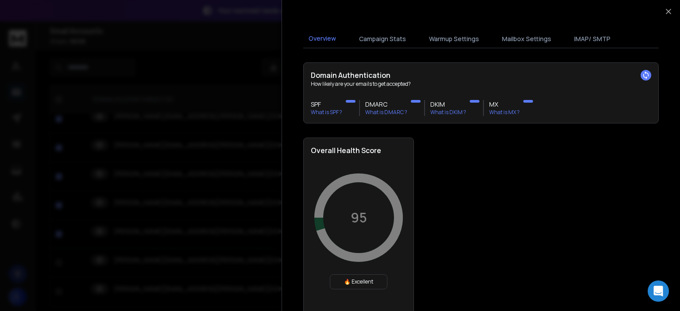
click at [74, 263] on div at bounding box center [340, 155] width 680 height 311
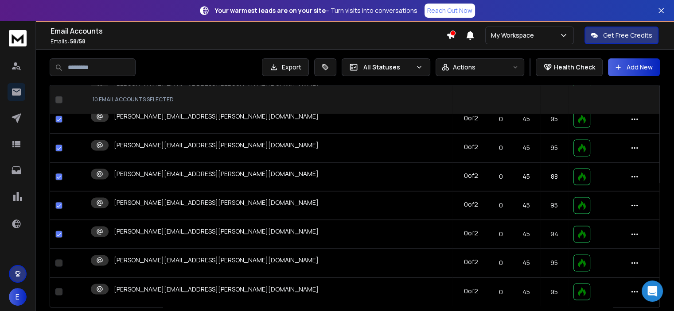
click at [60, 288] on button "button" at bounding box center [58, 291] width 7 height 7
click at [57, 260] on button "button" at bounding box center [58, 263] width 7 height 7
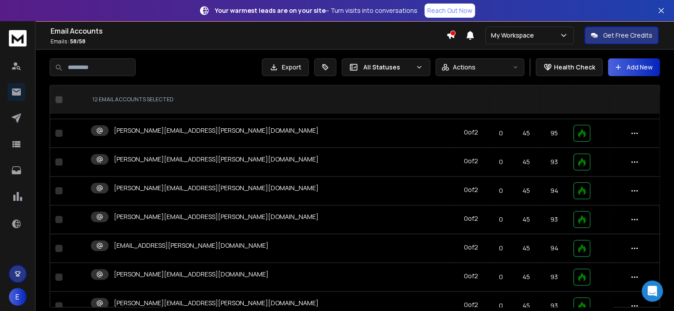
scroll to position [1112, 0]
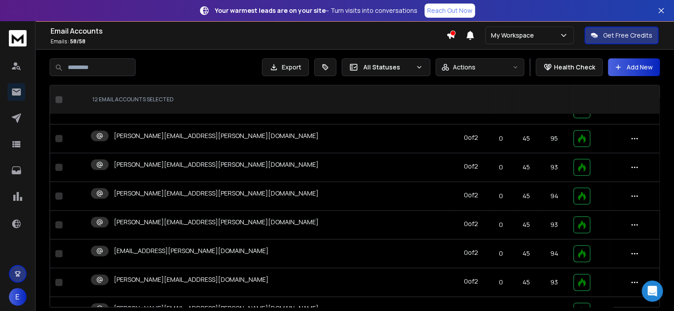
click at [58, 274] on td at bounding box center [67, 282] width 35 height 29
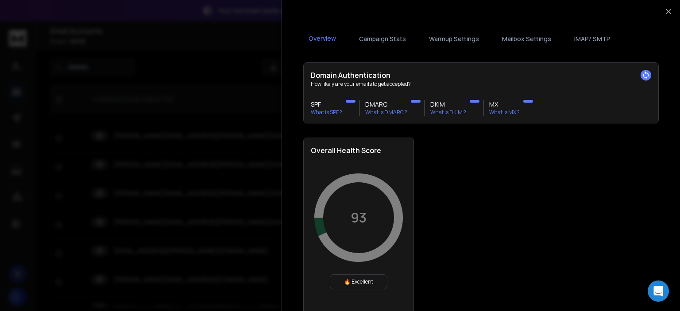
click at [58, 253] on div at bounding box center [340, 155] width 680 height 311
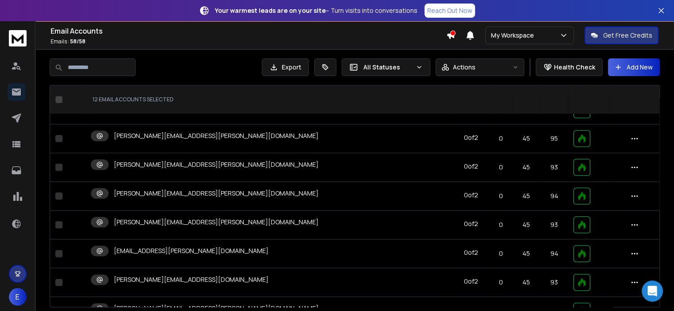
click at [58, 250] on button "button" at bounding box center [58, 253] width 7 height 7
click at [60, 224] on button "button" at bounding box center [58, 224] width 7 height 7
click at [57, 193] on button "button" at bounding box center [58, 196] width 7 height 7
click at [60, 164] on button "button" at bounding box center [58, 167] width 7 height 7
click at [58, 136] on button "button" at bounding box center [58, 138] width 7 height 7
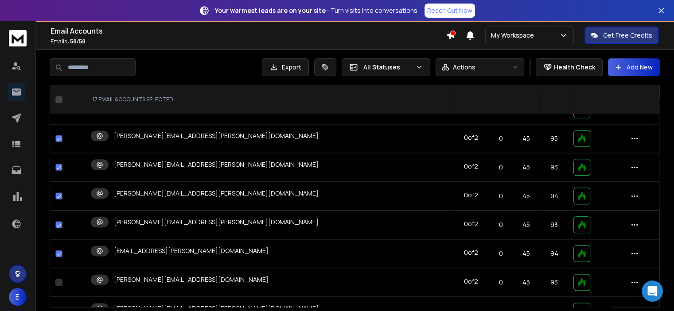
click at [408, 74] on div "All Statuses" at bounding box center [385, 67] width 89 height 18
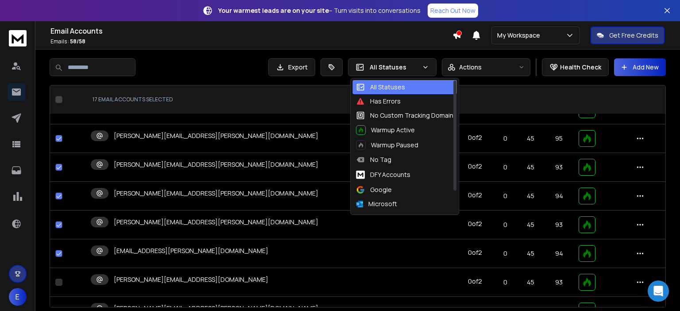
click at [471, 54] on div "Export All Statuses Actions Health Check Add New 17 EMAIL ACCOUNTS SELECTED emm…" at bounding box center [357, 183] width 645 height 267
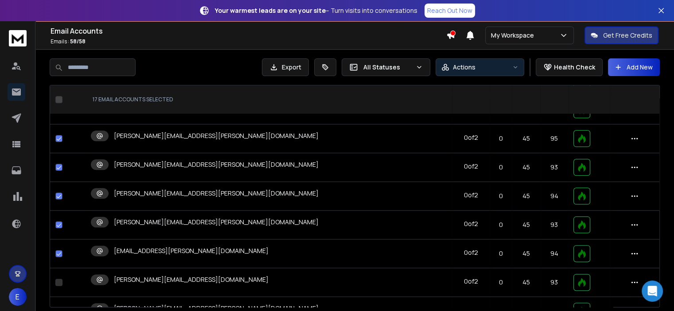
click at [488, 63] on div "Actions" at bounding box center [474, 67] width 67 height 9
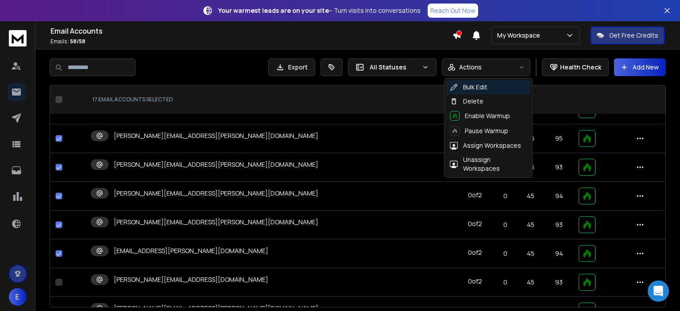
click at [477, 94] on div "Delete" at bounding box center [488, 101] width 84 height 14
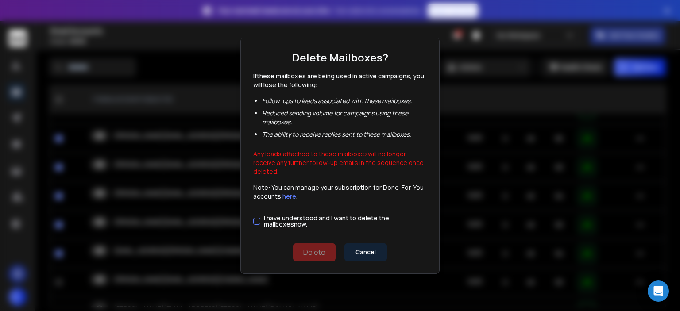
click at [256, 219] on button "I have understood and I want to delete the mailbox es now." at bounding box center [256, 221] width 7 height 7
click at [306, 244] on button "Delete" at bounding box center [314, 253] width 43 height 18
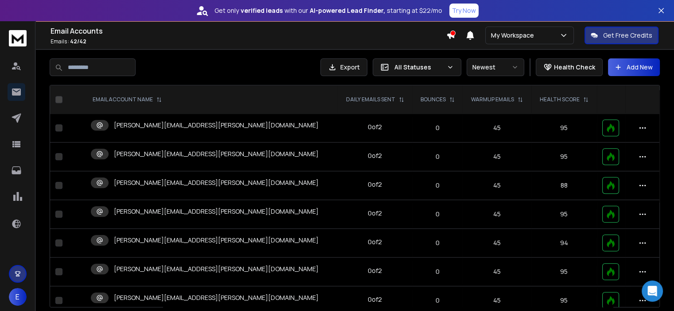
scroll to position [1019, 0]
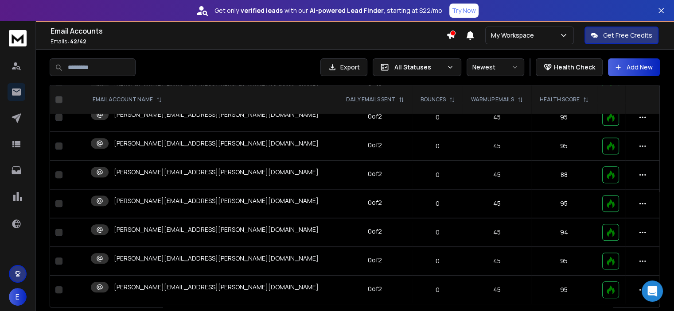
click at [58, 288] on button "button" at bounding box center [58, 290] width 7 height 7
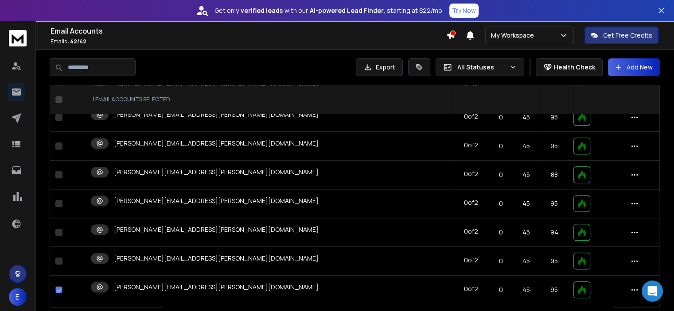
click at [61, 258] on button "button" at bounding box center [58, 261] width 7 height 7
drag, startPoint x: 59, startPoint y: 229, endPoint x: 59, endPoint y: 217, distance: 12.0
click at [59, 229] on button "button" at bounding box center [58, 232] width 7 height 7
drag, startPoint x: 59, startPoint y: 202, endPoint x: 59, endPoint y: 195, distance: 7.1
click at [59, 201] on button "button" at bounding box center [58, 203] width 7 height 7
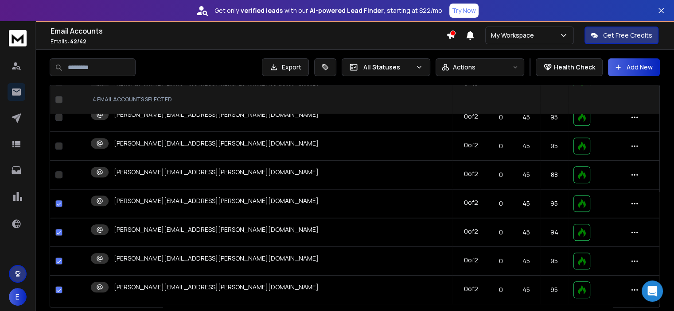
click at [55, 171] on button "button" at bounding box center [58, 174] width 7 height 7
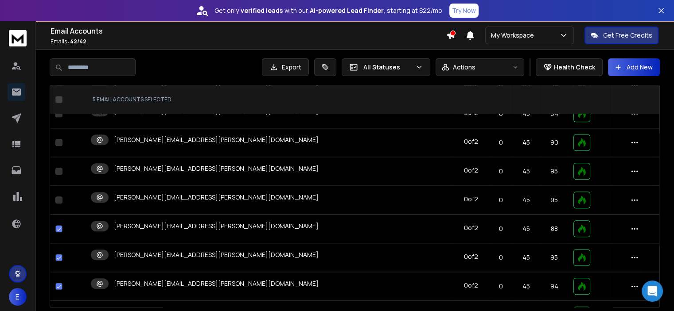
scroll to position [963, 0]
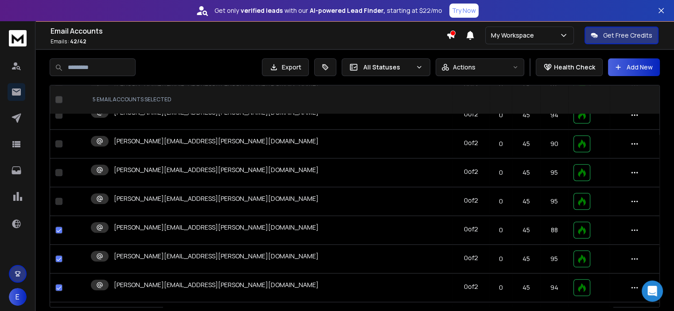
drag, startPoint x: 60, startPoint y: 197, endPoint x: 57, endPoint y: 169, distance: 28.1
click at [59, 198] on button "button" at bounding box center [58, 201] width 7 height 7
click at [57, 169] on button "button" at bounding box center [58, 172] width 7 height 7
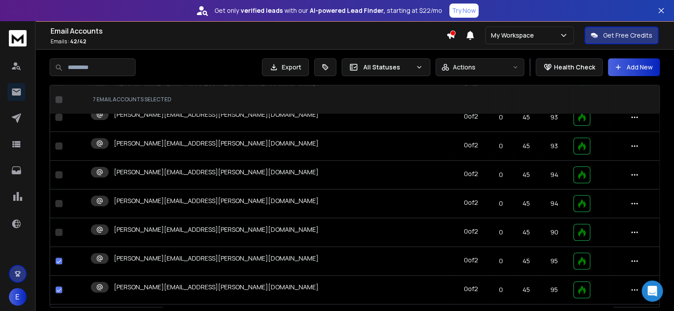
click at [58, 229] on button "button" at bounding box center [58, 232] width 7 height 7
click at [58, 200] on button "button" at bounding box center [58, 203] width 7 height 7
click at [58, 173] on button "button" at bounding box center [58, 174] width 7 height 7
click at [58, 145] on button "button" at bounding box center [58, 146] width 7 height 7
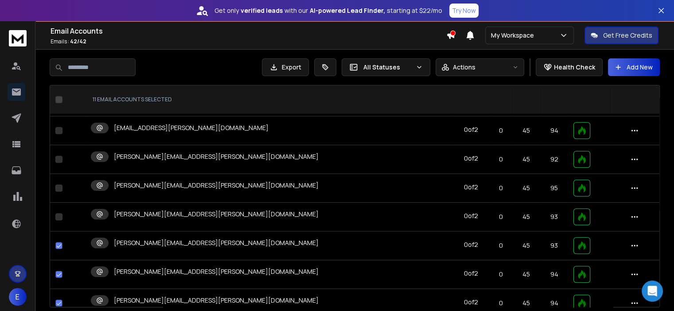
click at [57, 214] on button "button" at bounding box center [58, 216] width 7 height 7
click at [59, 185] on button "button" at bounding box center [58, 188] width 7 height 7
click at [55, 157] on button "button" at bounding box center [58, 159] width 7 height 7
click at [58, 129] on button "button" at bounding box center [58, 130] width 7 height 7
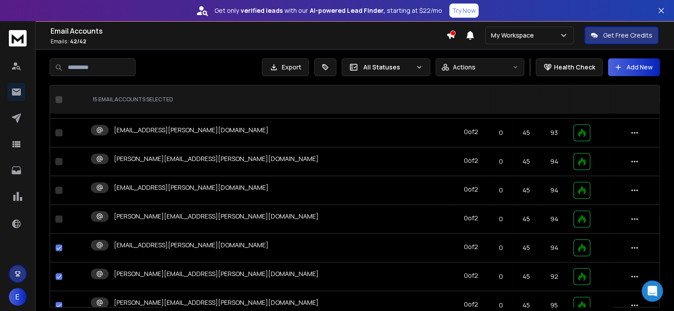
scroll to position [642, 0]
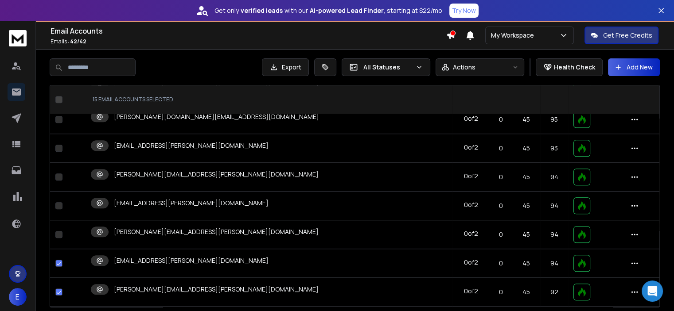
click at [57, 234] on button "button" at bounding box center [58, 234] width 7 height 7
click at [60, 204] on button "button" at bounding box center [58, 205] width 7 height 7
click at [60, 174] on button "button" at bounding box center [58, 177] width 7 height 7
drag, startPoint x: 58, startPoint y: 149, endPoint x: 59, endPoint y: 144, distance: 5.2
click at [58, 147] on button "button" at bounding box center [58, 148] width 7 height 7
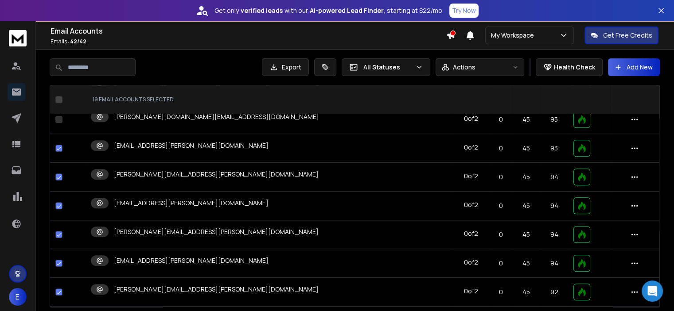
click at [58, 120] on button "button" at bounding box center [58, 119] width 7 height 7
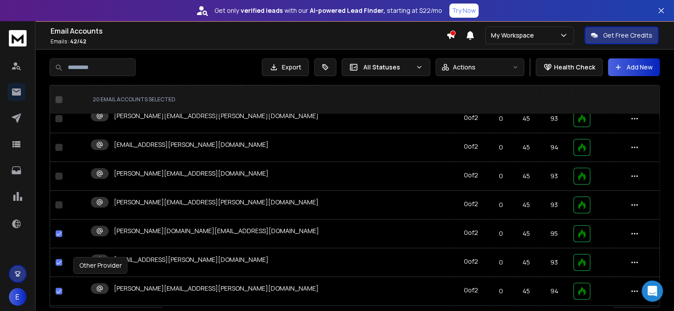
scroll to position [498, 0]
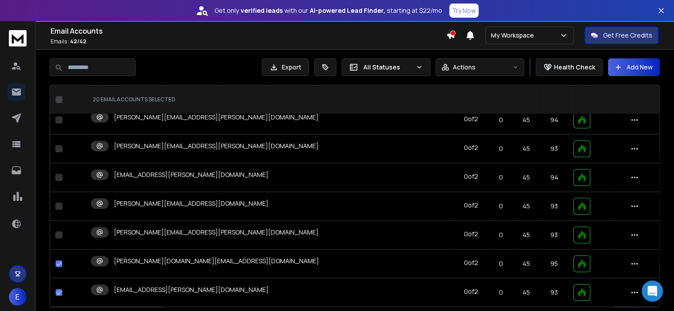
drag, startPoint x: 59, startPoint y: 234, endPoint x: 59, endPoint y: 208, distance: 26.1
click at [59, 233] on button "button" at bounding box center [58, 235] width 7 height 7
drag, startPoint x: 58, startPoint y: 203, endPoint x: 58, endPoint y: 194, distance: 8.4
click at [58, 203] on button "button" at bounding box center [58, 206] width 7 height 7
drag, startPoint x: 59, startPoint y: 174, endPoint x: 59, endPoint y: 155, distance: 18.2
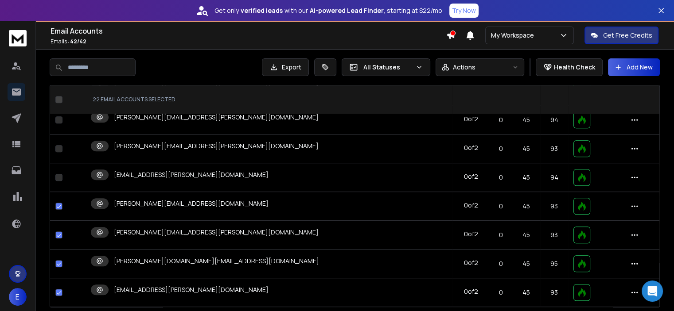
click at [59, 174] on button "button" at bounding box center [58, 177] width 7 height 7
click at [58, 148] on button "button" at bounding box center [58, 148] width 7 height 7
click at [58, 117] on button "button" at bounding box center [58, 119] width 7 height 7
click at [461, 68] on p "Actions" at bounding box center [464, 67] width 23 height 9
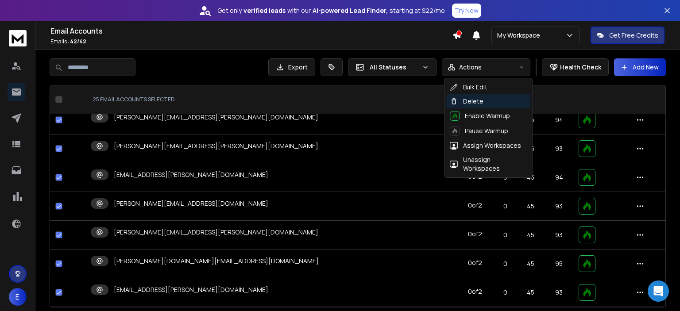
click at [482, 101] on div "Delete" at bounding box center [467, 101] width 34 height 9
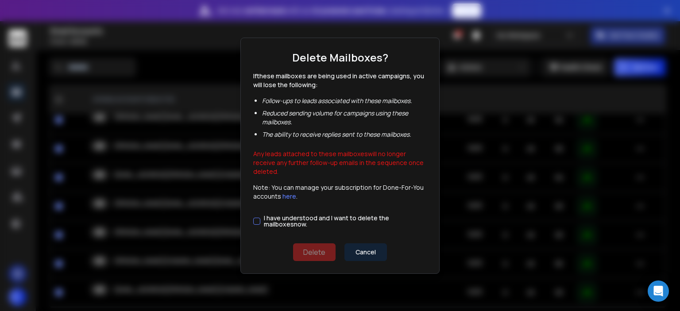
click at [251, 216] on div "Delete Mailboxes? If these mailboxes are being used in active campaigns, you wi…" at bounding box center [339, 156] width 199 height 236
click at [255, 220] on button "I have understood and I want to delete the mailbox es now." at bounding box center [256, 221] width 7 height 7
click at [316, 246] on button "Delete" at bounding box center [314, 253] width 43 height 18
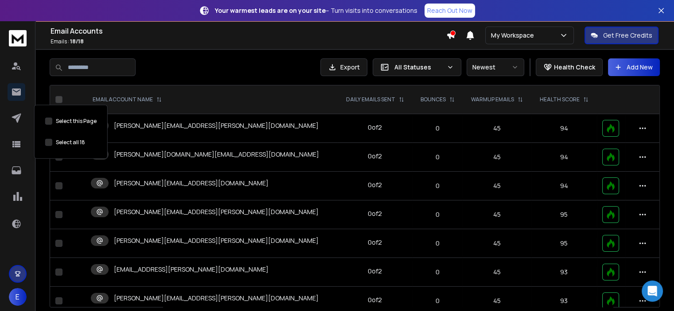
click at [58, 99] on button "Select this Page" at bounding box center [58, 99] width 7 height 7
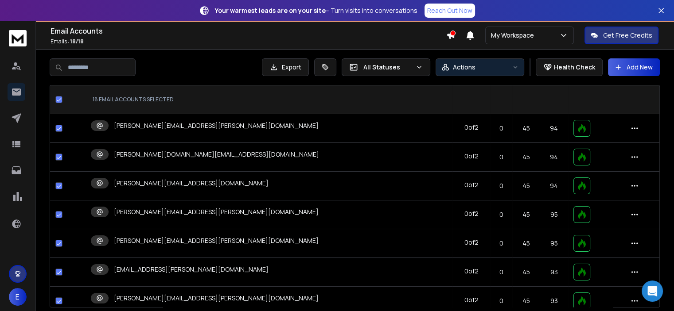
click at [470, 62] on button "Actions" at bounding box center [479, 67] width 89 height 18
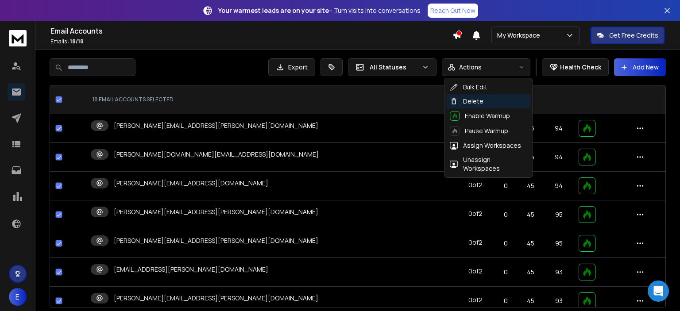
click at [461, 102] on div "Delete" at bounding box center [467, 101] width 34 height 9
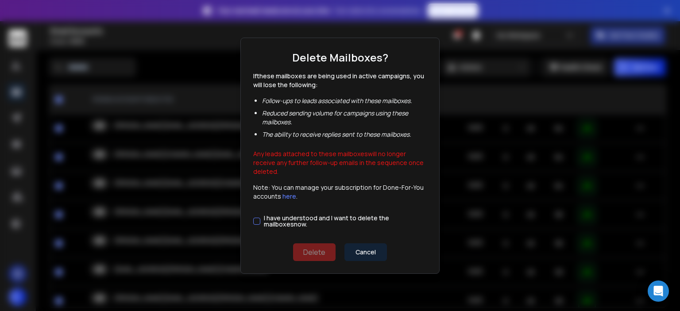
click at [262, 214] on div "I have understood and I want to delete the mailbox es now." at bounding box center [340, 217] width 174 height 19
click at [315, 252] on button "Delete" at bounding box center [314, 253] width 43 height 18
click at [255, 218] on button "I have understood and I want to delete the mailbox es now." at bounding box center [256, 221] width 7 height 7
click at [312, 244] on button "Delete" at bounding box center [314, 253] width 43 height 18
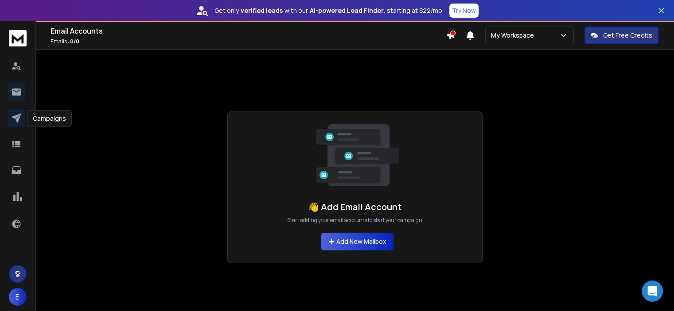
click at [21, 120] on icon at bounding box center [16, 118] width 11 height 11
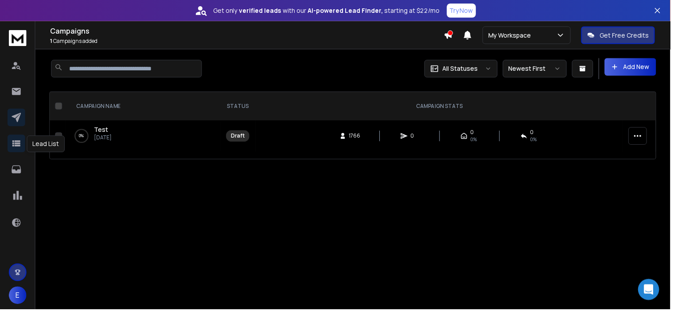
click at [16, 139] on link at bounding box center [17, 145] width 18 height 18
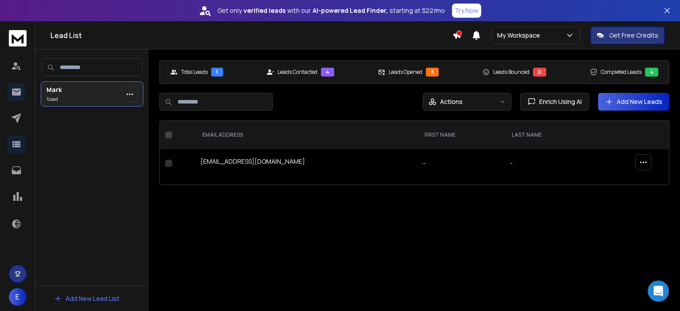
click at [9, 95] on link at bounding box center [17, 92] width 18 height 18
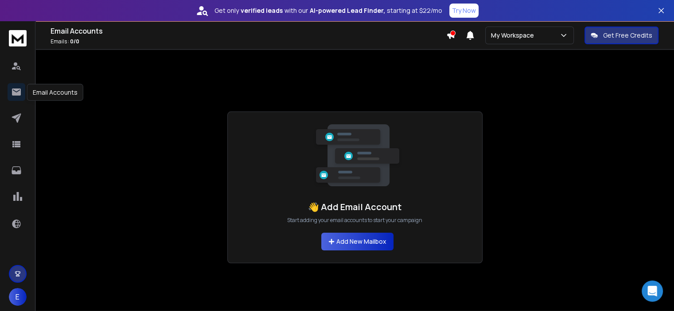
click at [17, 92] on icon at bounding box center [16, 92] width 9 height 7
click at [19, 125] on link at bounding box center [17, 118] width 18 height 18
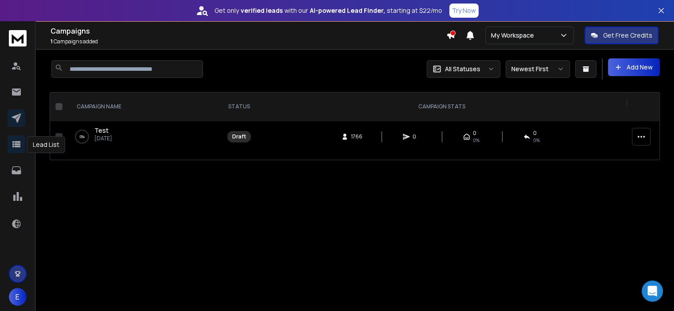
click at [15, 136] on link at bounding box center [17, 145] width 18 height 18
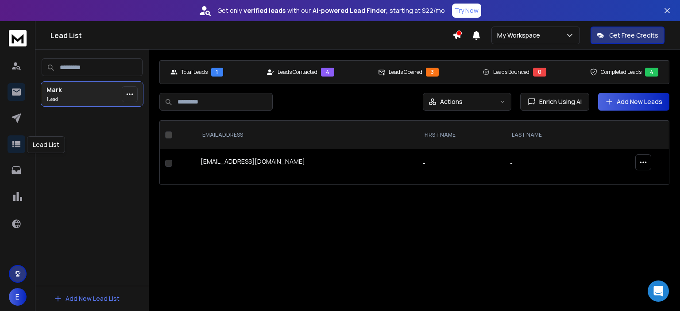
click at [19, 93] on icon at bounding box center [16, 92] width 11 height 11
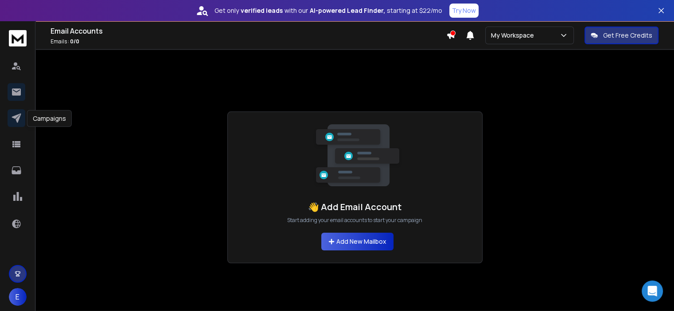
click at [12, 119] on icon at bounding box center [16, 118] width 11 height 11
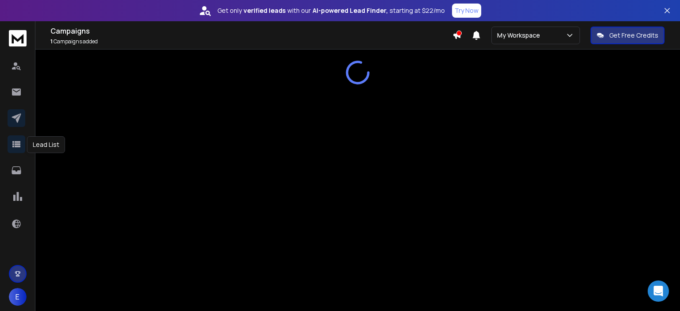
click at [17, 147] on icon at bounding box center [16, 144] width 8 height 6
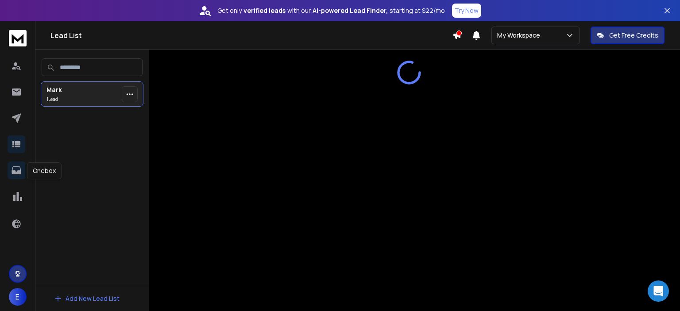
click at [21, 172] on icon at bounding box center [16, 170] width 11 height 11
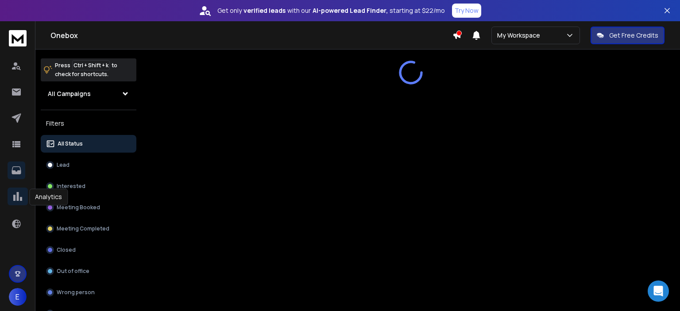
click at [15, 198] on icon at bounding box center [17, 196] width 9 height 9
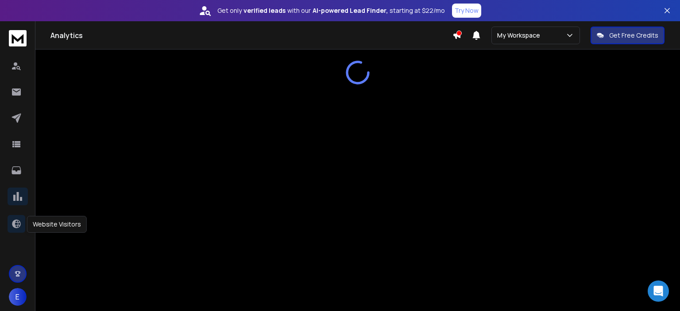
click at [14, 219] on icon at bounding box center [16, 224] width 11 height 11
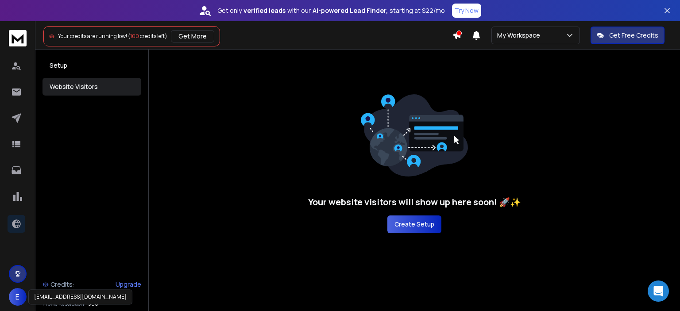
click at [14, 293] on span "E" at bounding box center [18, 297] width 18 height 18
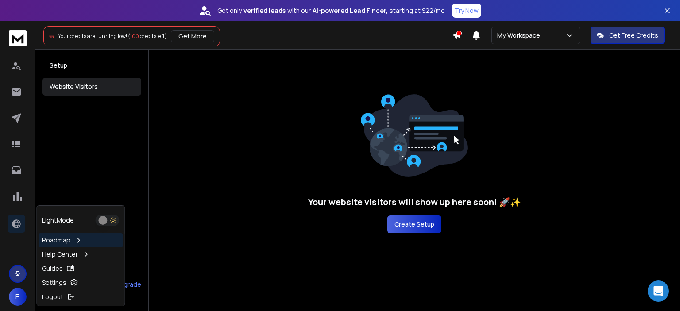
click at [108, 218] on button "button" at bounding box center [107, 221] width 24 height 12
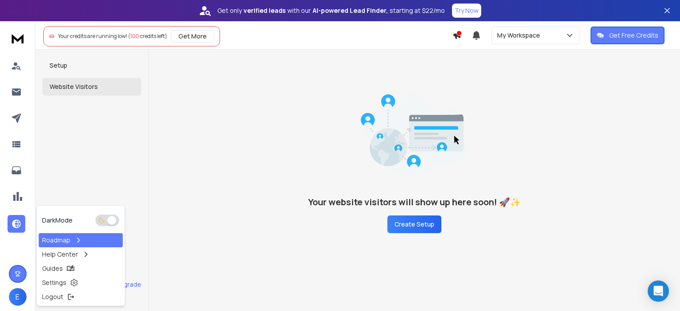
click at [108, 218] on button "button" at bounding box center [107, 221] width 24 height 12
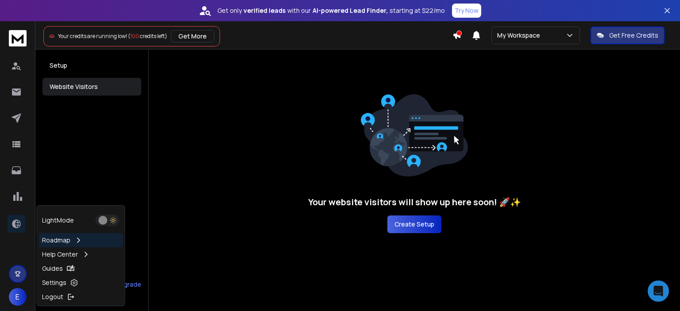
click at [668, 12] on icon at bounding box center [667, 11] width 8 height 8
